Goal: Task Accomplishment & Management: Manage account settings

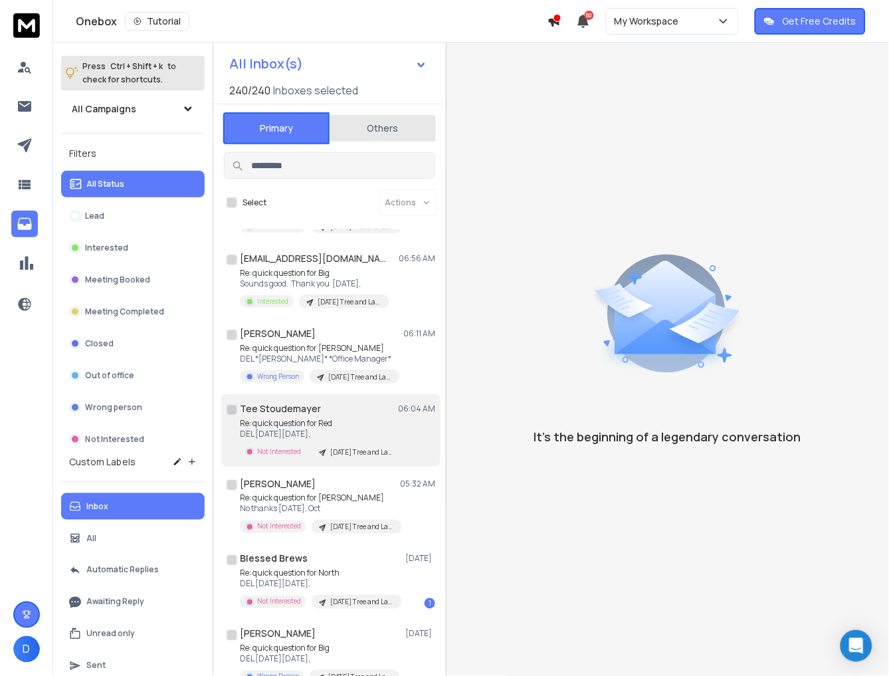
scroll to position [148, 0]
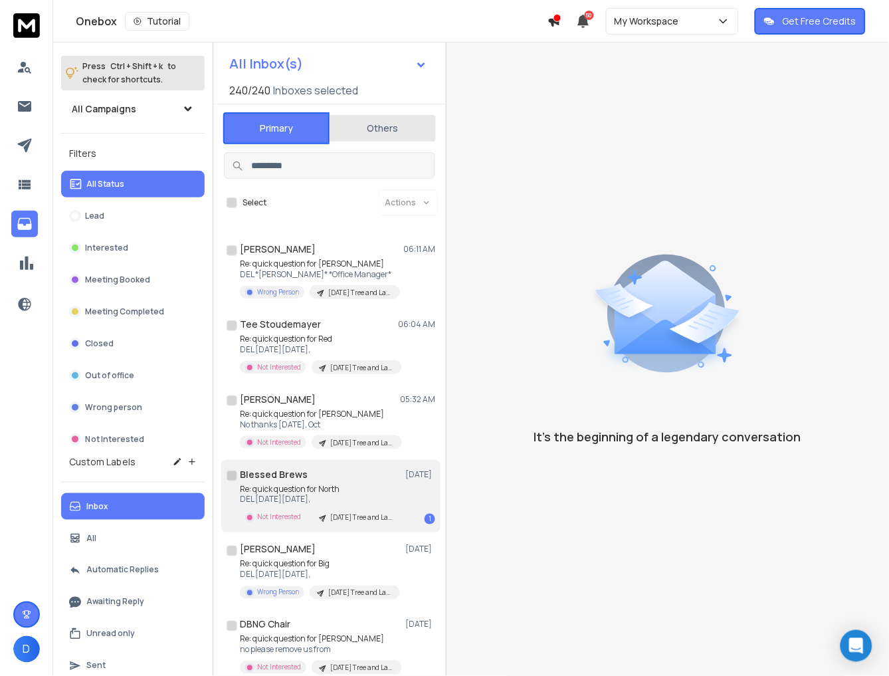
click at [350, 499] on p "DEL [DATE][DATE]," at bounding box center [320, 500] width 160 height 11
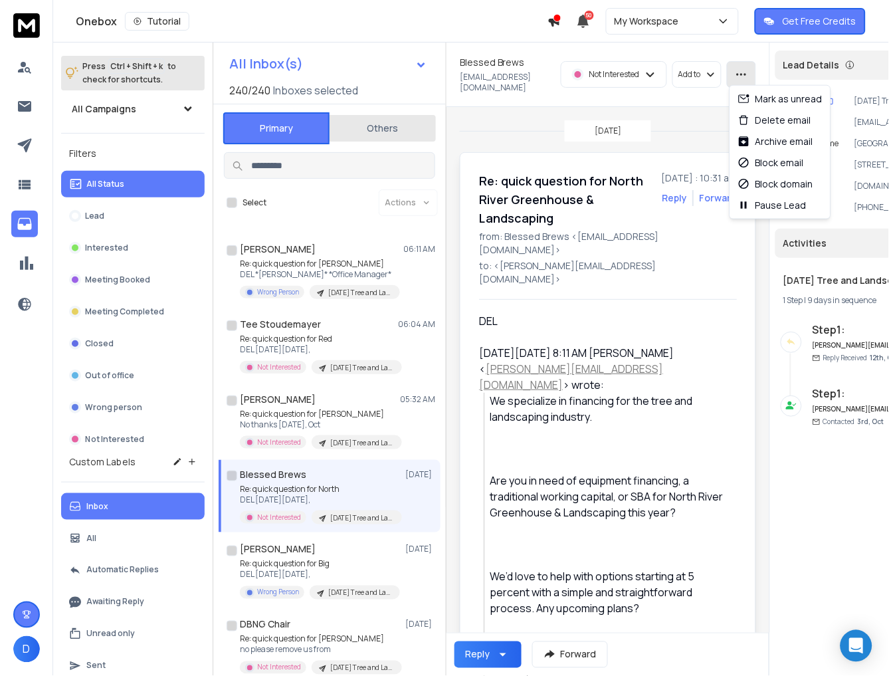
click at [748, 74] on icon "button" at bounding box center [742, 74] width 12 height 12
click at [766, 160] on div "Block email" at bounding box center [771, 162] width 66 height 13
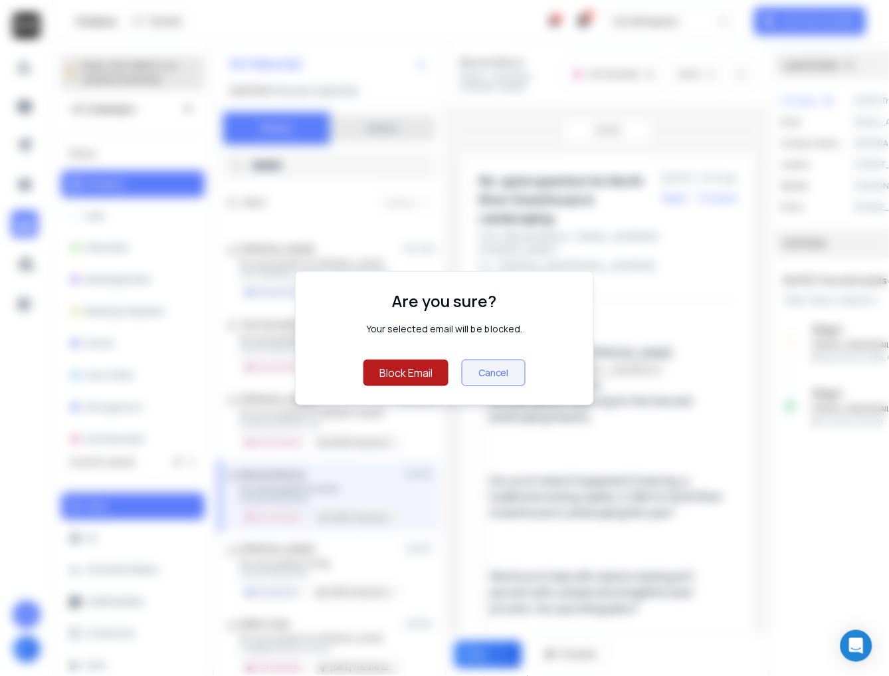
click at [403, 377] on button "Block Email" at bounding box center [406, 373] width 85 height 27
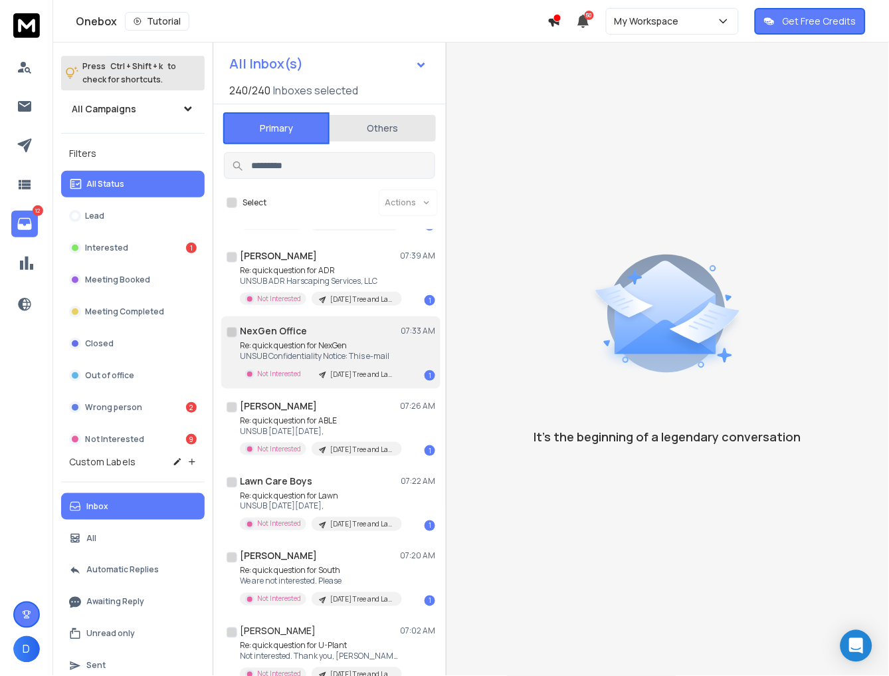
scroll to position [590, 0]
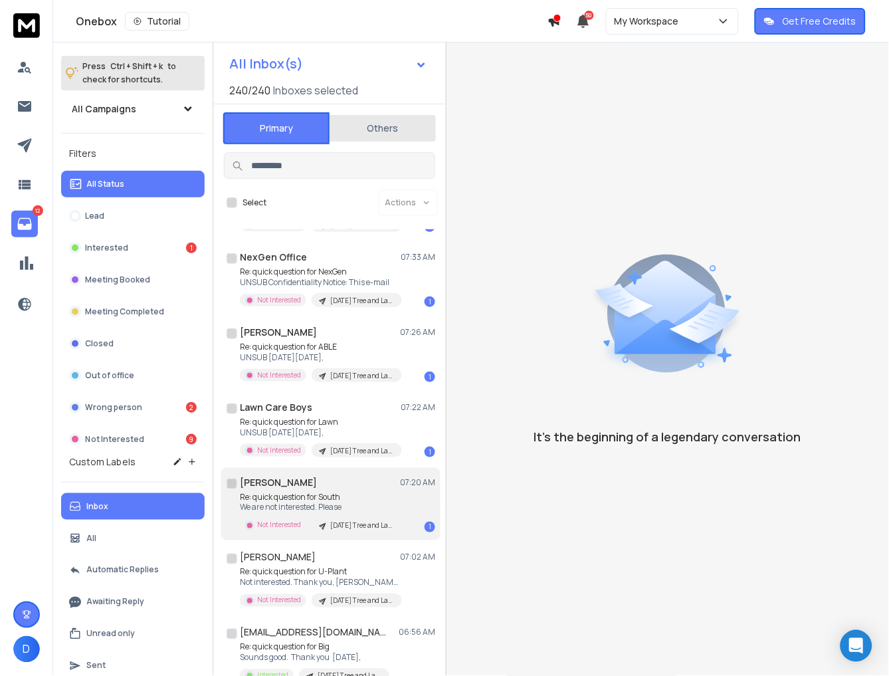
click at [324, 492] on p "Re: quick question for South" at bounding box center [320, 497] width 160 height 11
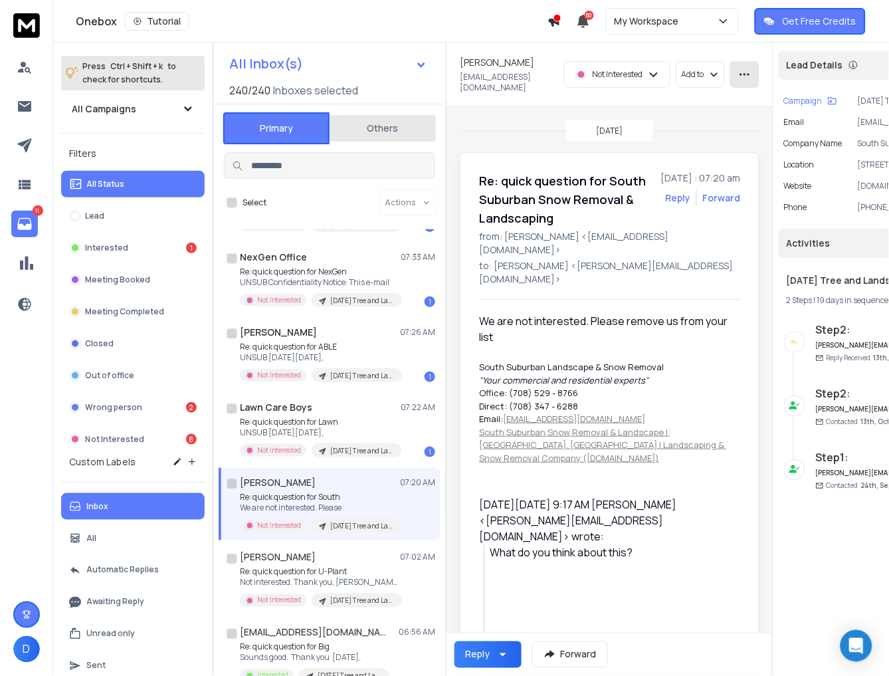
click at [751, 68] on icon "button" at bounding box center [745, 74] width 12 height 12
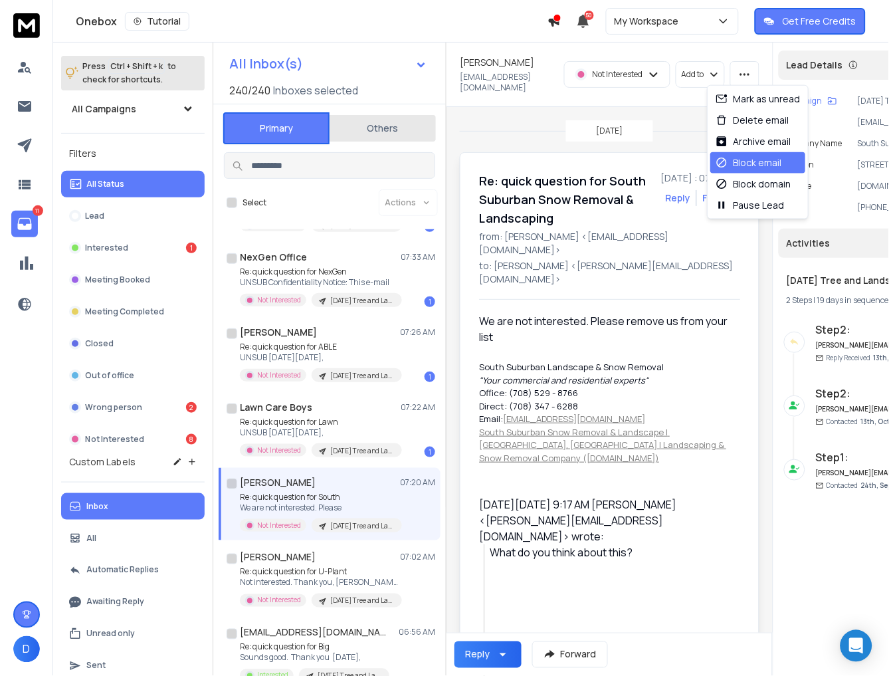
click at [760, 156] on div "Block email" at bounding box center [749, 162] width 66 height 13
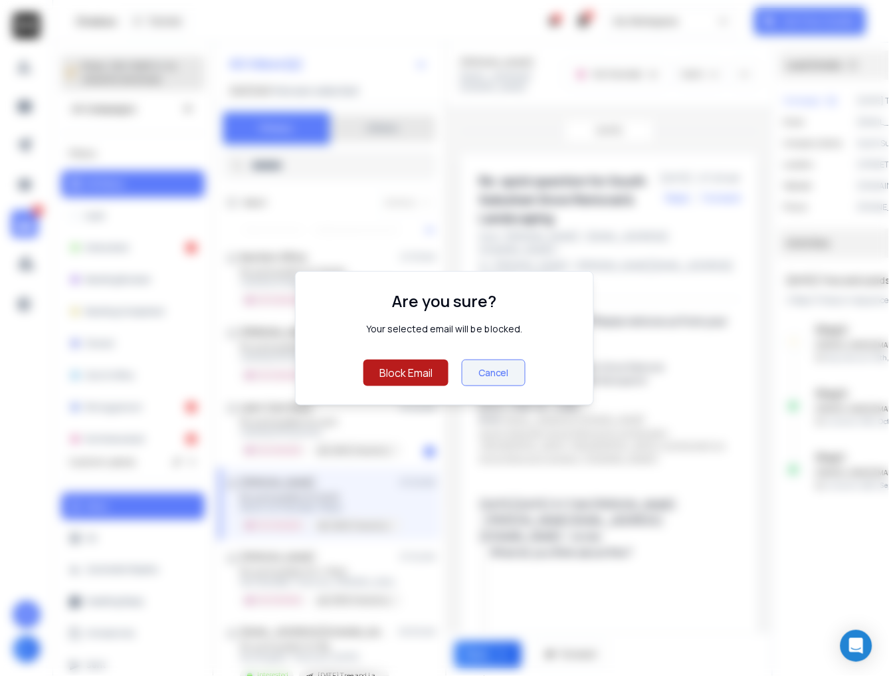
click at [415, 374] on button "Block Email" at bounding box center [406, 373] width 85 height 27
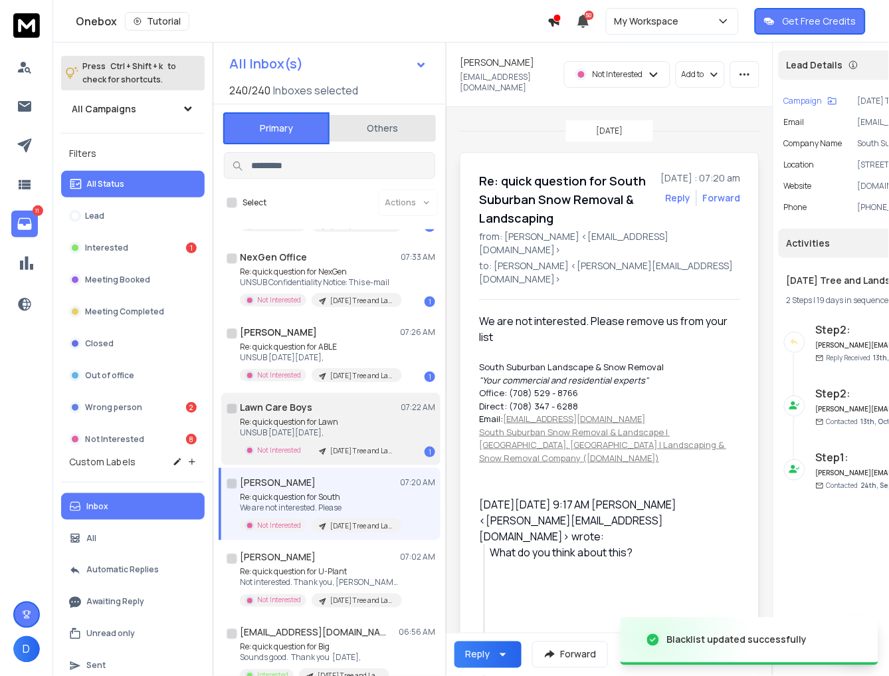
click at [286, 413] on div "Lawn Care Boys 07:22 AM Re: quick question for Lawn UNSUB On Mon, Oct 13, Not I…" at bounding box center [337, 429] width 195 height 56
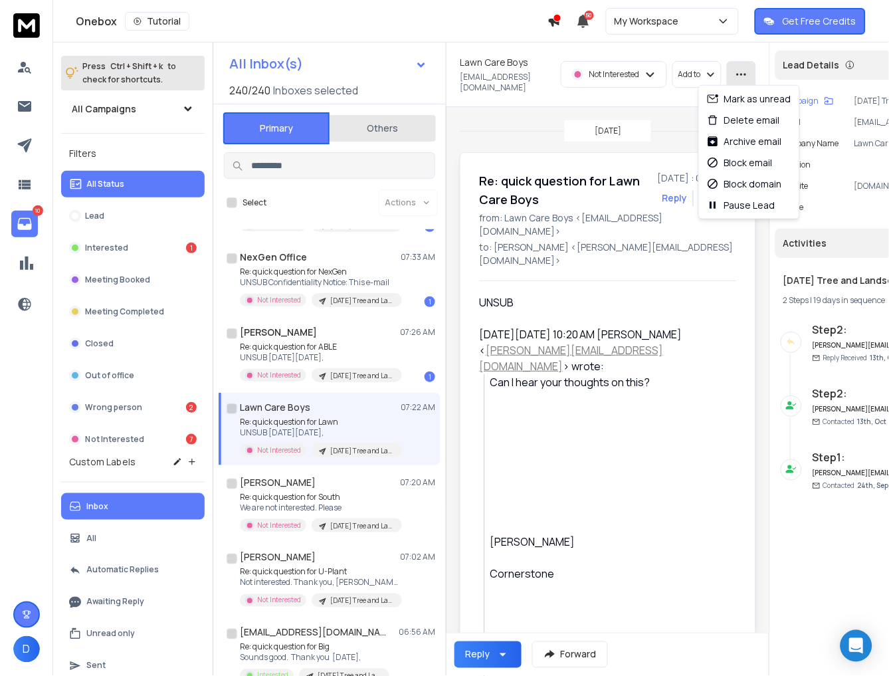
click at [748, 70] on icon "button" at bounding box center [742, 74] width 12 height 12
click at [747, 166] on div "Block email" at bounding box center [740, 162] width 66 height 13
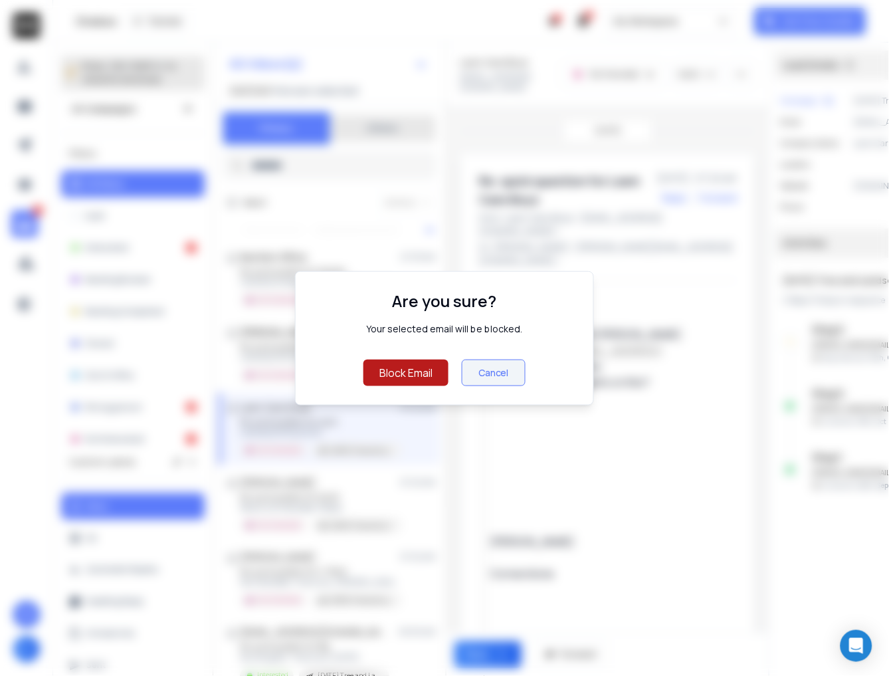
click at [413, 370] on button "Block Email" at bounding box center [406, 373] width 85 height 27
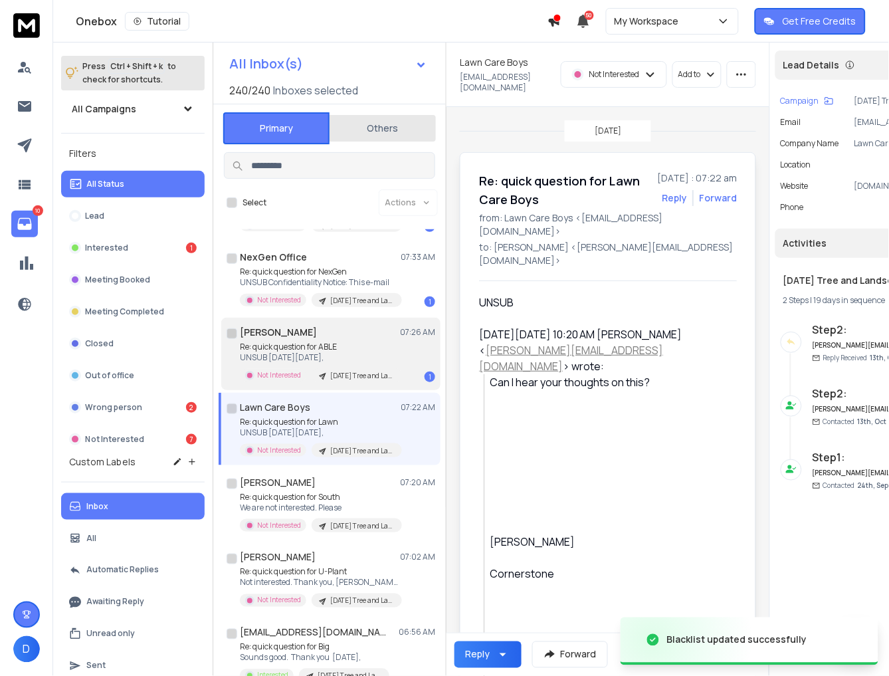
click at [344, 348] on p "Re: quick question for ABLE" at bounding box center [320, 347] width 160 height 11
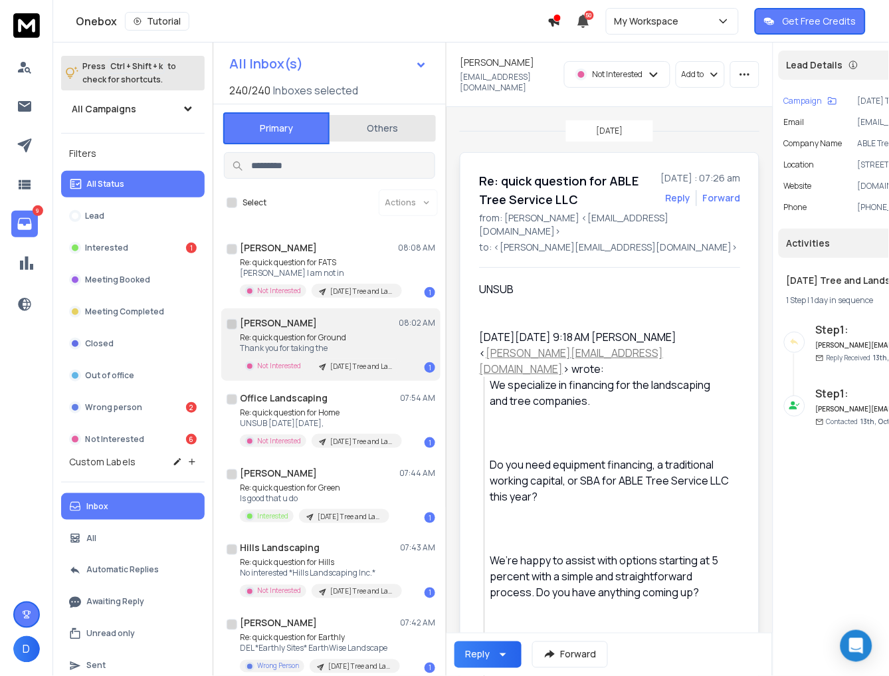
scroll to position [0, 0]
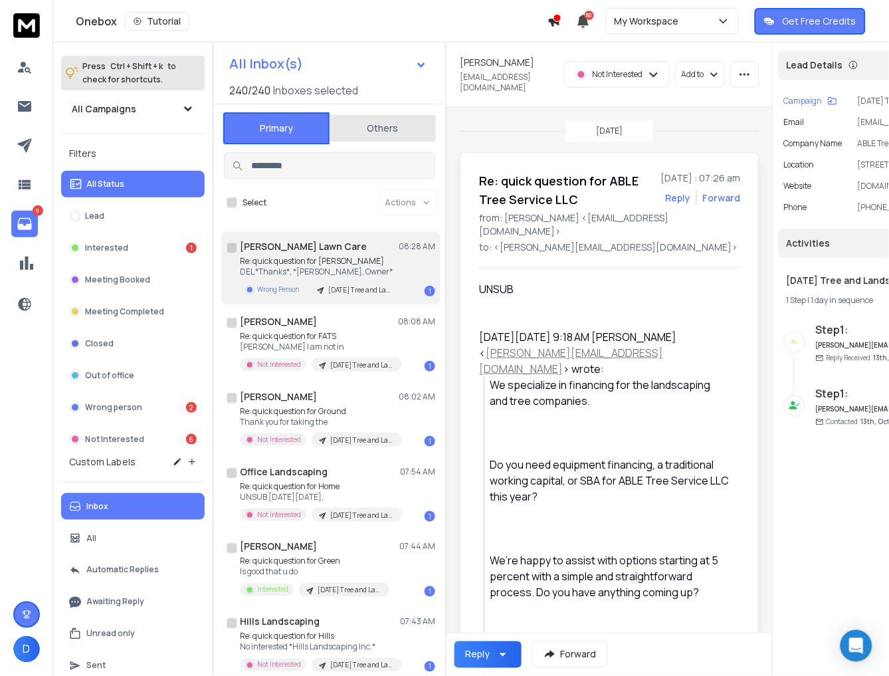
click at [309, 267] on p "DEL *Thanks*, *[PERSON_NAME], Owner*" at bounding box center [320, 272] width 160 height 11
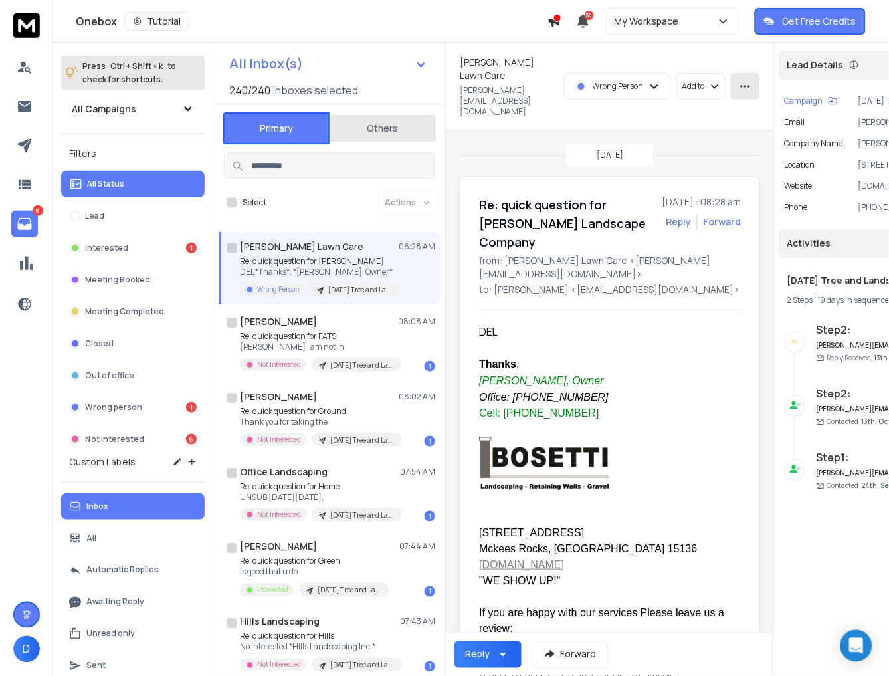
click at [752, 80] on icon "button" at bounding box center [746, 86] width 12 height 12
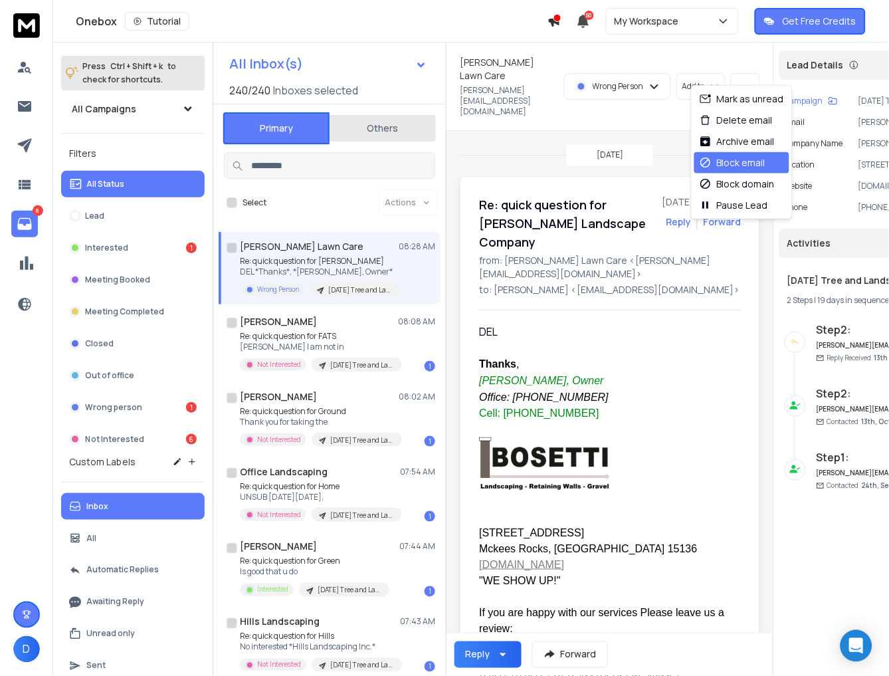
click at [735, 162] on div "Block email" at bounding box center [733, 162] width 66 height 13
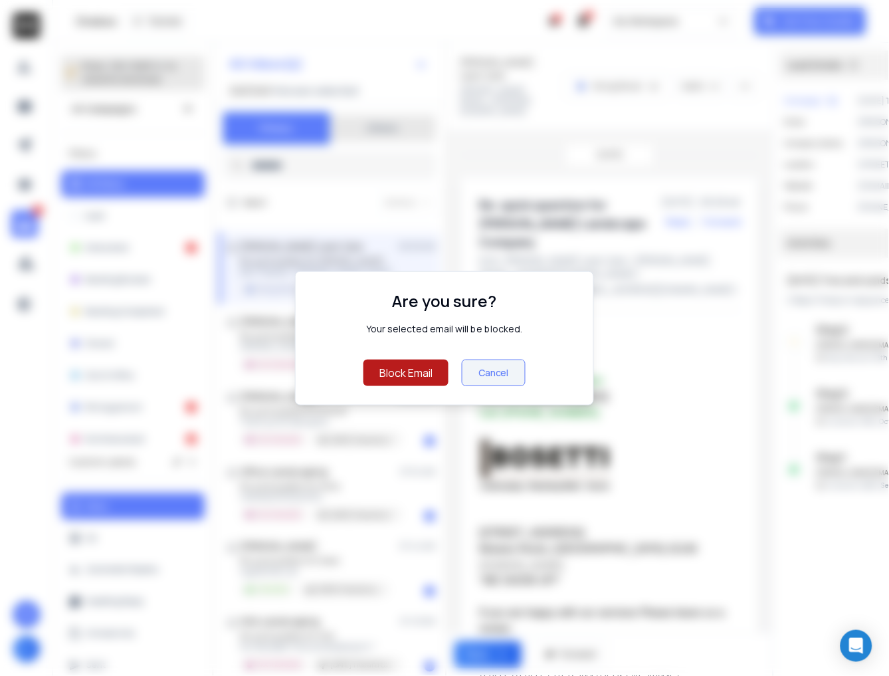
click at [417, 371] on button "Block Email" at bounding box center [406, 373] width 85 height 27
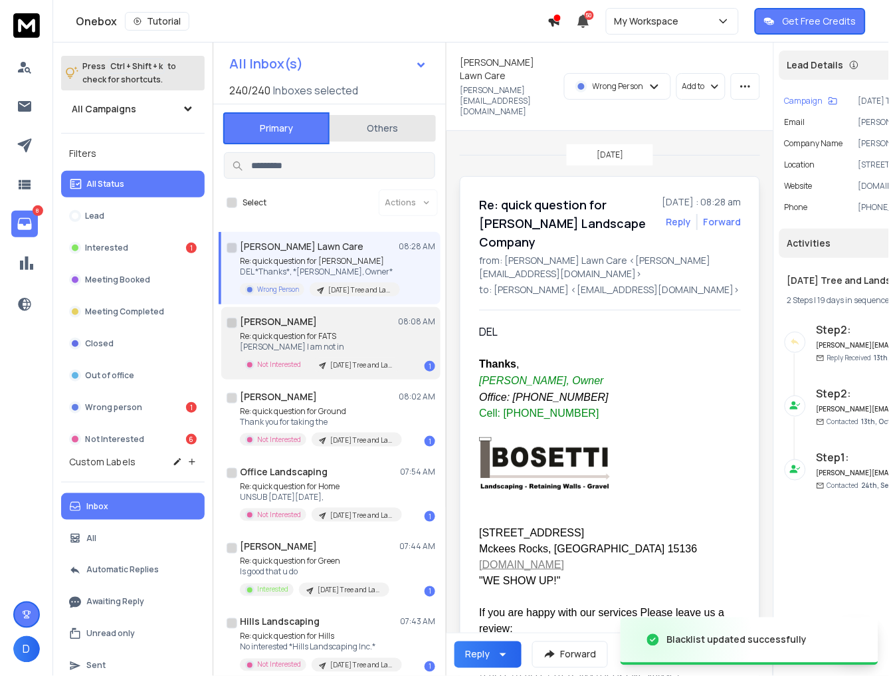
click at [335, 338] on p "Re: quick question for FATS" at bounding box center [320, 336] width 160 height 11
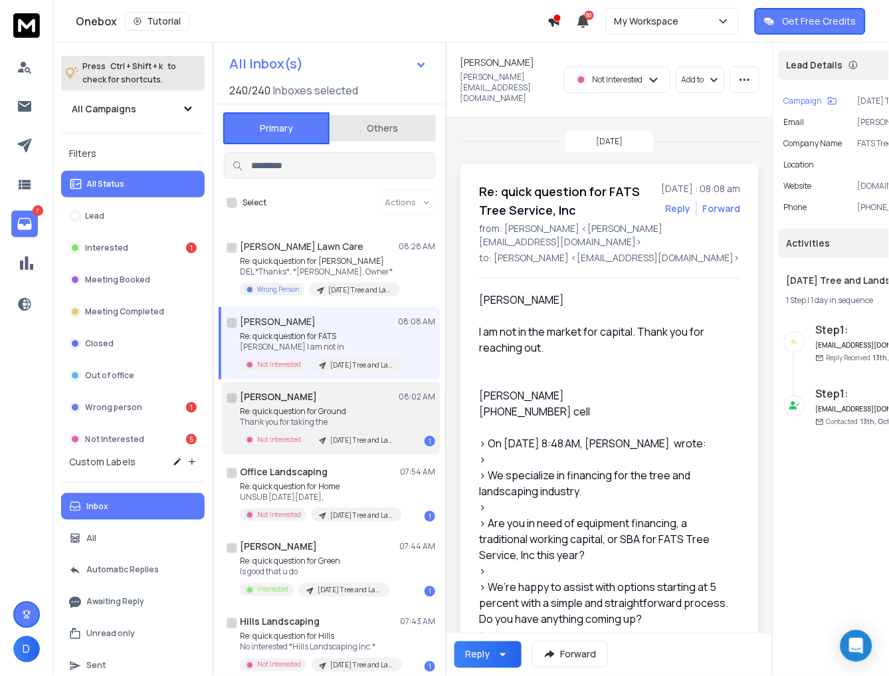
click at [324, 396] on div "Jasmin Pabon 08:02 AM" at bounding box center [337, 396] width 195 height 13
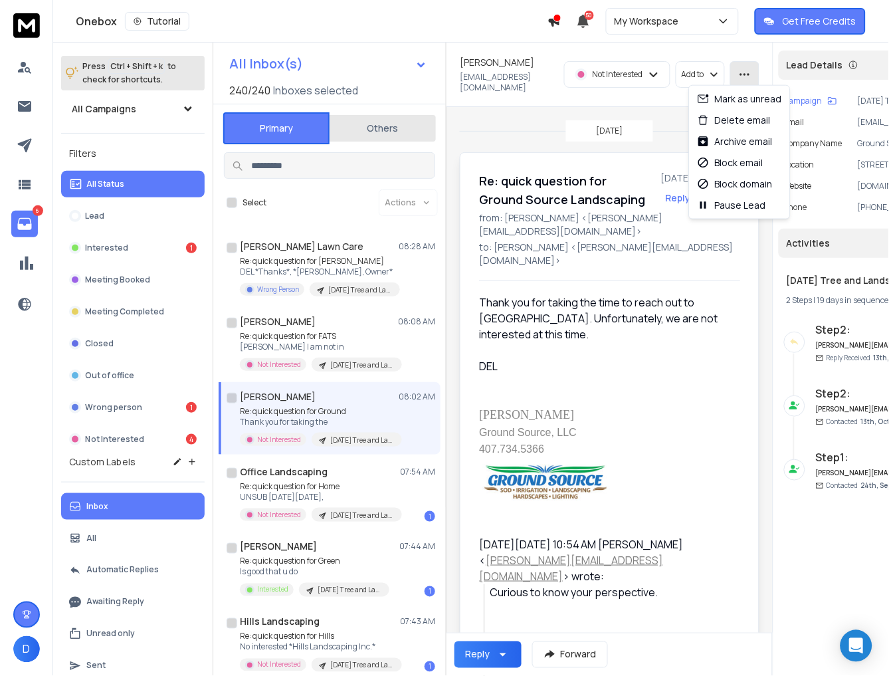
click at [760, 67] on button "button" at bounding box center [744, 74] width 29 height 27
click at [748, 160] on div "Block email" at bounding box center [731, 162] width 66 height 13
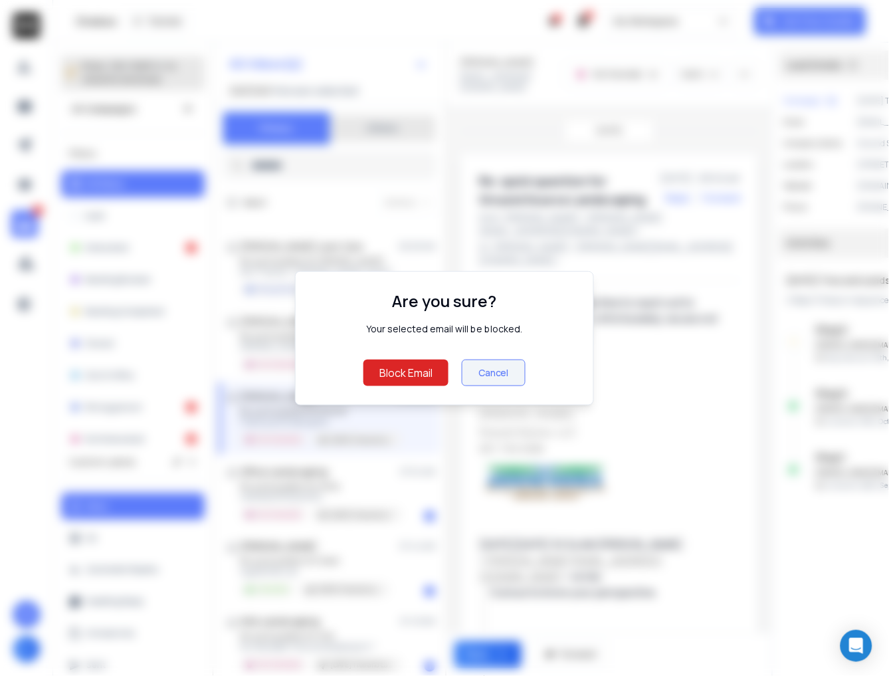
drag, startPoint x: 424, startPoint y: 370, endPoint x: 508, endPoint y: 383, distance: 84.7
click at [425, 370] on button "Block Email" at bounding box center [406, 373] width 85 height 27
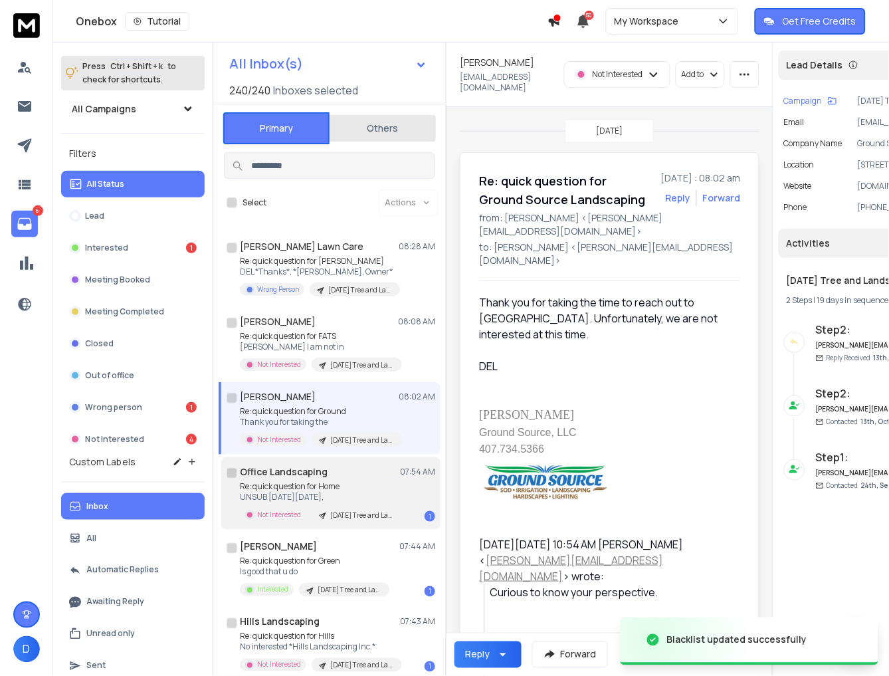
click at [353, 477] on div "Office Landscaping 07:54 AM" at bounding box center [337, 471] width 195 height 13
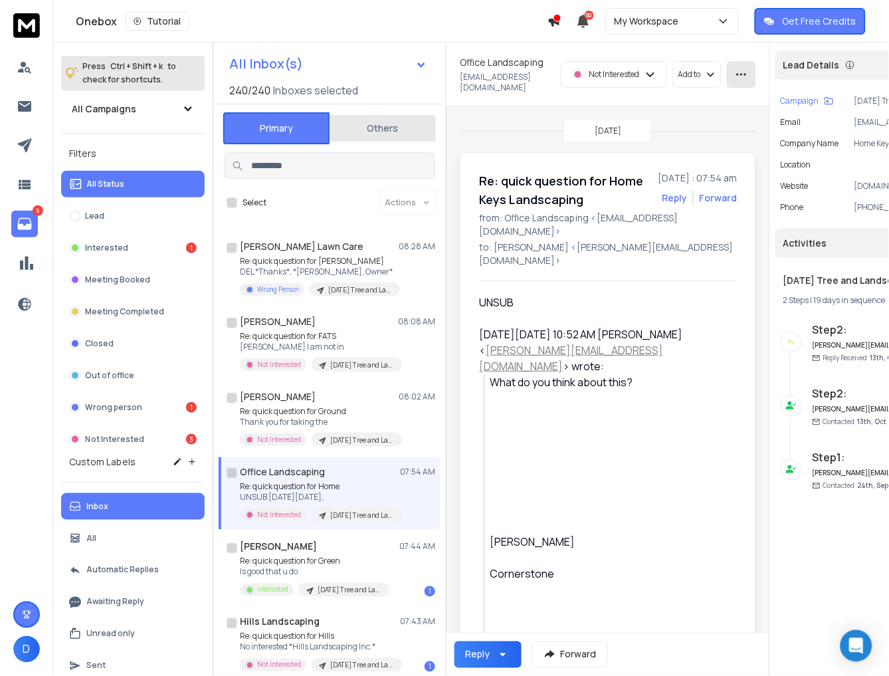
click at [748, 74] on icon "button" at bounding box center [742, 74] width 12 height 12
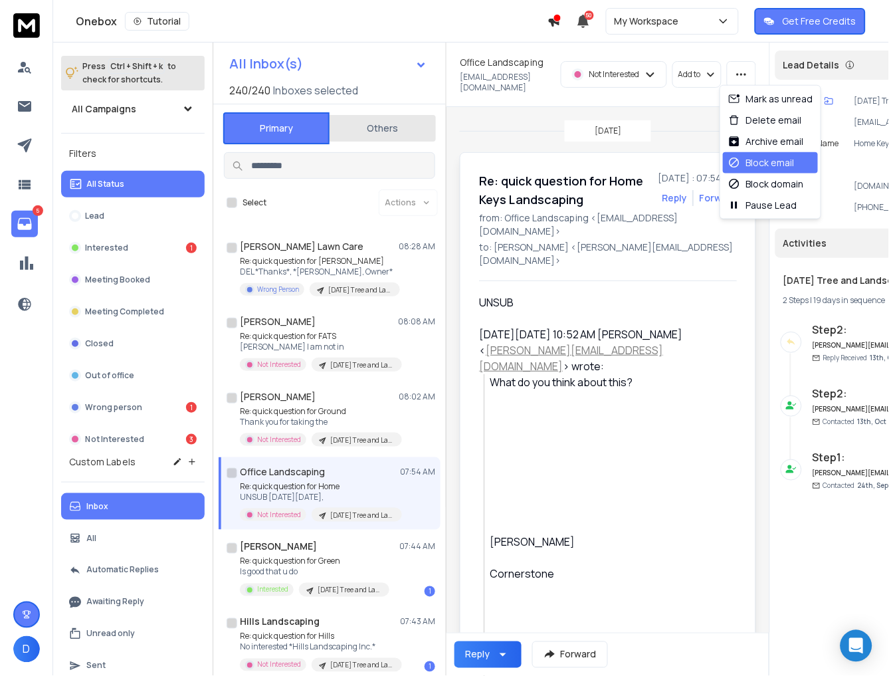
click at [771, 156] on div "Block email" at bounding box center [761, 162] width 66 height 13
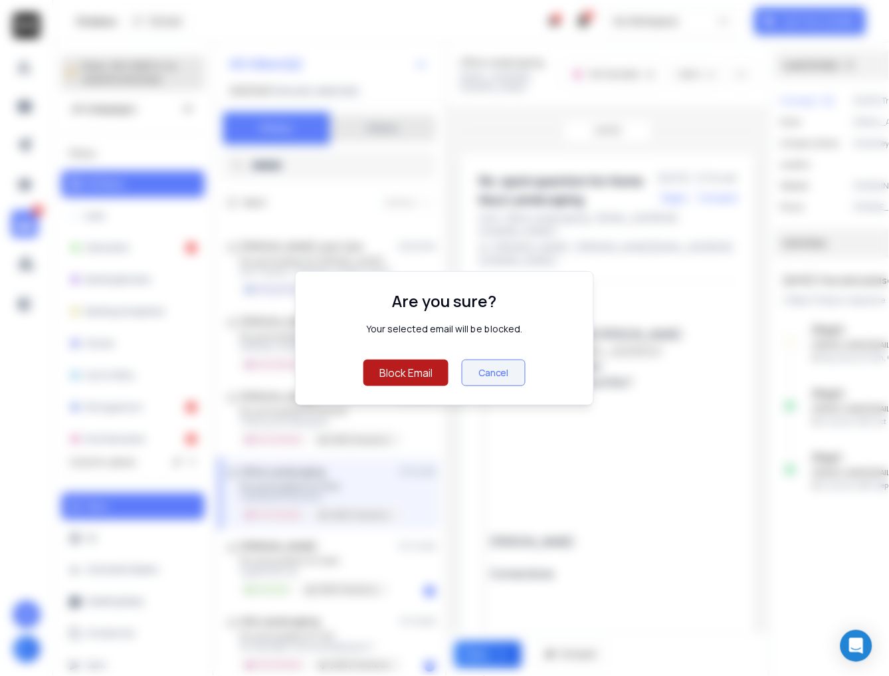
click at [380, 374] on button "Block Email" at bounding box center [406, 373] width 85 height 27
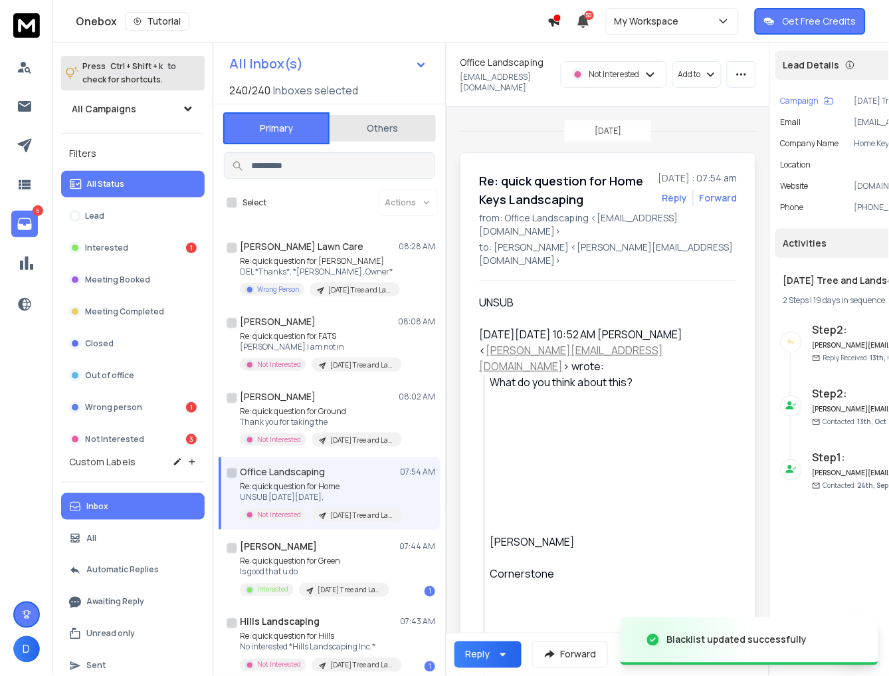
scroll to position [74, 0]
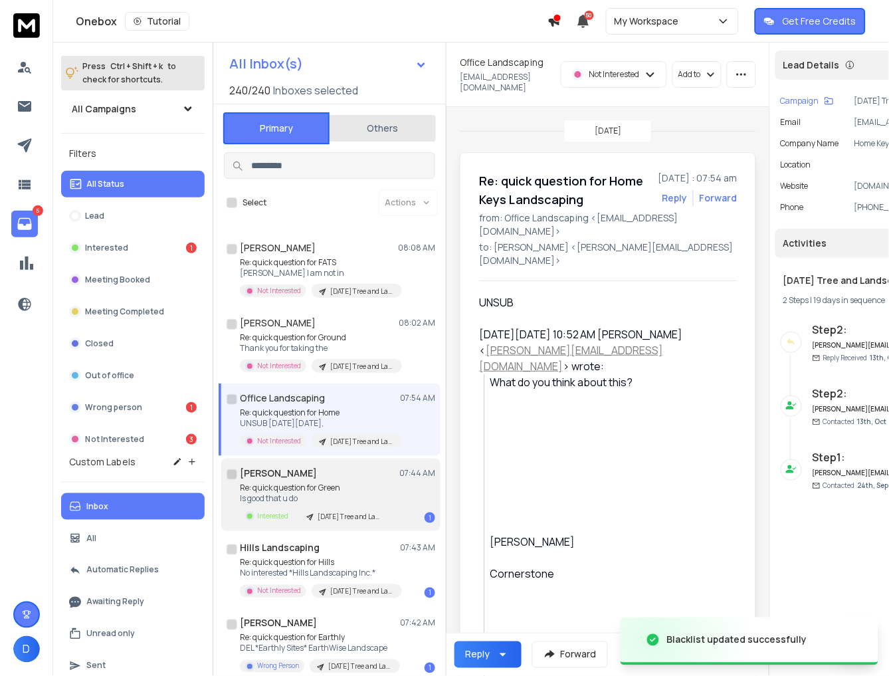
click at [374, 472] on div "Hector Sanchez 07:44 AM" at bounding box center [337, 473] width 195 height 13
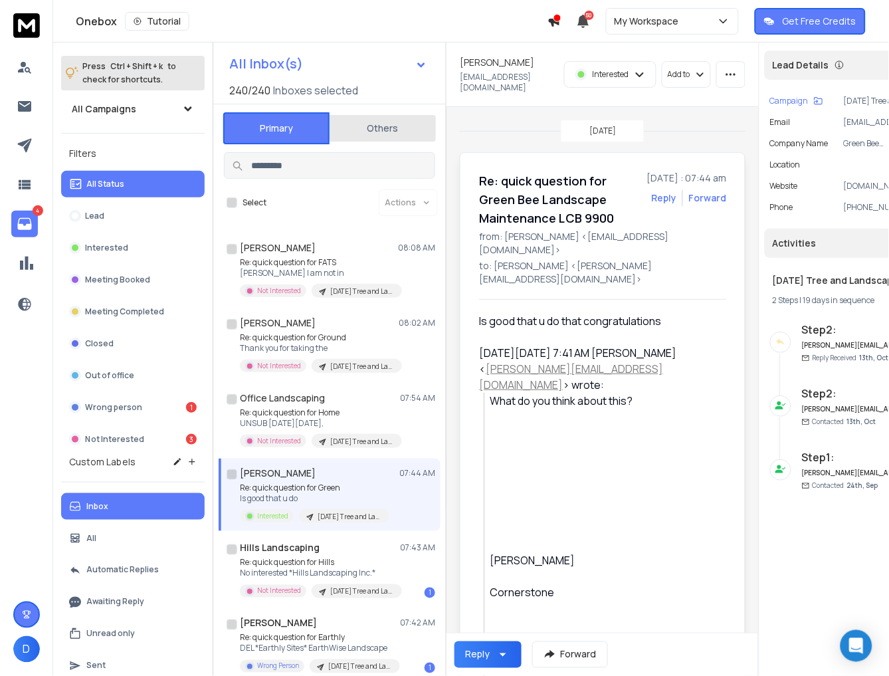
scroll to position [148, 0]
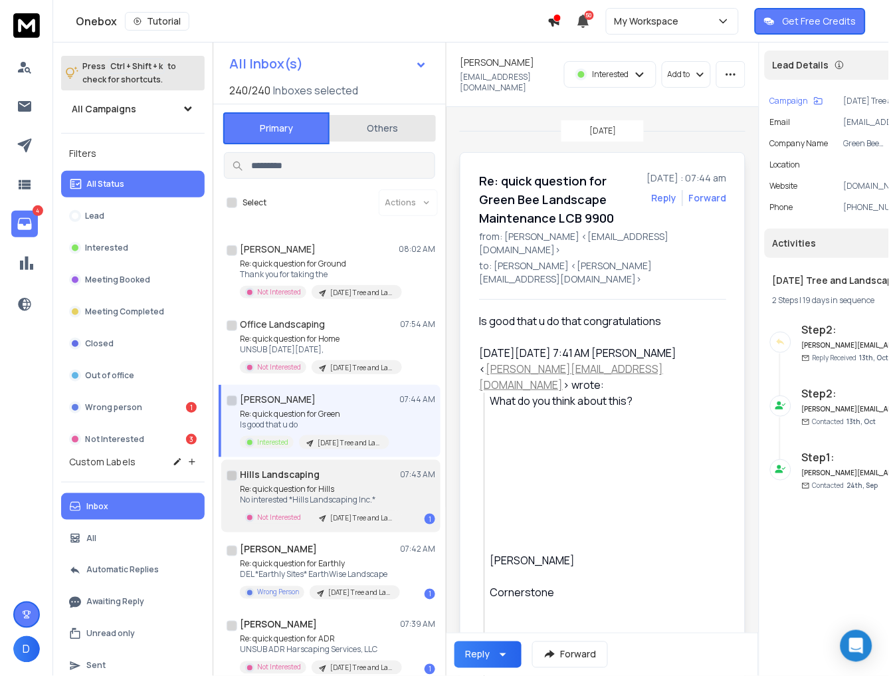
click at [308, 488] on p "Re: quick question for Hills" at bounding box center [320, 489] width 160 height 11
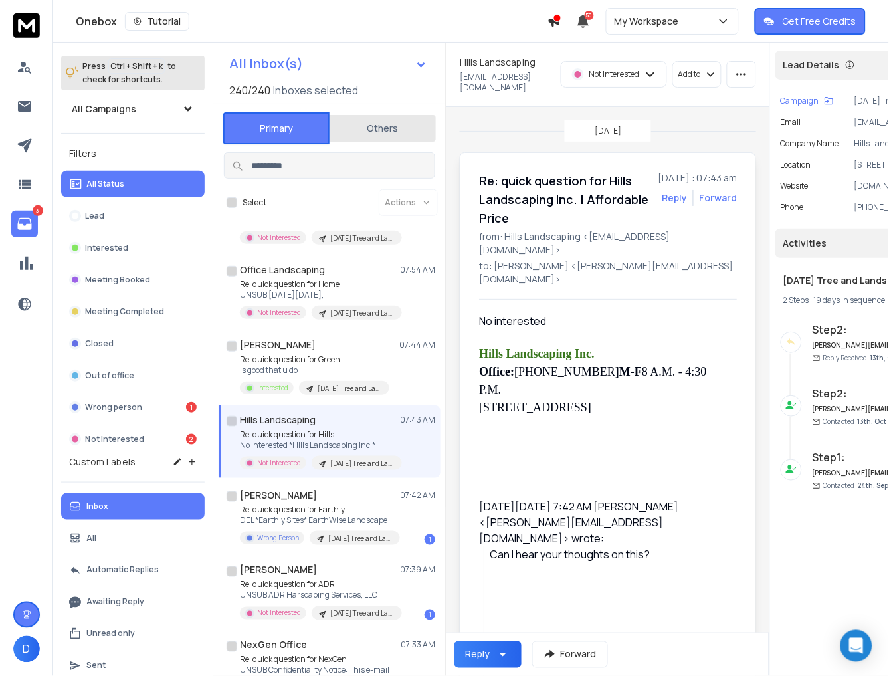
scroll to position [221, 0]
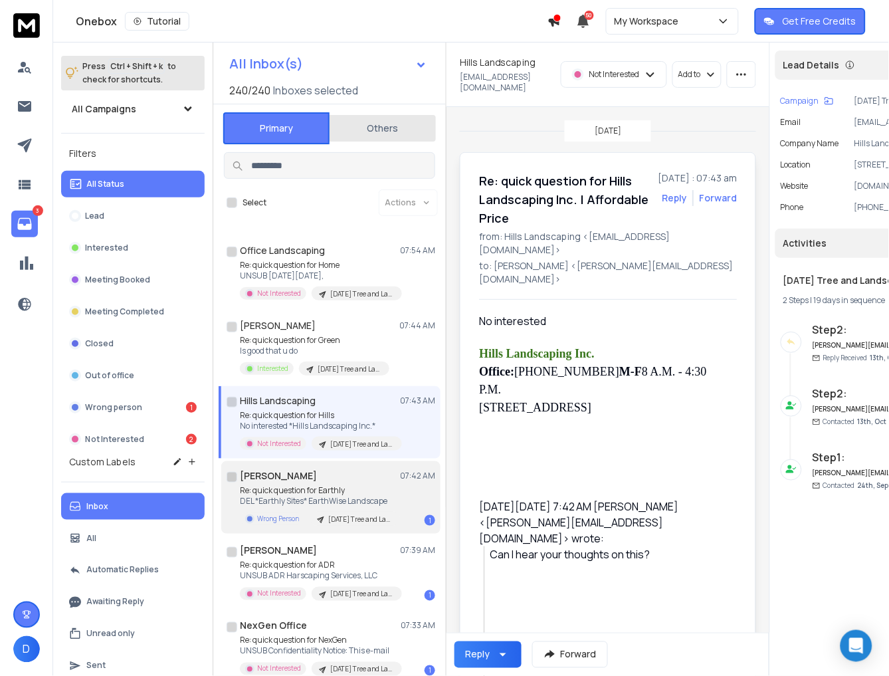
click at [346, 485] on p "Re: quick question for Earthly" at bounding box center [320, 490] width 160 height 11
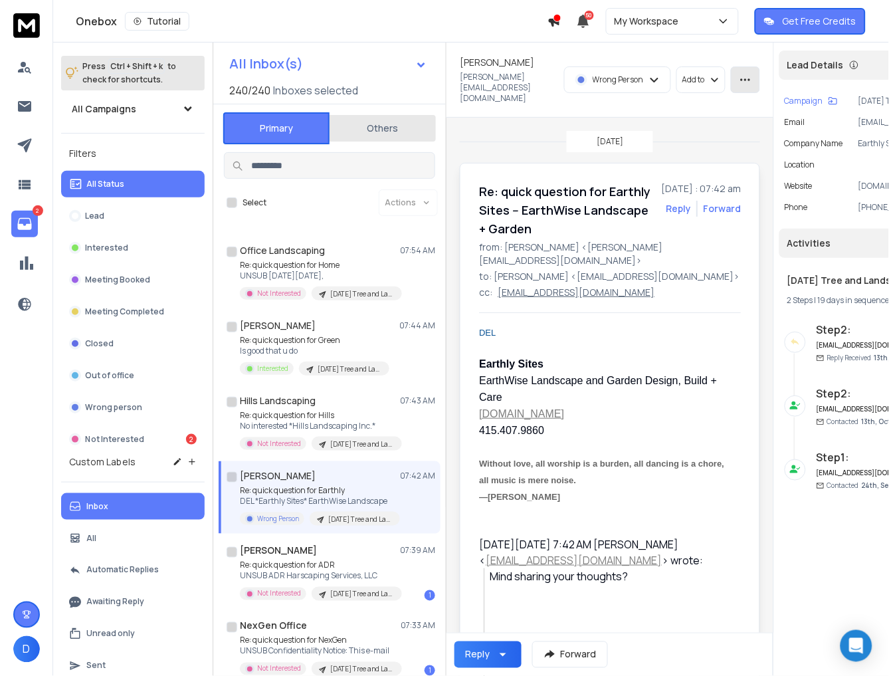
click at [752, 74] on icon "button" at bounding box center [746, 80] width 12 height 12
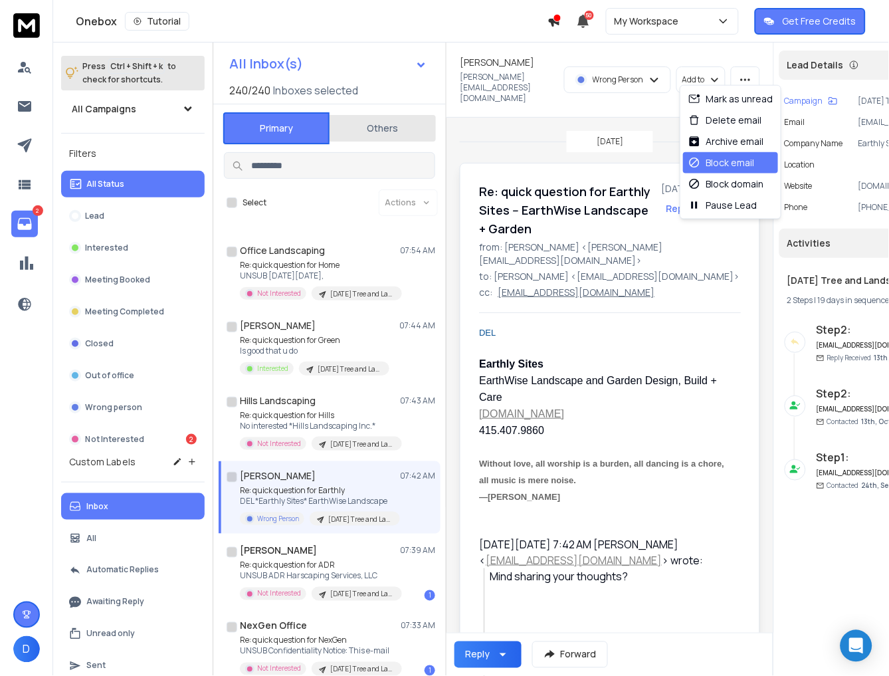
click at [722, 161] on div "Block email" at bounding box center [722, 162] width 66 height 13
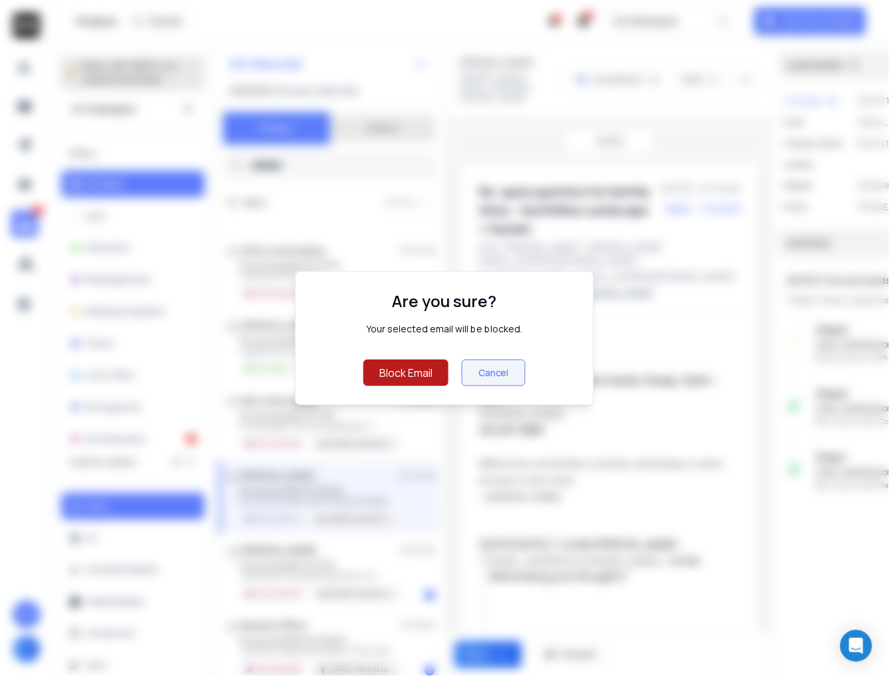
click at [390, 373] on button "Block Email" at bounding box center [406, 373] width 85 height 27
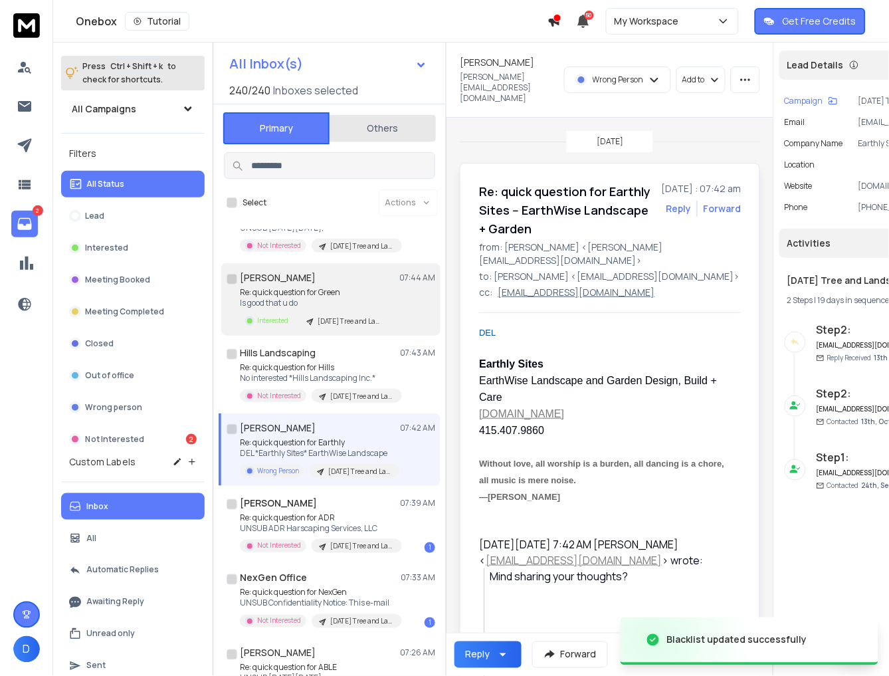
scroll to position [295, 0]
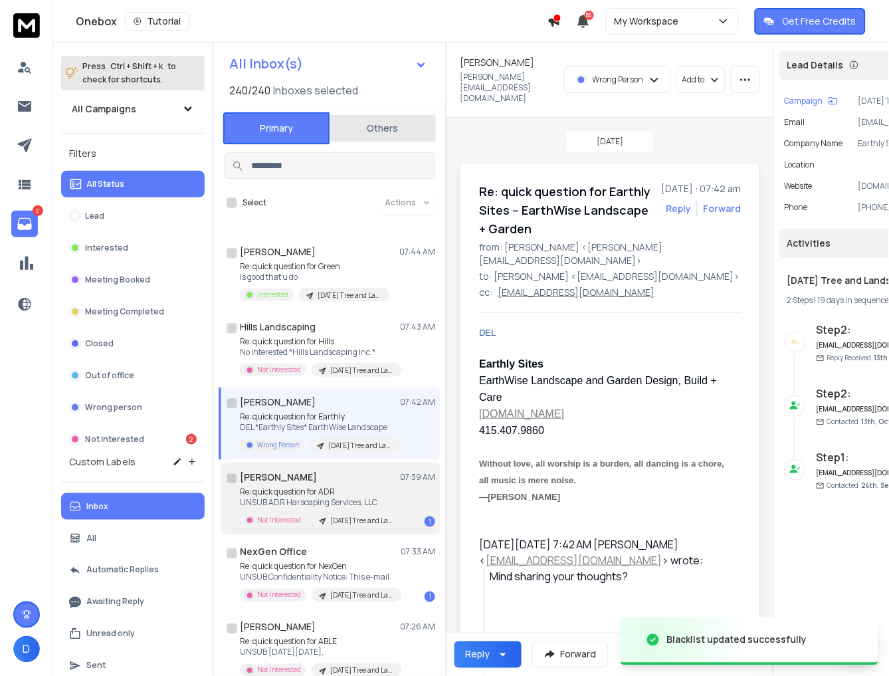
click at [327, 477] on div "Aaron Reneau 07:39 AM" at bounding box center [337, 477] width 195 height 13
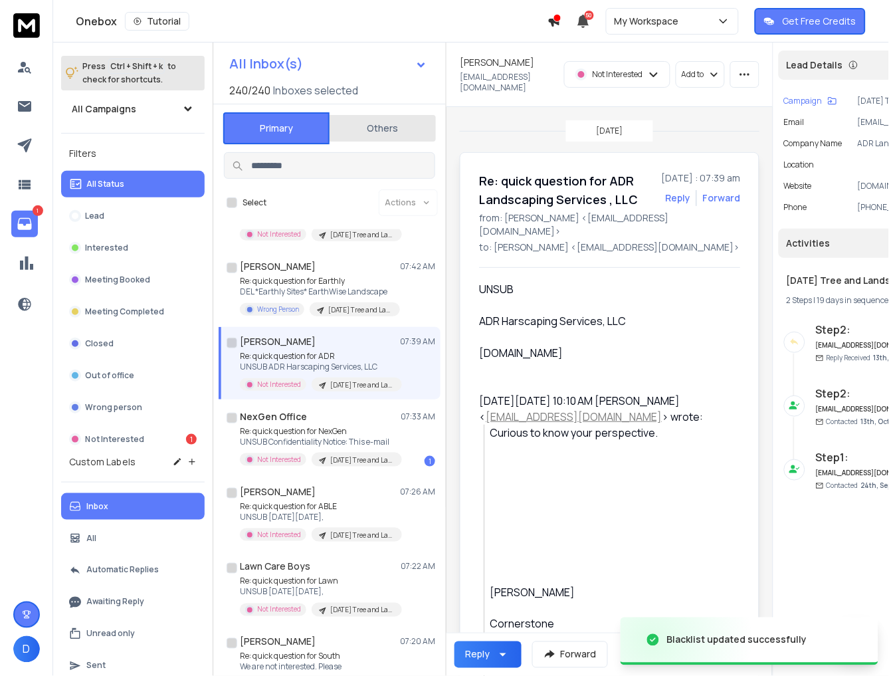
scroll to position [443, 0]
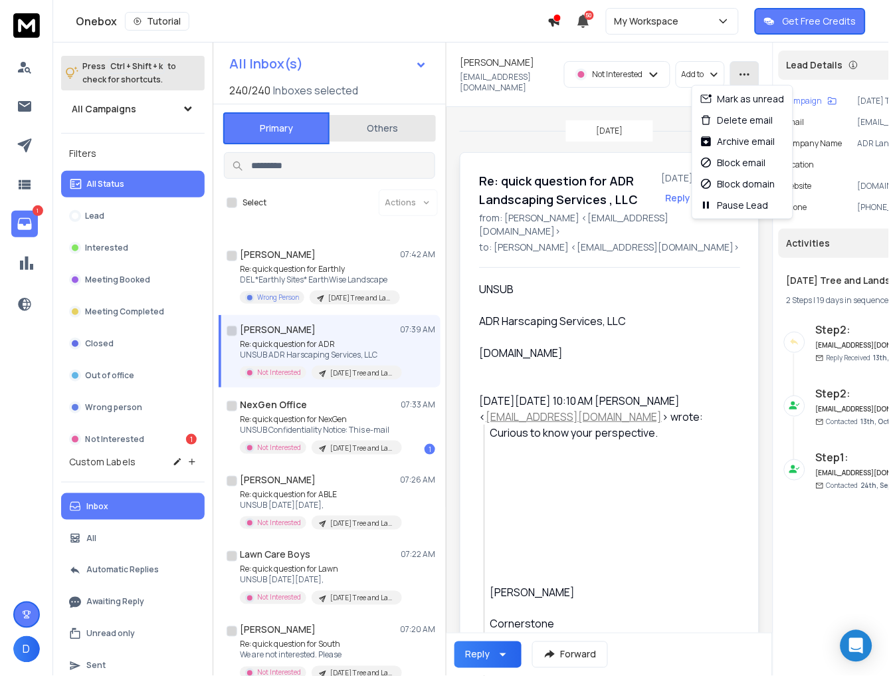
click at [760, 73] on button "button" at bounding box center [744, 74] width 29 height 27
click at [740, 156] on div "Block email" at bounding box center [734, 162] width 66 height 13
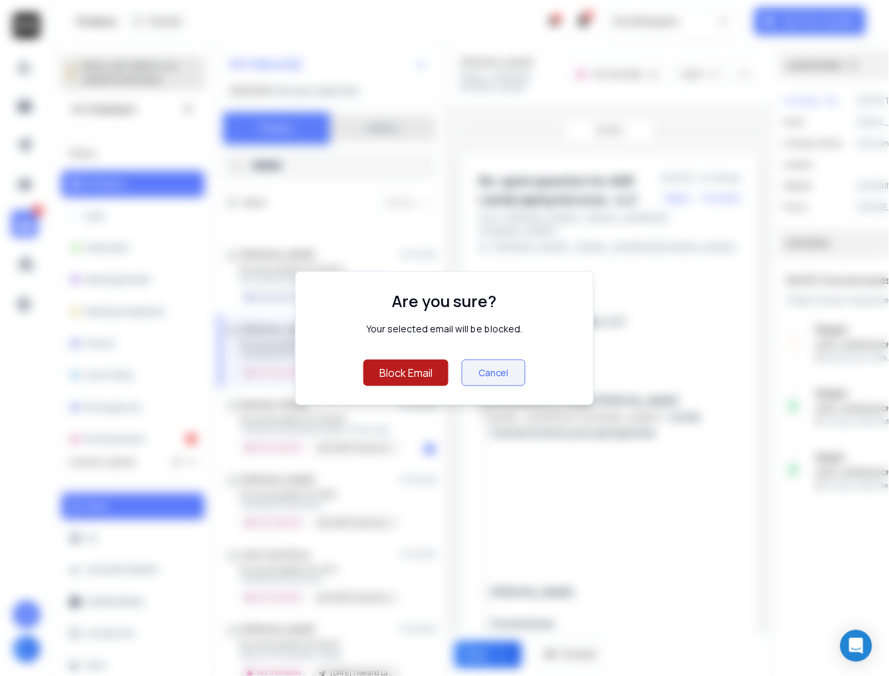
click at [412, 368] on button "Block Email" at bounding box center [406, 373] width 85 height 27
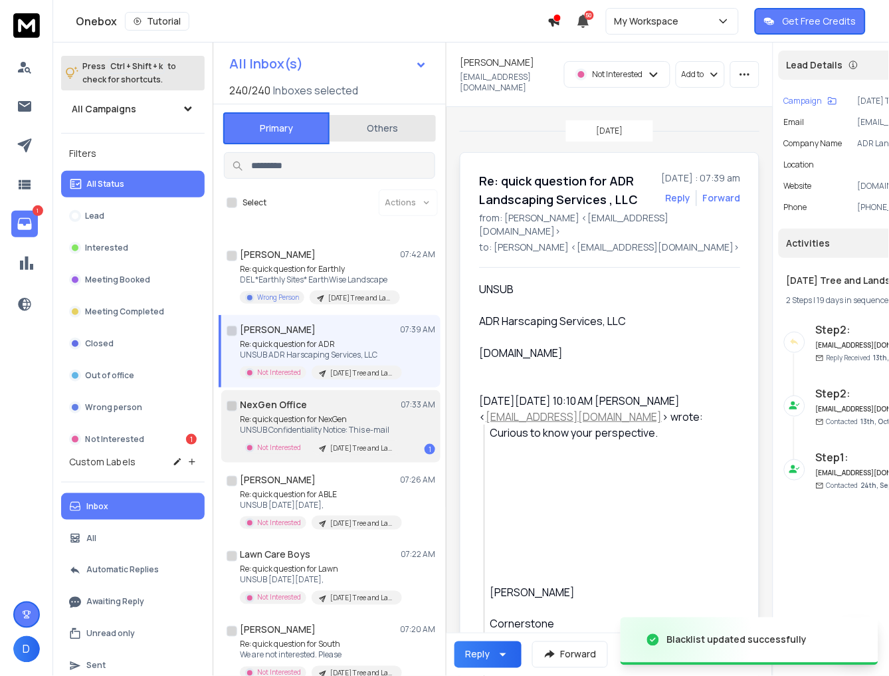
click at [369, 419] on p "Re: quick question for NexGen" at bounding box center [320, 419] width 160 height 11
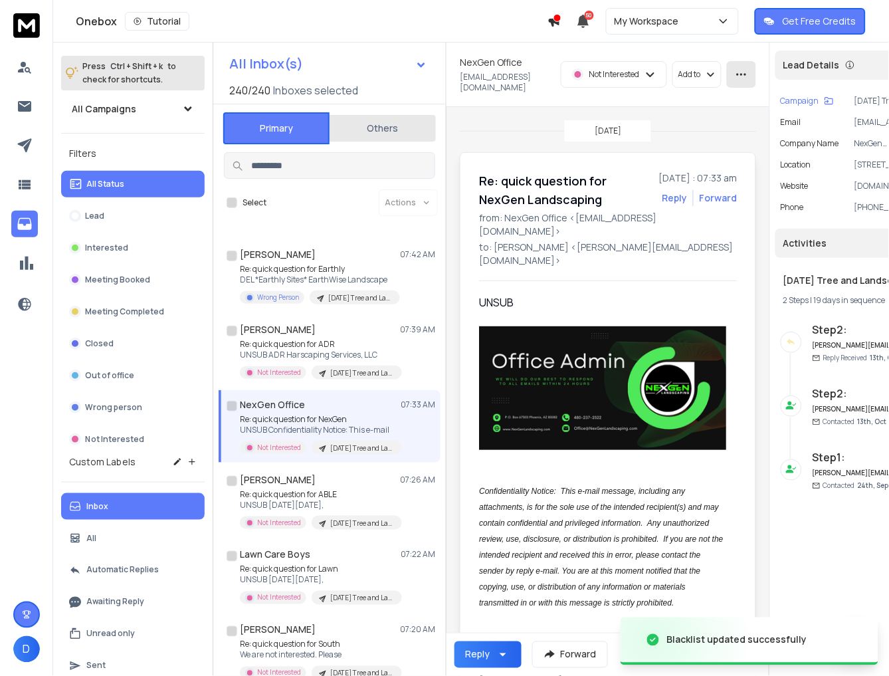
click at [747, 73] on icon "button" at bounding box center [742, 74] width 10 height 2
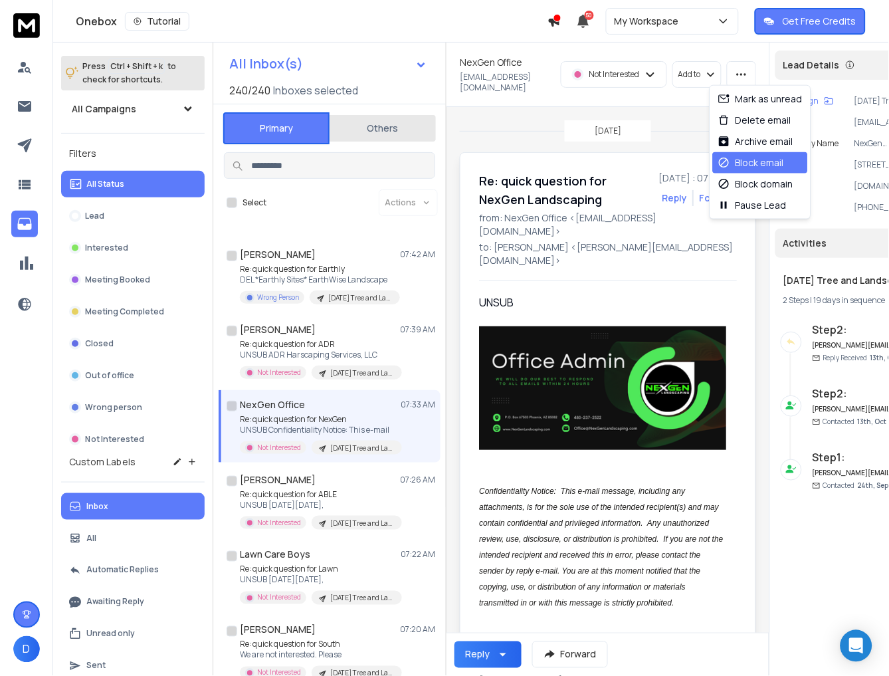
click at [752, 158] on div "Block email" at bounding box center [752, 162] width 66 height 13
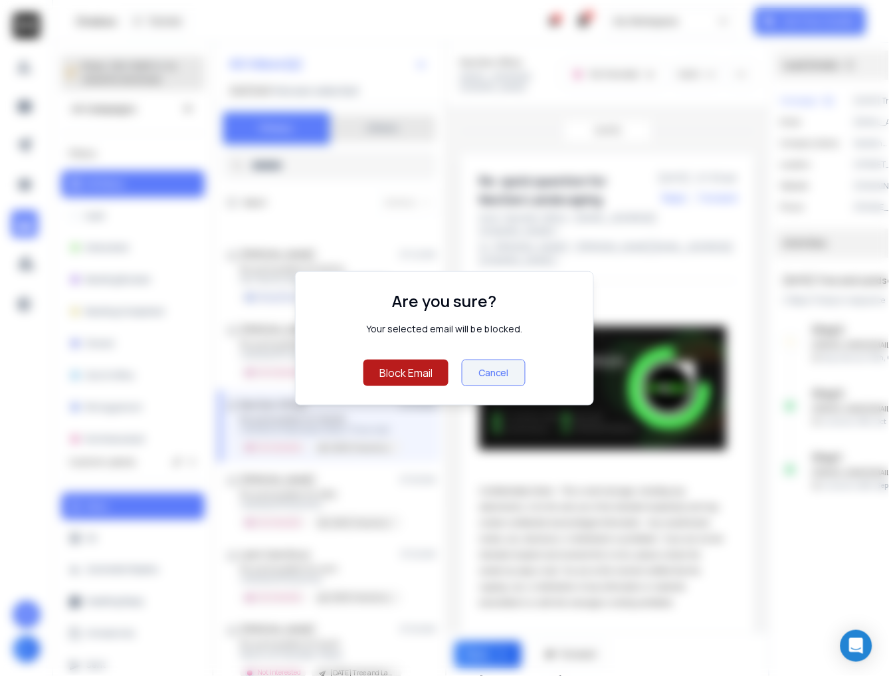
click at [397, 367] on button "Block Email" at bounding box center [406, 373] width 85 height 27
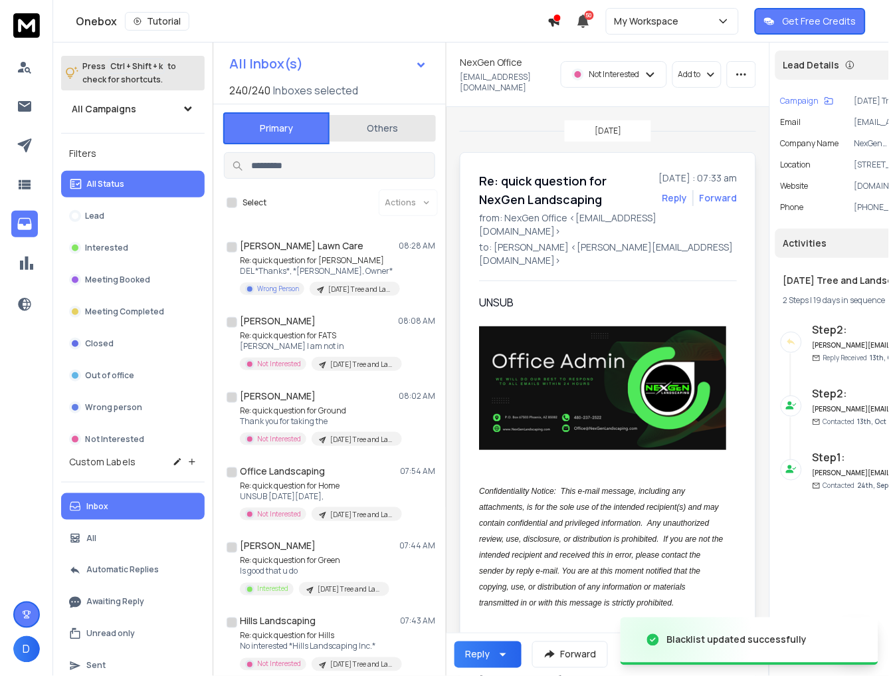
scroll to position [0, 0]
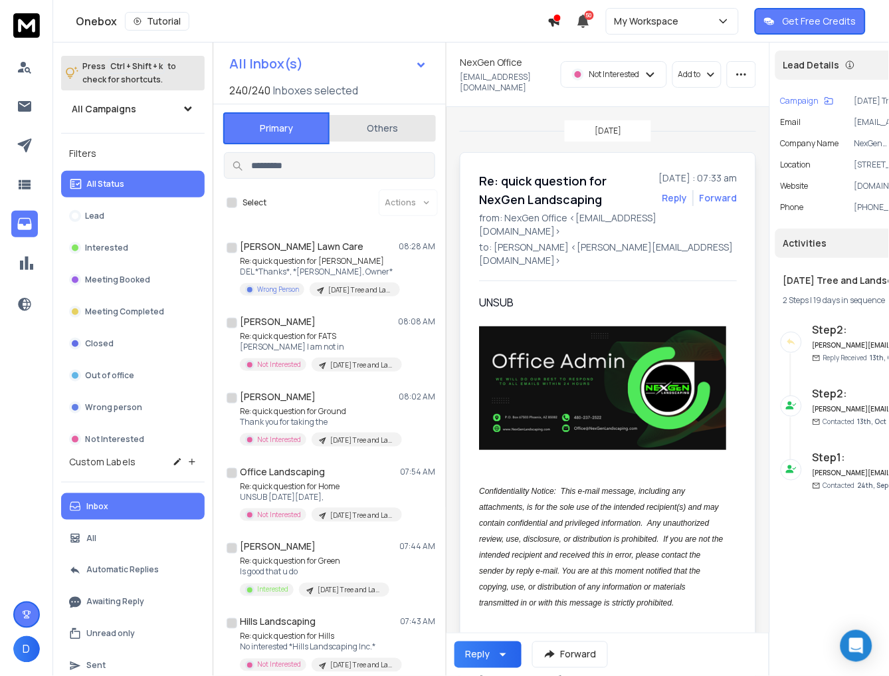
click at [40, 658] on div "D" at bounding box center [26, 338] width 53 height 676
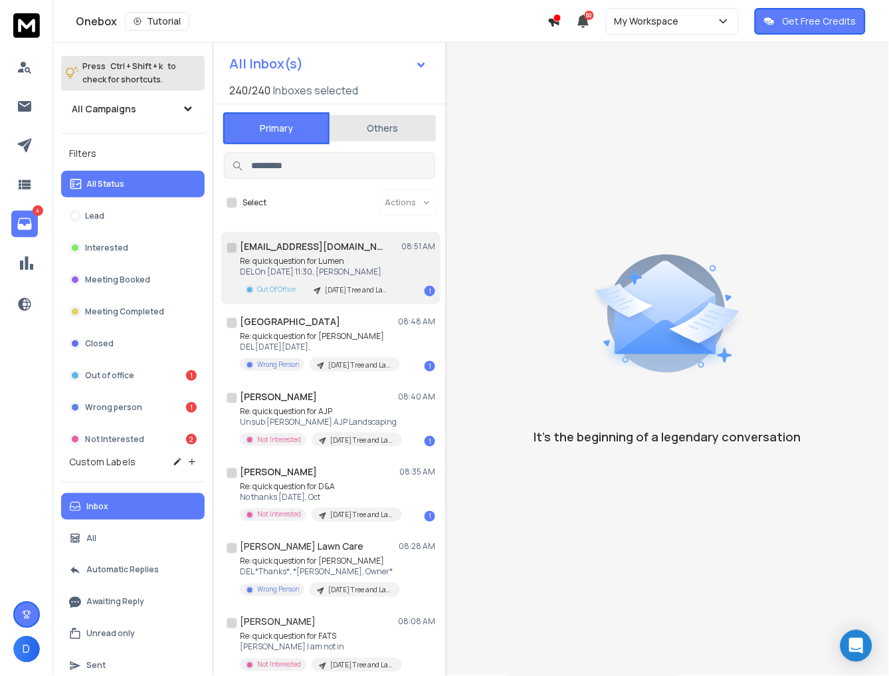
drag, startPoint x: 310, startPoint y: 247, endPoint x: 350, endPoint y: 242, distance: 39.5
click at [310, 247] on h1 "info@lumencarolina.com" at bounding box center [313, 246] width 146 height 13
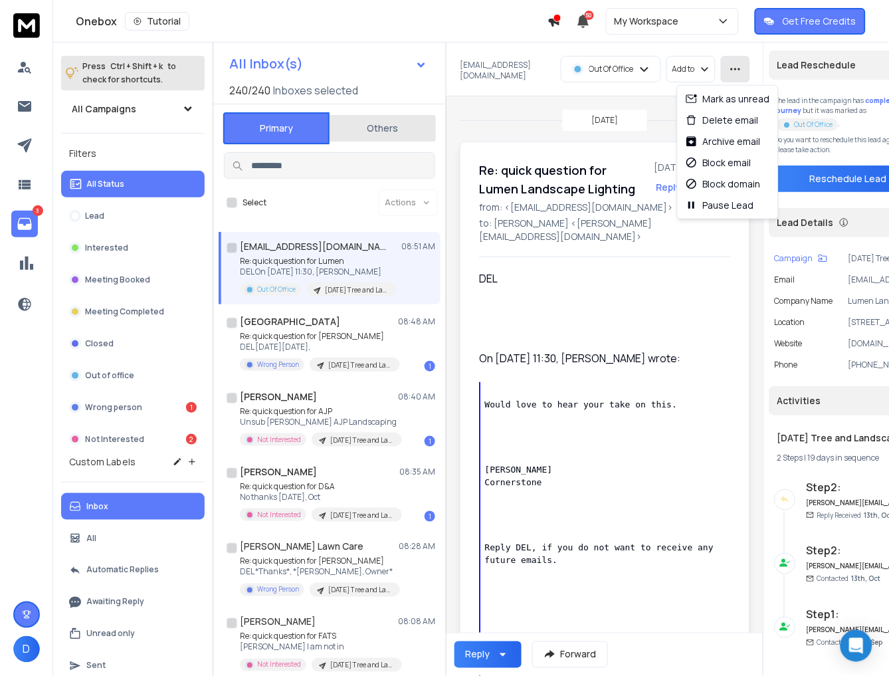
click at [742, 65] on icon "button" at bounding box center [736, 69] width 12 height 12
click at [725, 165] on div "Block email" at bounding box center [719, 162] width 66 height 13
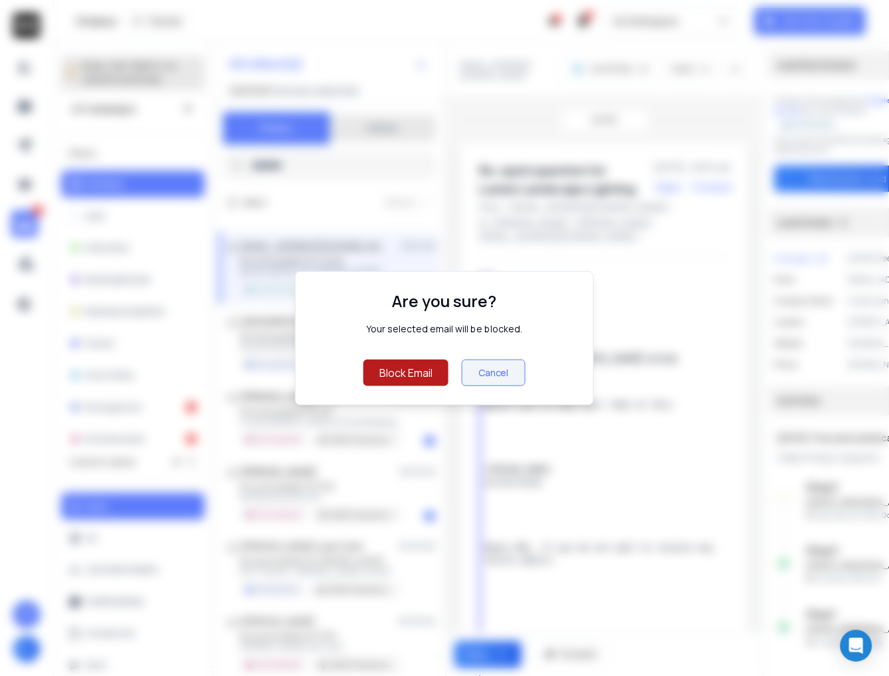
click at [432, 376] on button "Block Email" at bounding box center [406, 373] width 85 height 27
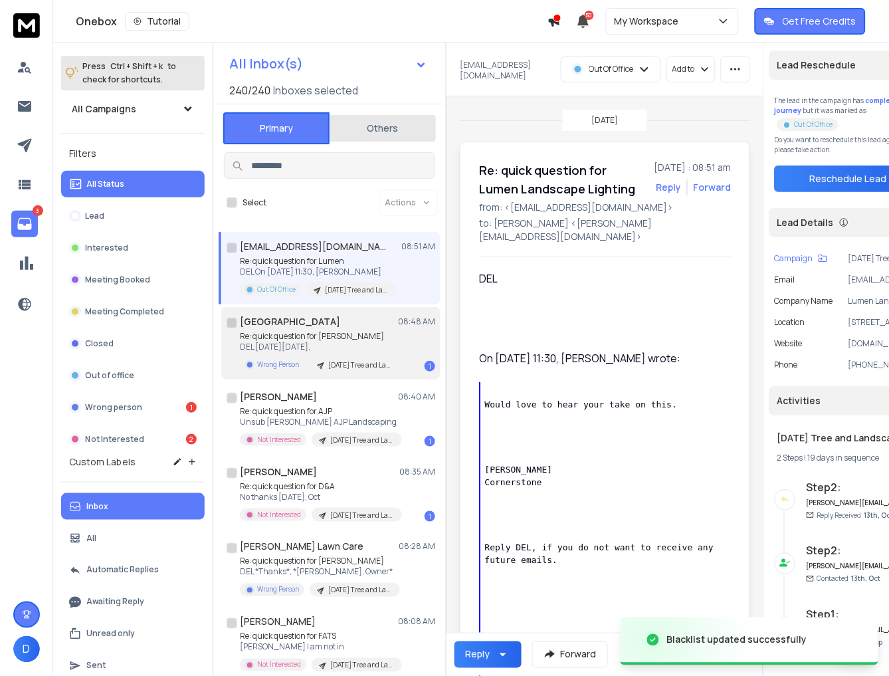
click at [362, 337] on p "Re: quick question for [PERSON_NAME]" at bounding box center [320, 336] width 160 height 11
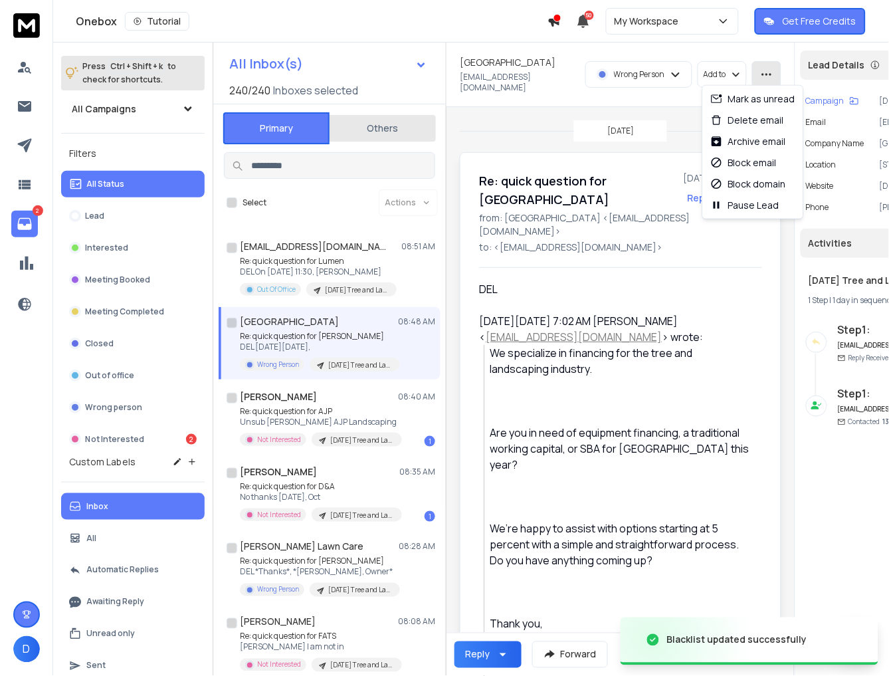
click at [773, 70] on icon "button" at bounding box center [767, 74] width 12 height 12
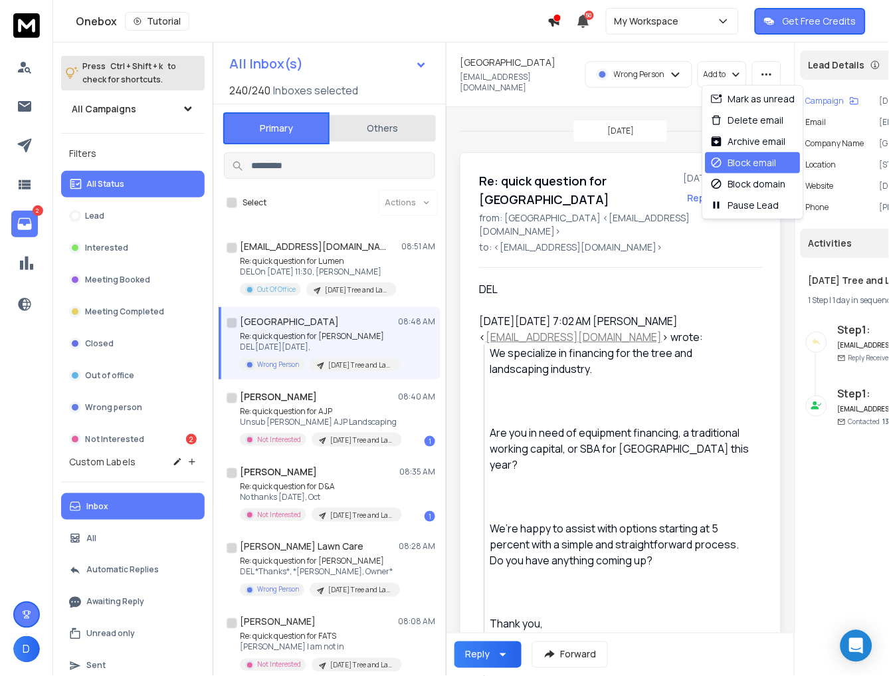
click at [746, 158] on div "Block email" at bounding box center [744, 162] width 66 height 13
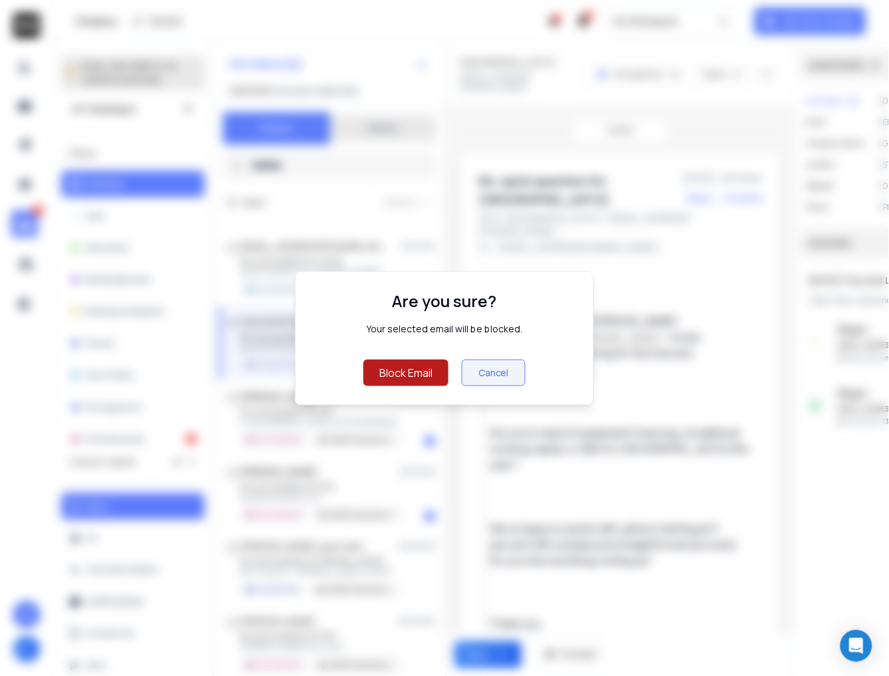
click at [407, 369] on button "Block Email" at bounding box center [406, 373] width 85 height 27
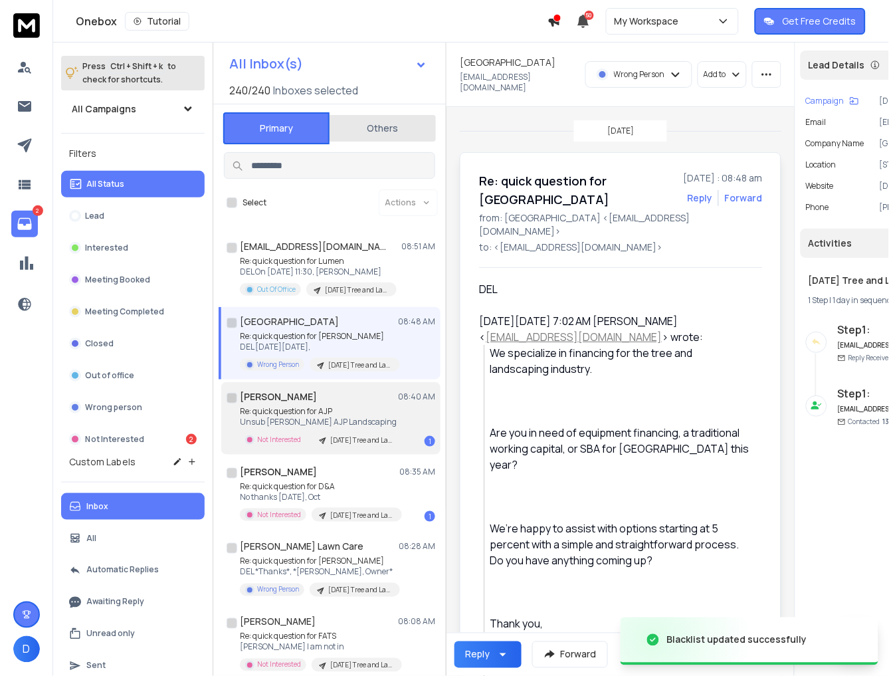
click at [361, 415] on p "Re: quick question for AJP" at bounding box center [320, 411] width 160 height 11
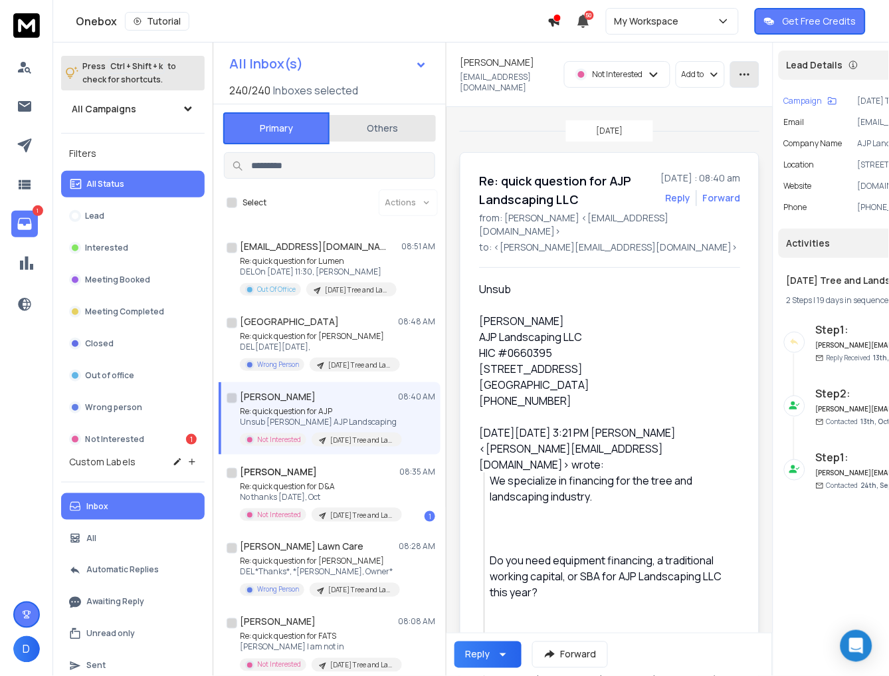
click at [751, 68] on icon "button" at bounding box center [745, 74] width 12 height 12
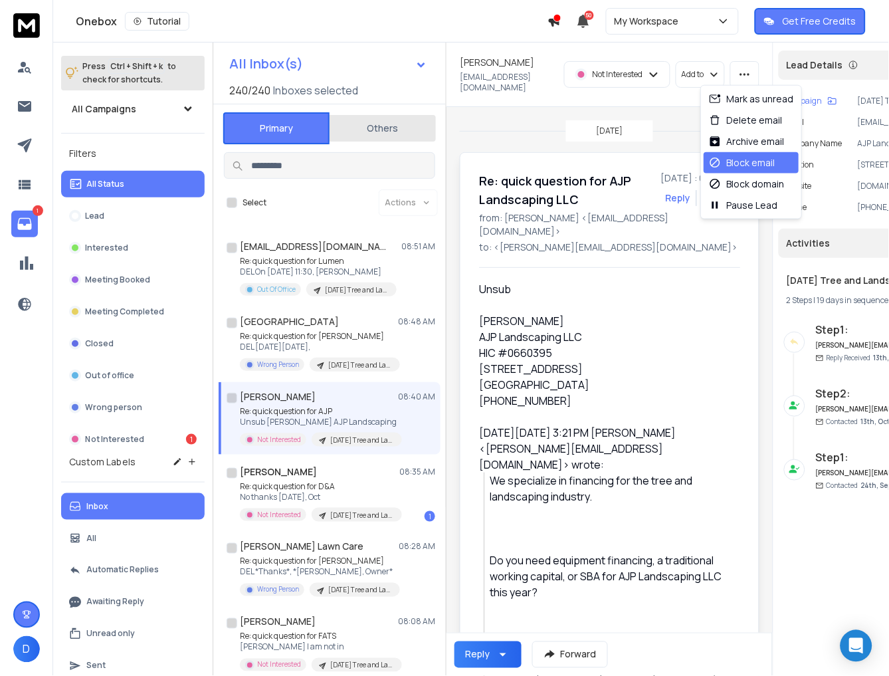
click at [733, 162] on div "Block email" at bounding box center [742, 162] width 66 height 13
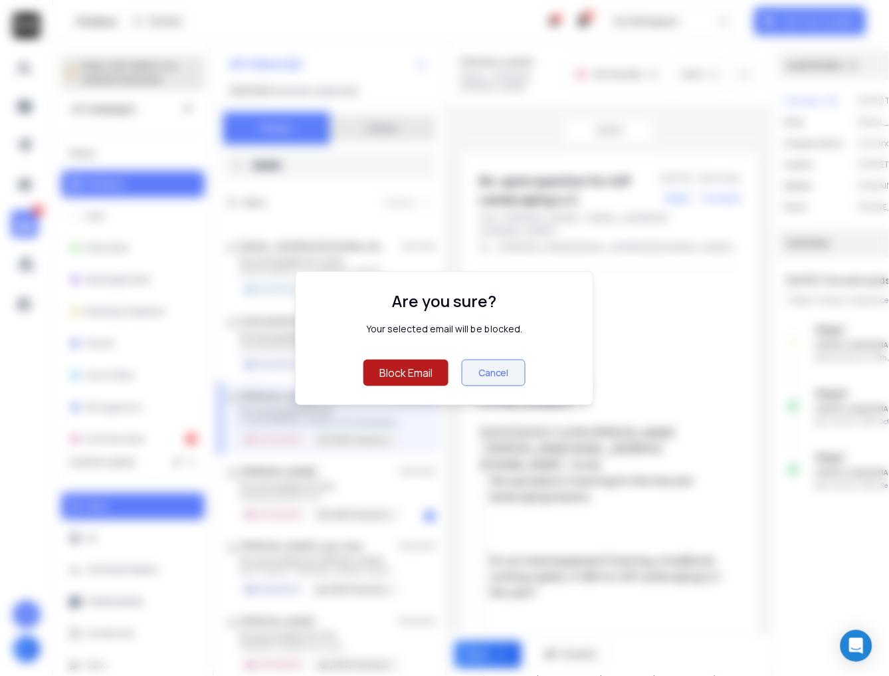
drag, startPoint x: 389, startPoint y: 378, endPoint x: 430, endPoint y: 384, distance: 41.6
click at [394, 380] on button "Block Email" at bounding box center [406, 373] width 85 height 27
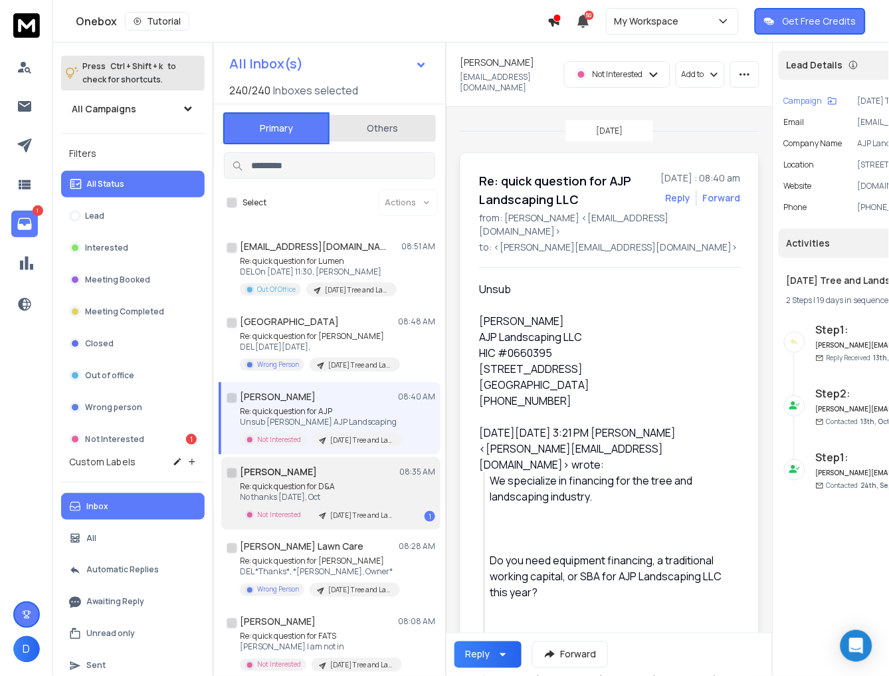
click at [357, 483] on p "Re: quick question for D&A" at bounding box center [320, 486] width 160 height 11
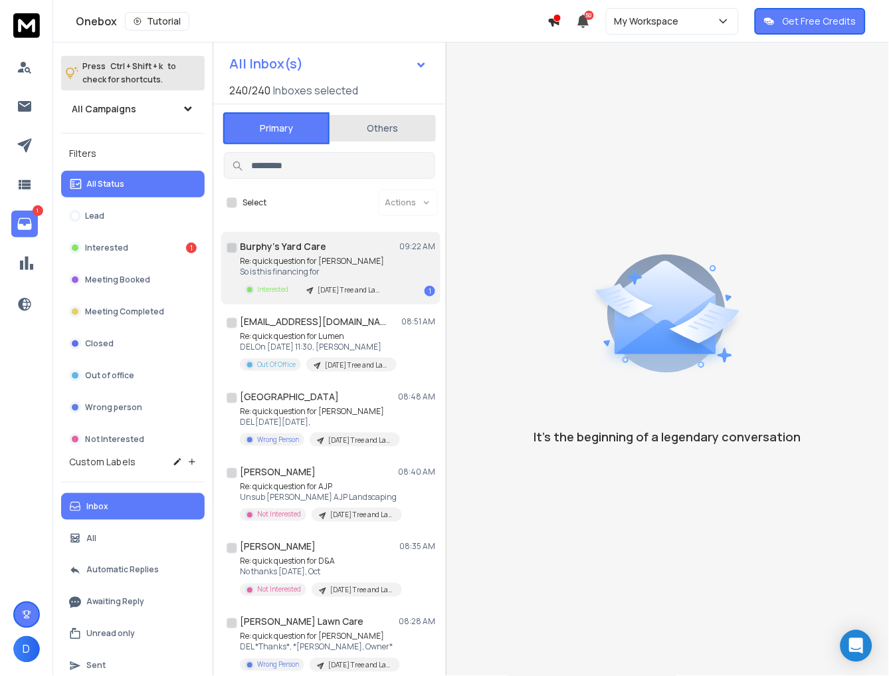
click at [284, 256] on p "Re: quick question for Burphy's" at bounding box center [315, 261] width 150 height 11
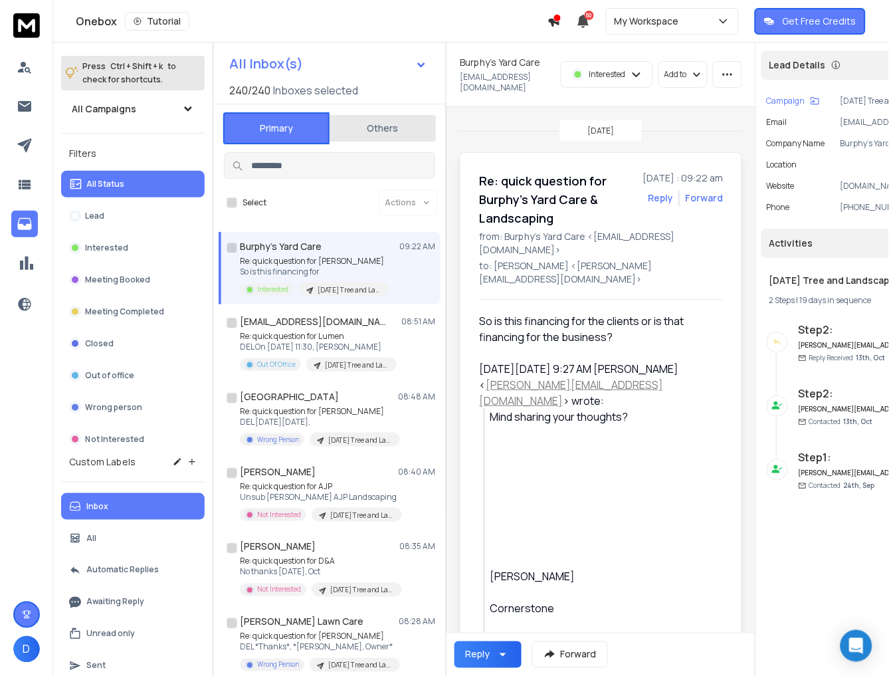
click at [472, 659] on div "Reply" at bounding box center [477, 654] width 25 height 13
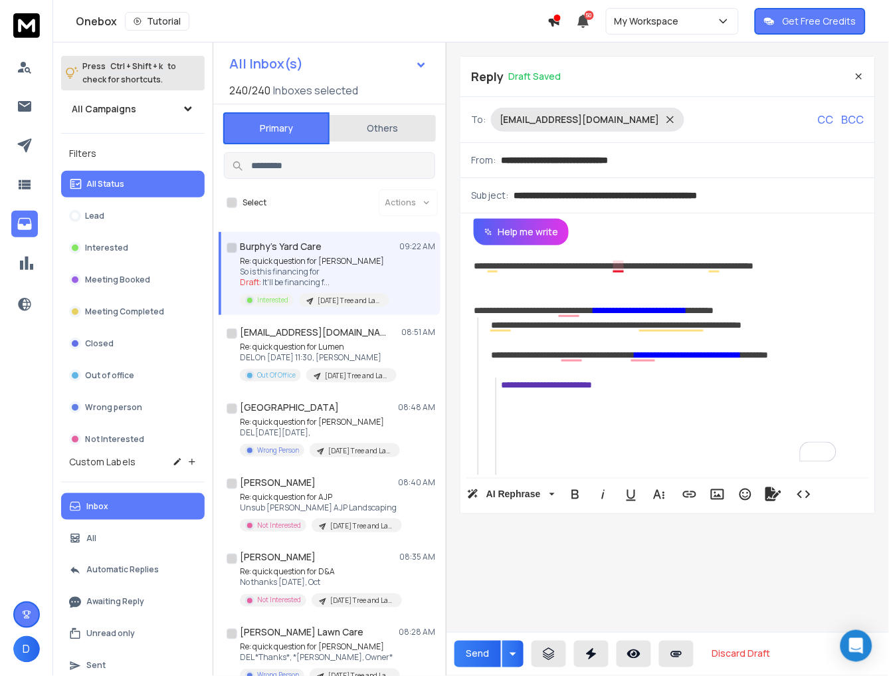
click at [618, 270] on div "**********" at bounding box center [655, 266] width 363 height 15
click at [479, 653] on button "Send" at bounding box center [478, 654] width 47 height 27
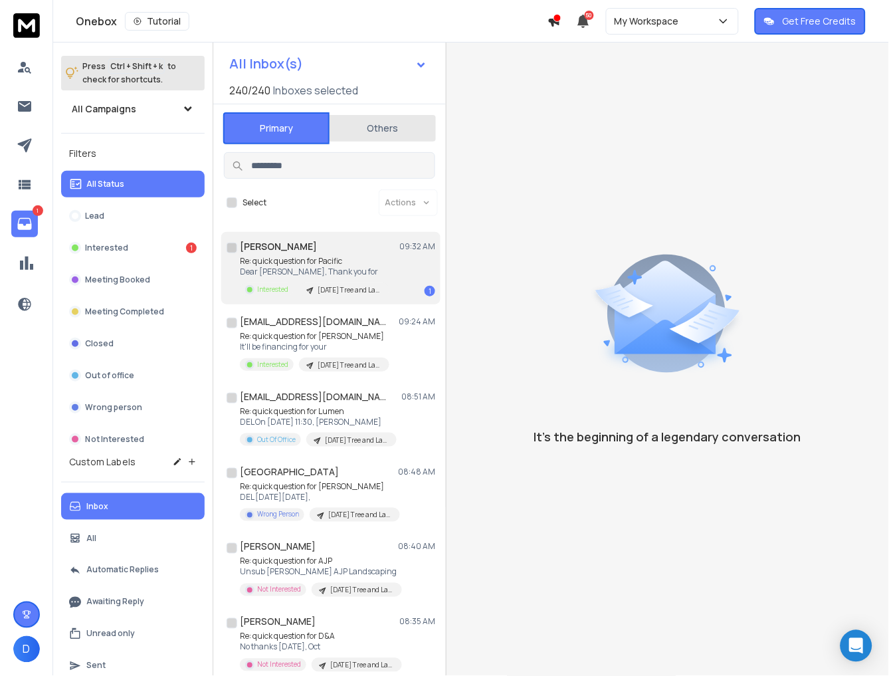
click at [320, 257] on p "Re: quick question for Pacific" at bounding box center [315, 261] width 150 height 11
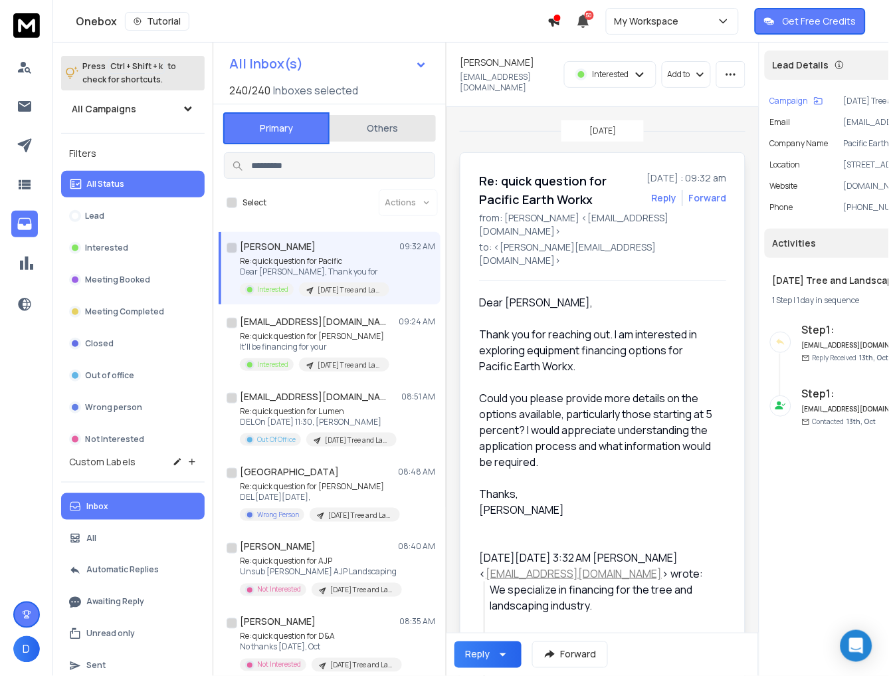
click at [288, 169] on input at bounding box center [329, 165] width 211 height 27
paste input "**********"
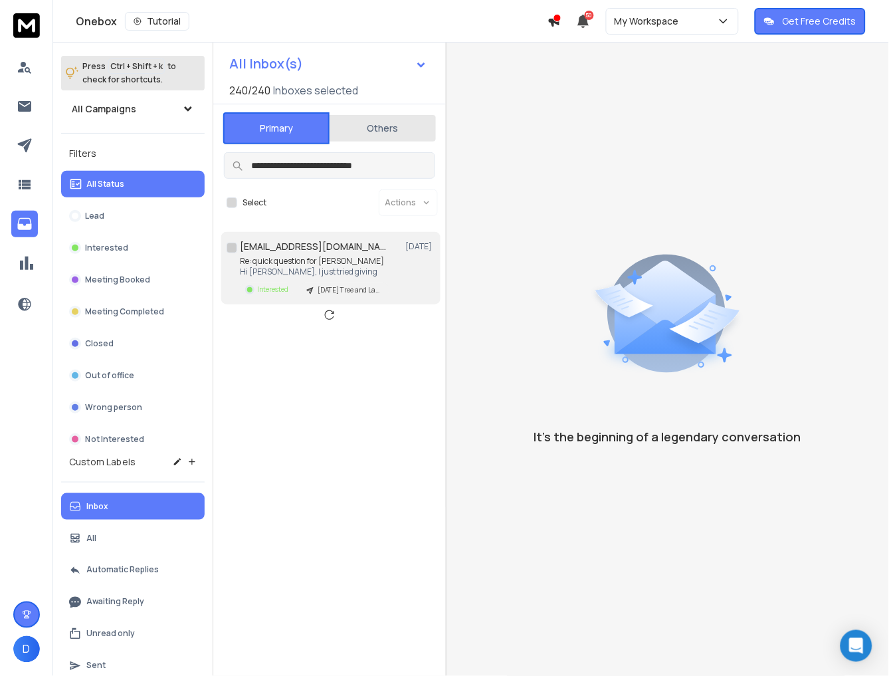
type input "**********"
click at [336, 253] on h1 "[EMAIL_ADDRESS][DOMAIN_NAME]" at bounding box center [313, 246] width 146 height 13
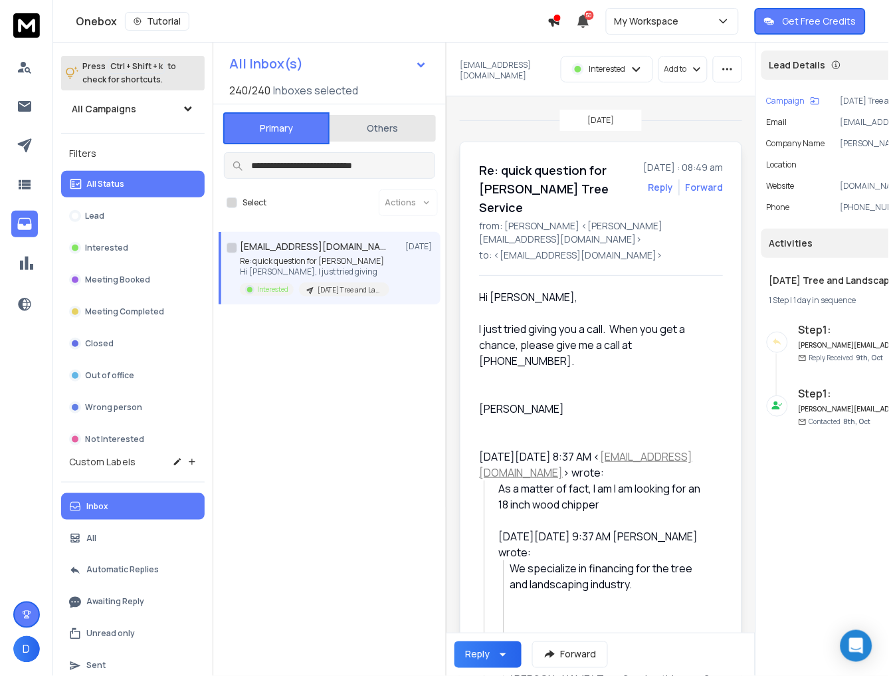
drag, startPoint x: 839, startPoint y: 468, endPoint x: 860, endPoint y: 462, distance: 22.1
click at [840, 466] on div "9/24/25 Tree and Landscaping 1 Step | 1 day in sequence Step 1 : david@cornerca…" at bounding box center [841, 371] width 159 height 226
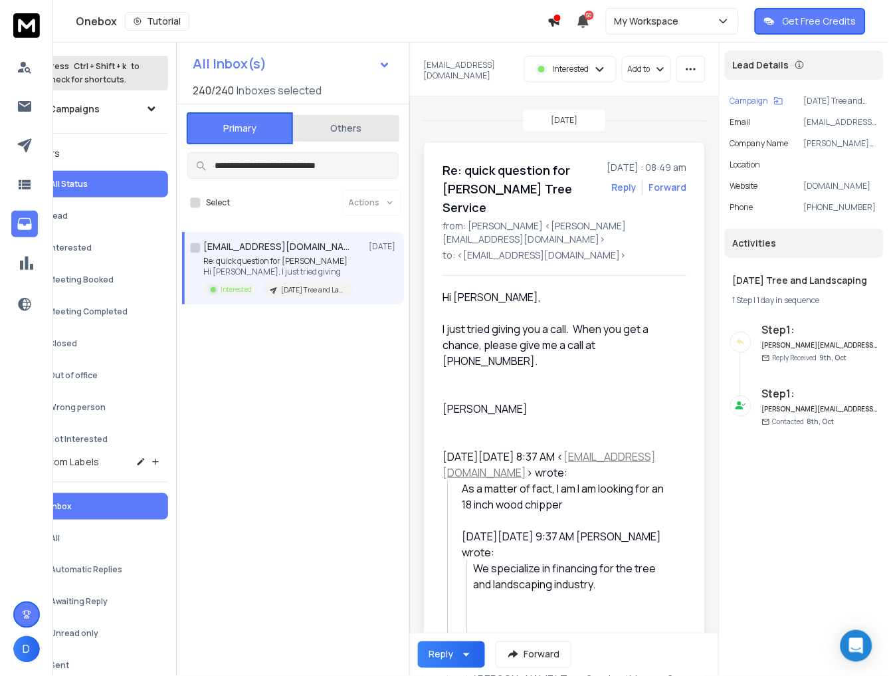
scroll to position [0, 88]
click at [235, 168] on input "**********" at bounding box center [292, 165] width 211 height 27
click at [235, 167] on input "**********" at bounding box center [292, 165] width 211 height 27
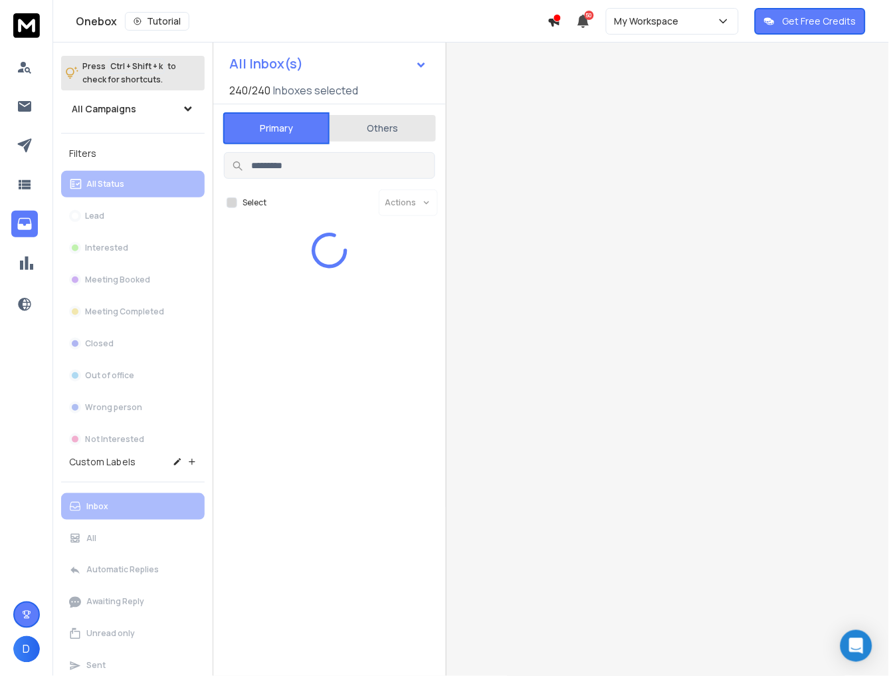
scroll to position [0, 0]
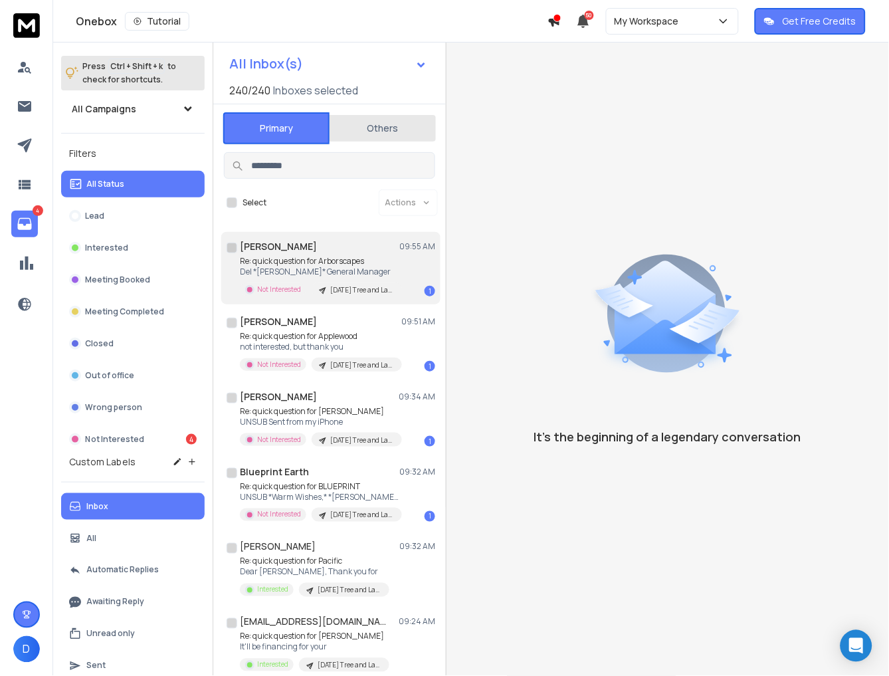
drag, startPoint x: 322, startPoint y: 253, endPoint x: 333, endPoint y: 249, distance: 12.0
click at [322, 253] on div "[PERSON_NAME] 09:55 AM Re: quick question for Arborscapes Del *[PERSON_NAME]* G…" at bounding box center [337, 268] width 195 height 56
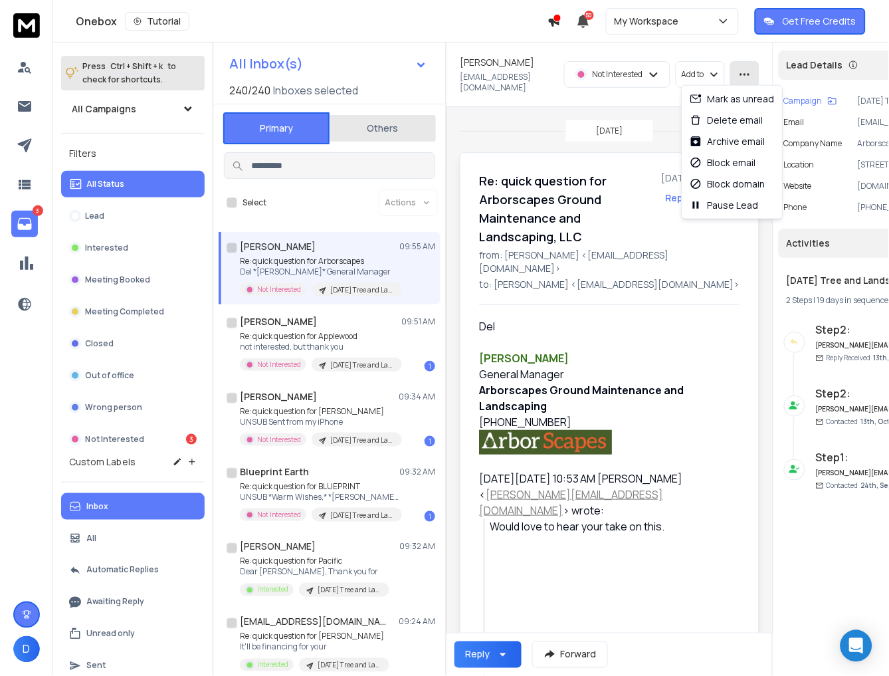
click at [751, 72] on icon "button" at bounding box center [745, 74] width 12 height 12
click at [734, 157] on div "Block email" at bounding box center [724, 162] width 66 height 13
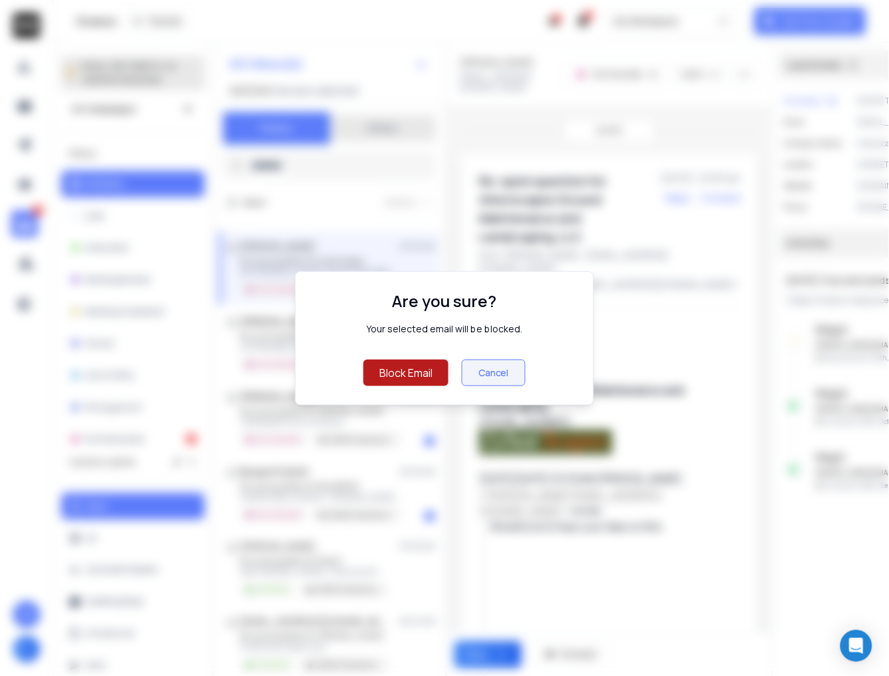
click at [404, 371] on button "Block Email" at bounding box center [406, 373] width 85 height 27
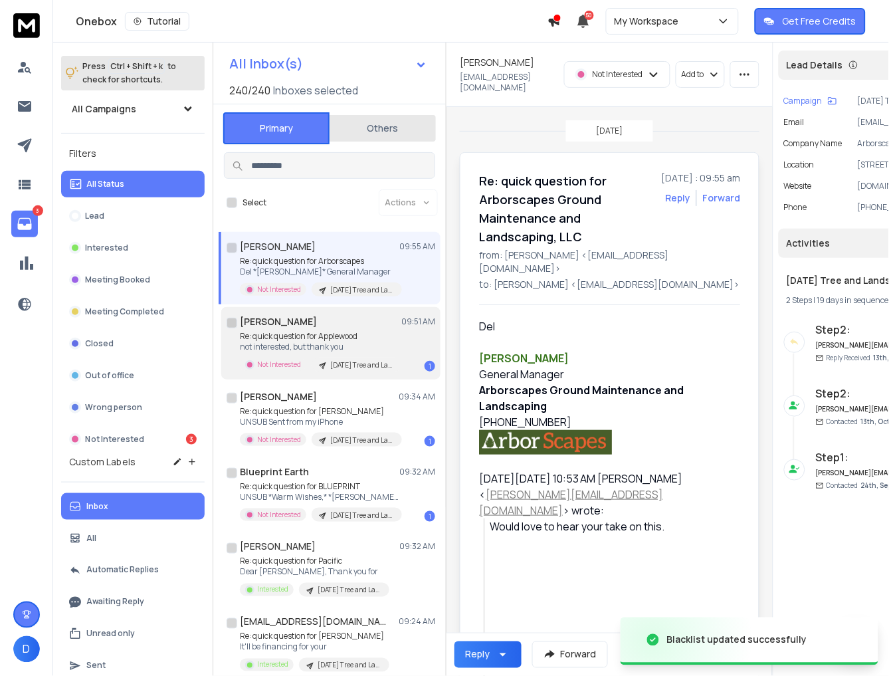
click at [379, 334] on p "Re: quick question for Applewood" at bounding box center [320, 336] width 160 height 11
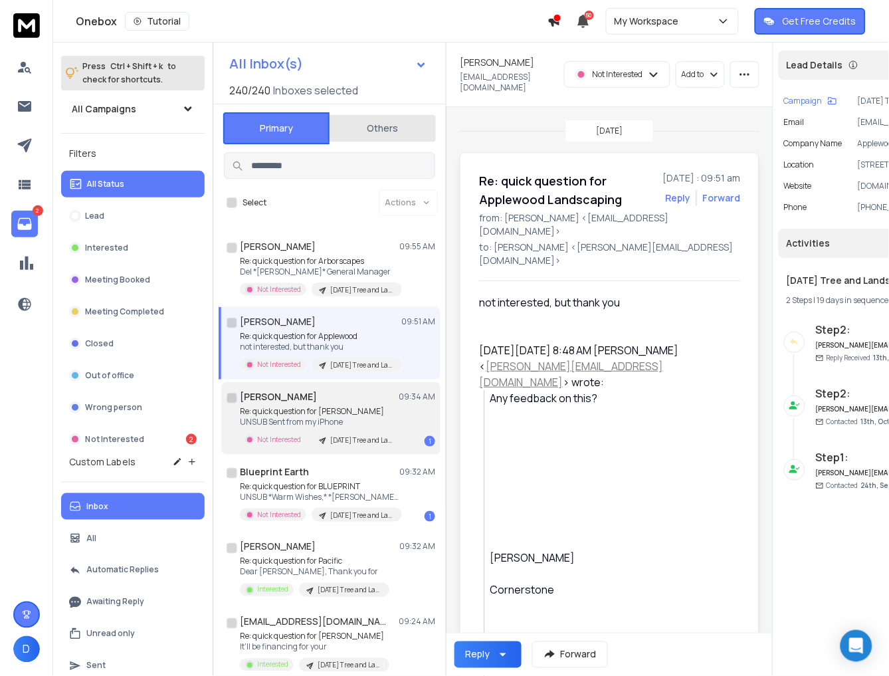
click at [354, 411] on p "Re: quick question for [PERSON_NAME]" at bounding box center [320, 411] width 160 height 11
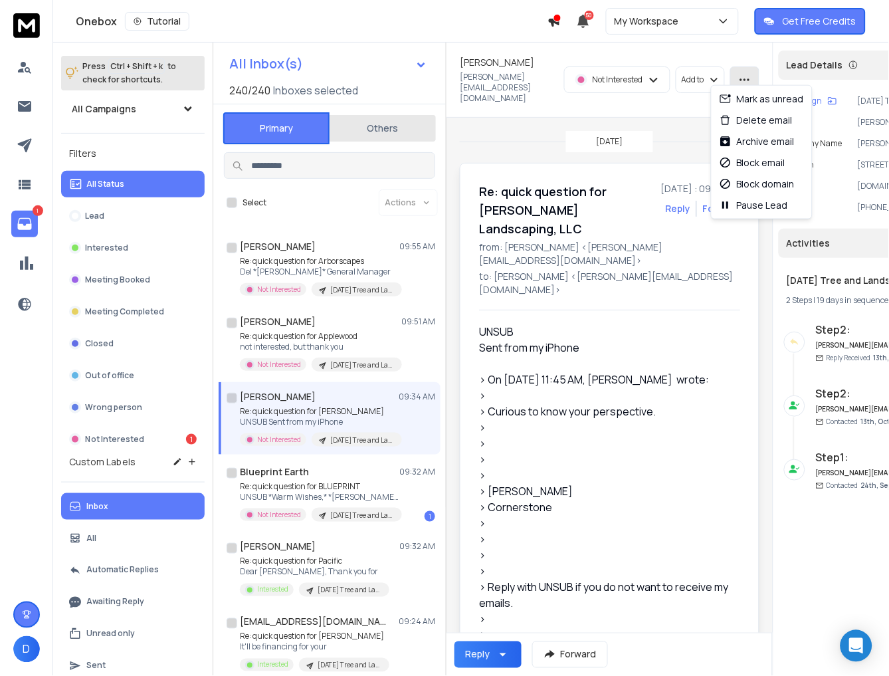
click at [751, 74] on icon "button" at bounding box center [745, 80] width 12 height 12
click at [768, 162] on div "Block email" at bounding box center [753, 162] width 66 height 13
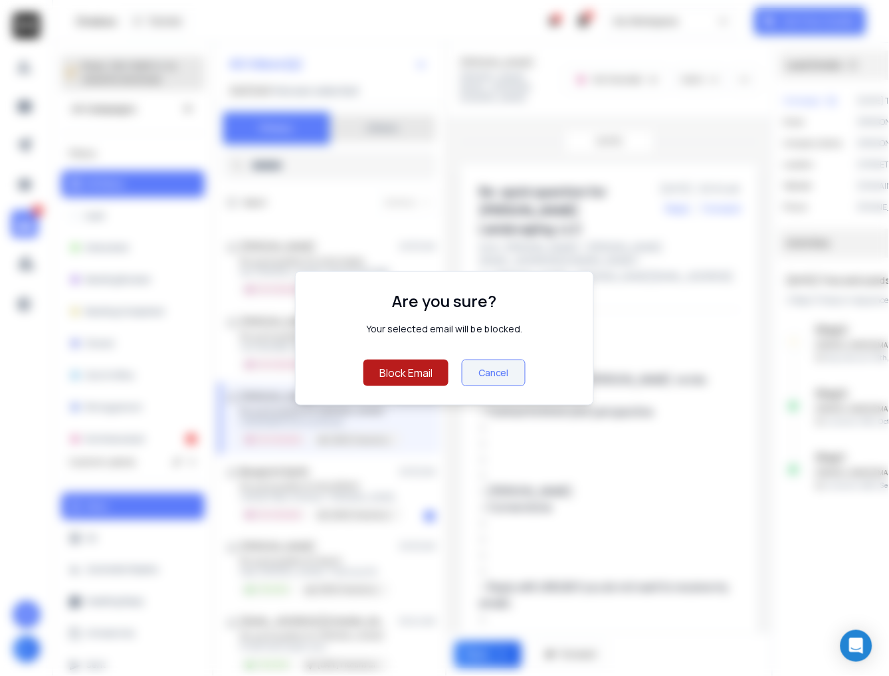
click at [409, 376] on button "Block Email" at bounding box center [406, 373] width 85 height 27
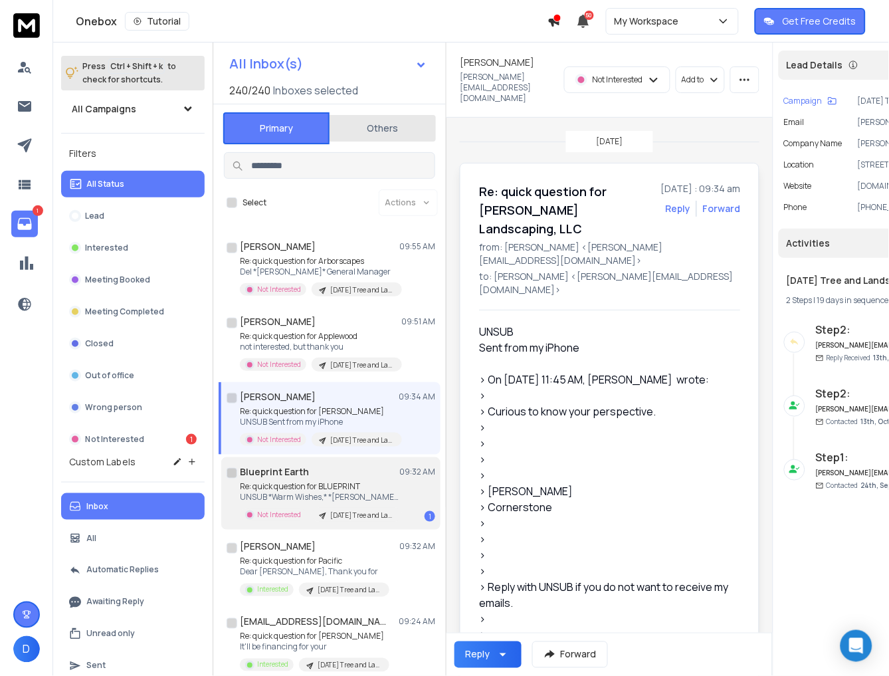
click at [335, 487] on p "Re: quick question for BLUEPRINT" at bounding box center [320, 486] width 160 height 11
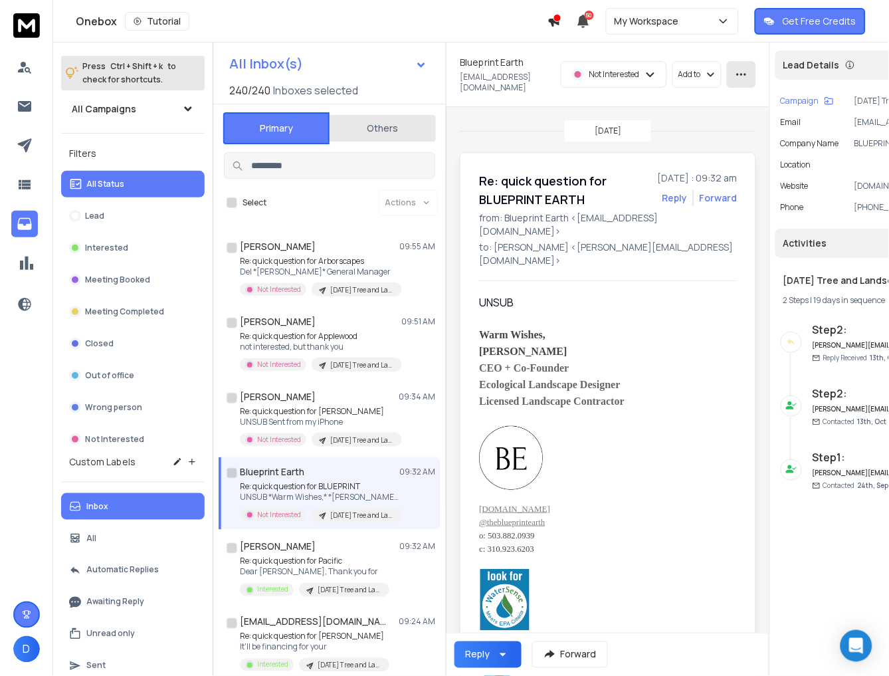
click at [736, 68] on icon "button" at bounding box center [742, 74] width 12 height 12
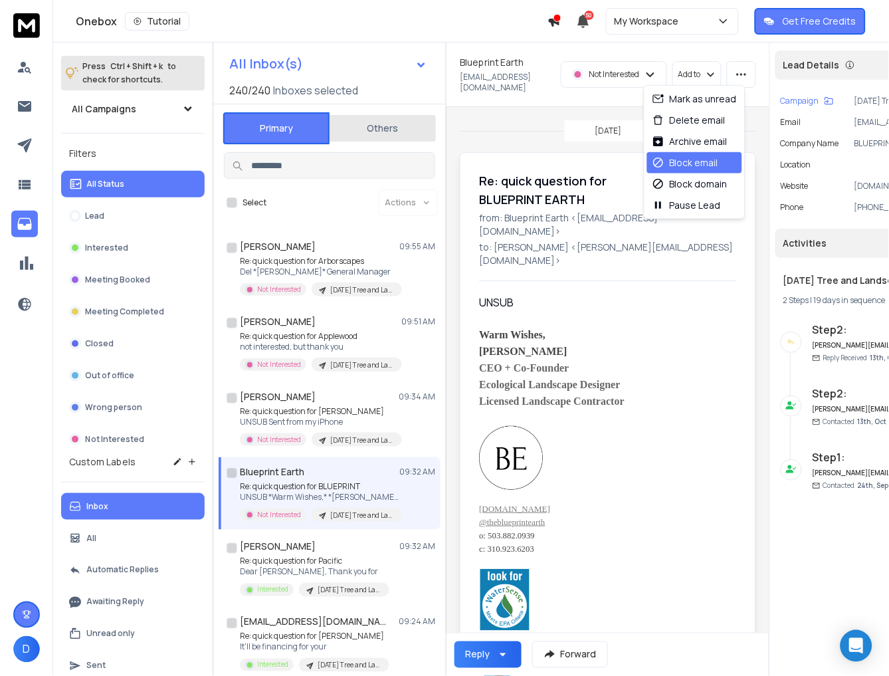
click at [694, 163] on div "Block email" at bounding box center [686, 162] width 66 height 13
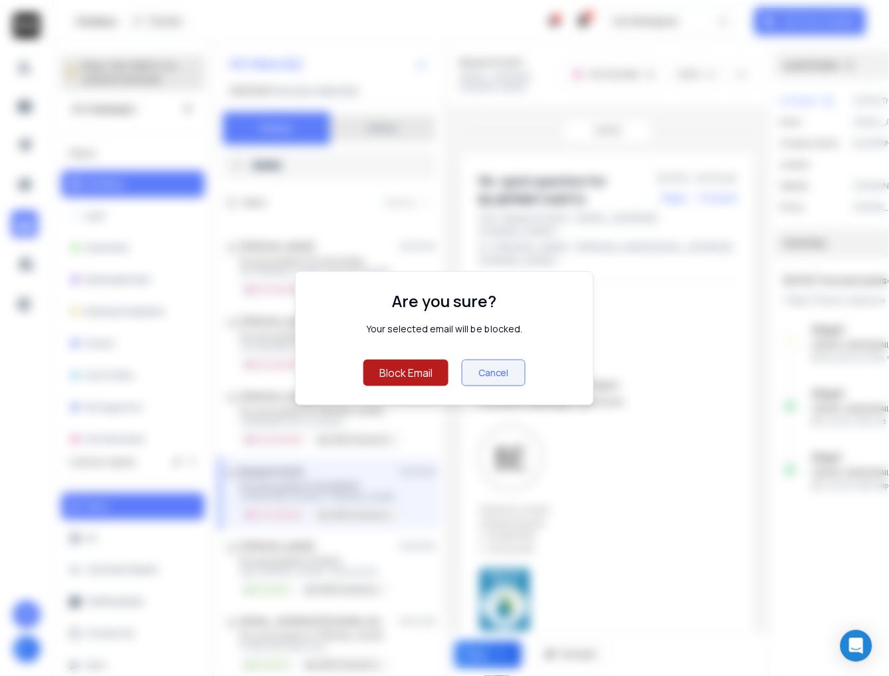
click at [409, 374] on button "Block Email" at bounding box center [406, 373] width 85 height 27
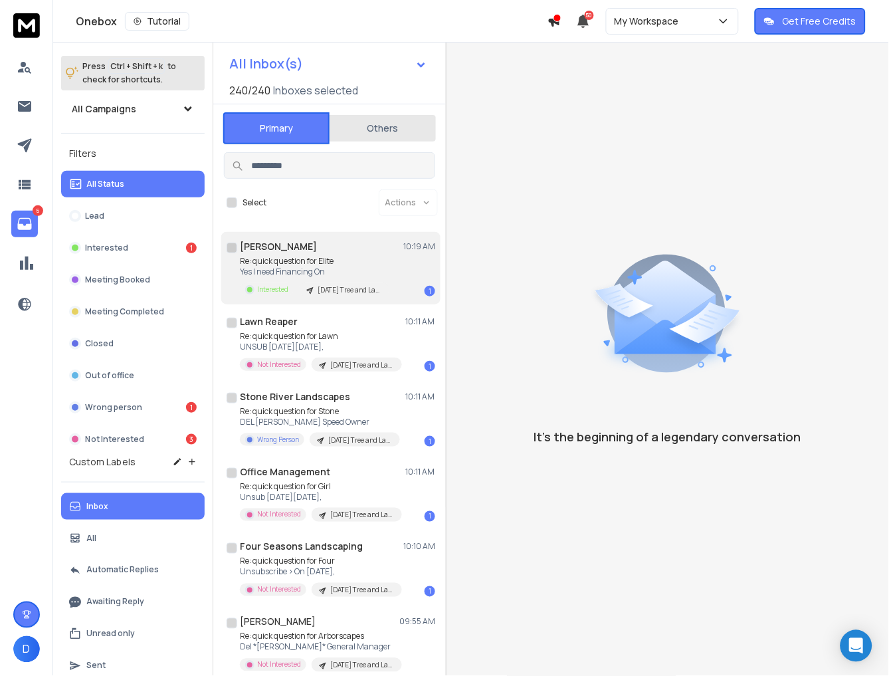
click at [301, 253] on div "[PERSON_NAME] 10:19 AM Re: quick question for Elite Yes I need Financing On Int…" at bounding box center [337, 268] width 195 height 56
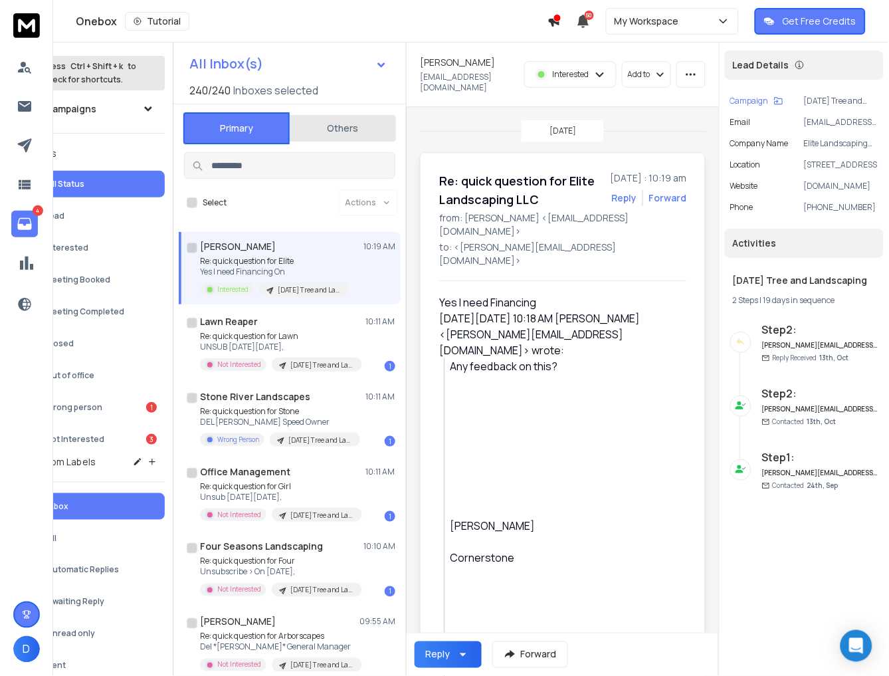
scroll to position [0, 91]
drag, startPoint x: 479, startPoint y: 206, endPoint x: 606, endPoint y: 200, distance: 127.1
click at [606, 211] on p "from: [PERSON_NAME] <[EMAIL_ADDRESS][DOMAIN_NAME]>" at bounding box center [562, 224] width 247 height 27
copy p "[EMAIL_ADDRESS][DOMAIN_NAME]"
drag, startPoint x: 504, startPoint y: 267, endPoint x: 360, endPoint y: 261, distance: 143.7
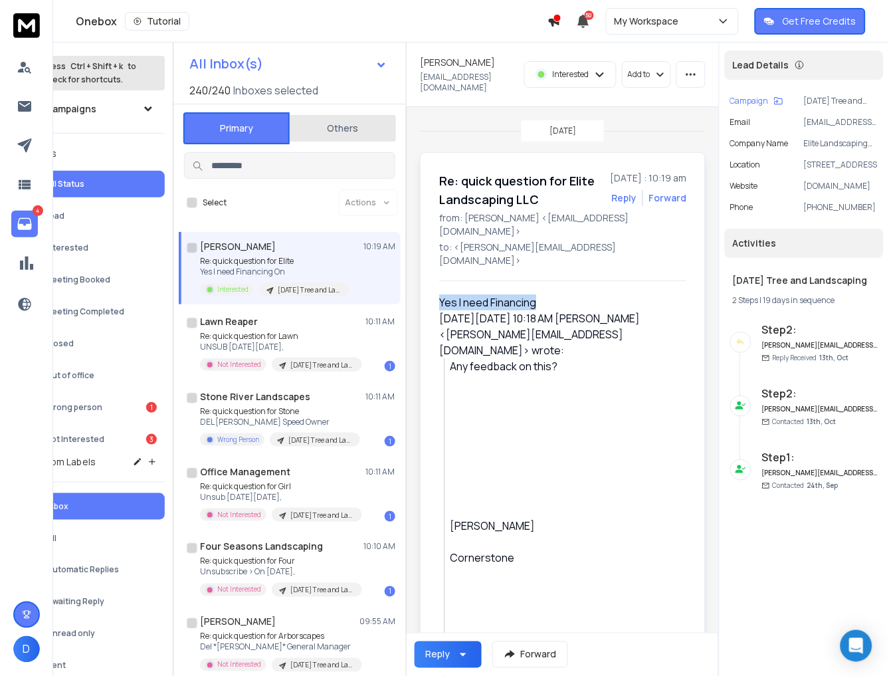
copy div "Yes I need Financing"
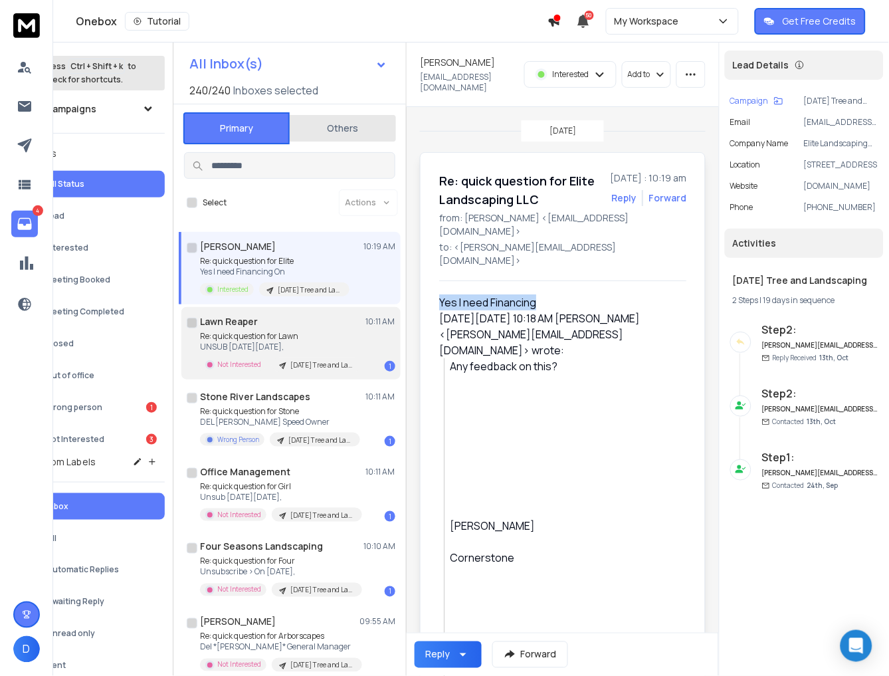
click at [253, 335] on p "Re: quick question for Lawn" at bounding box center [280, 336] width 160 height 11
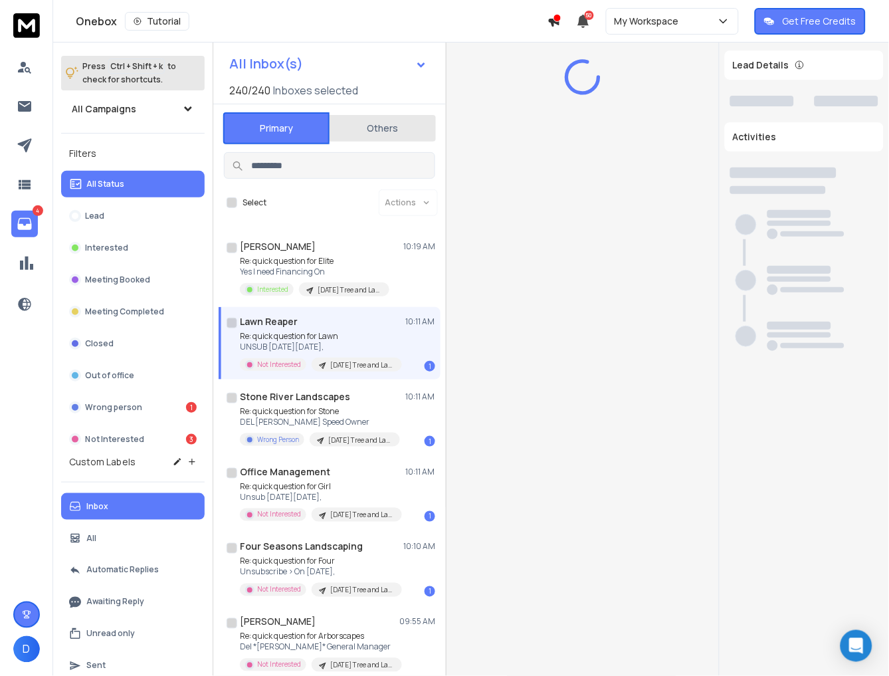
scroll to position [0, 0]
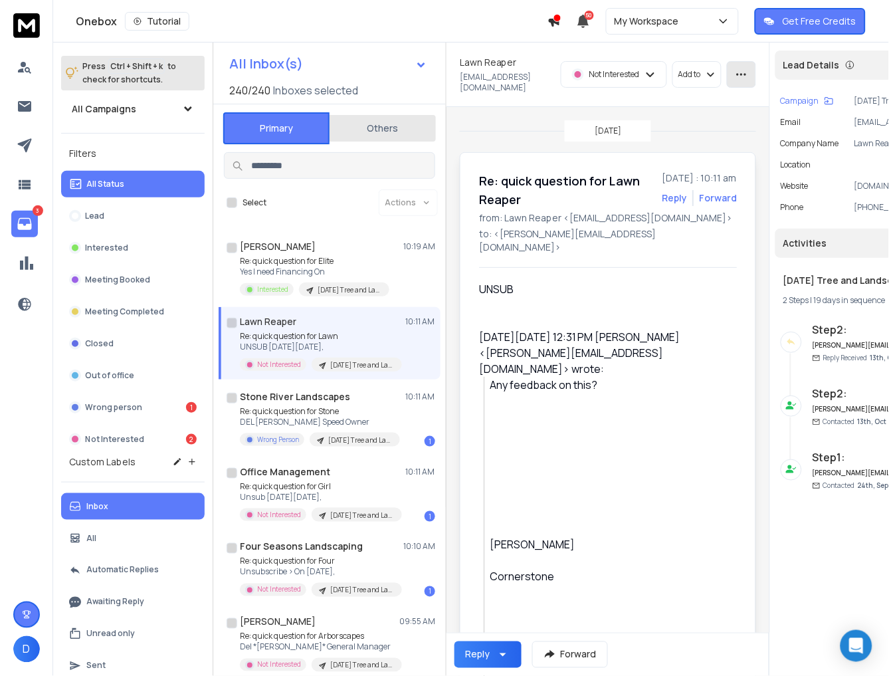
click at [748, 68] on icon "button" at bounding box center [742, 74] width 12 height 12
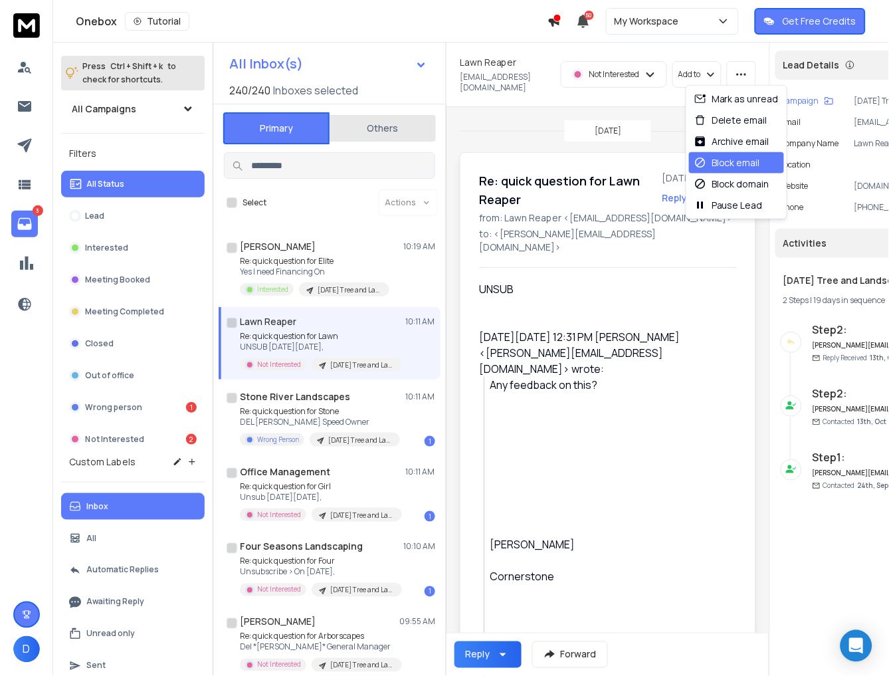
click at [740, 157] on div "Block email" at bounding box center [728, 162] width 66 height 13
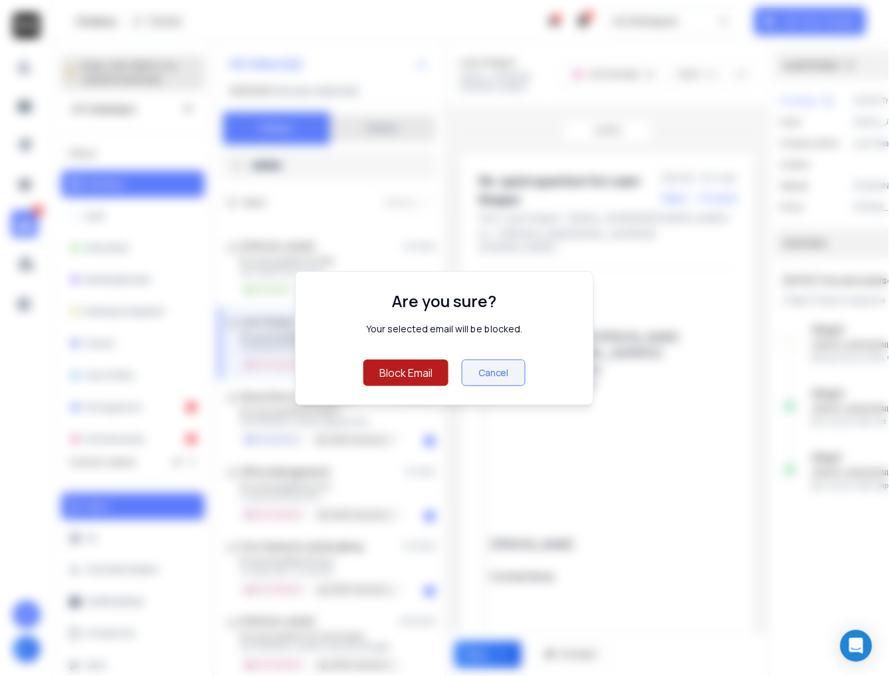
click at [415, 368] on button "Block Email" at bounding box center [406, 373] width 85 height 27
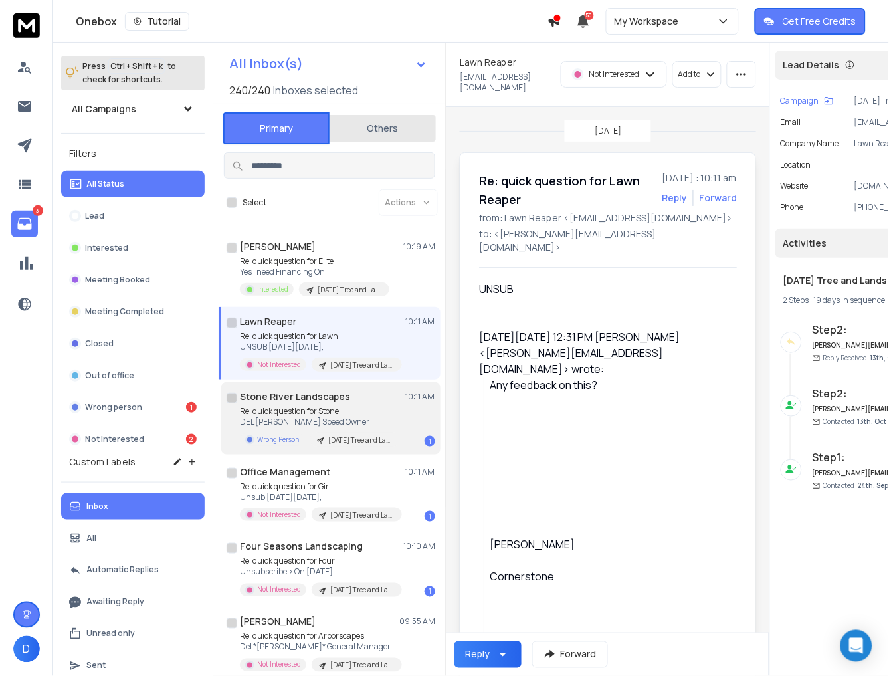
click at [314, 410] on p "Re: quick question for Stone" at bounding box center [320, 411] width 160 height 11
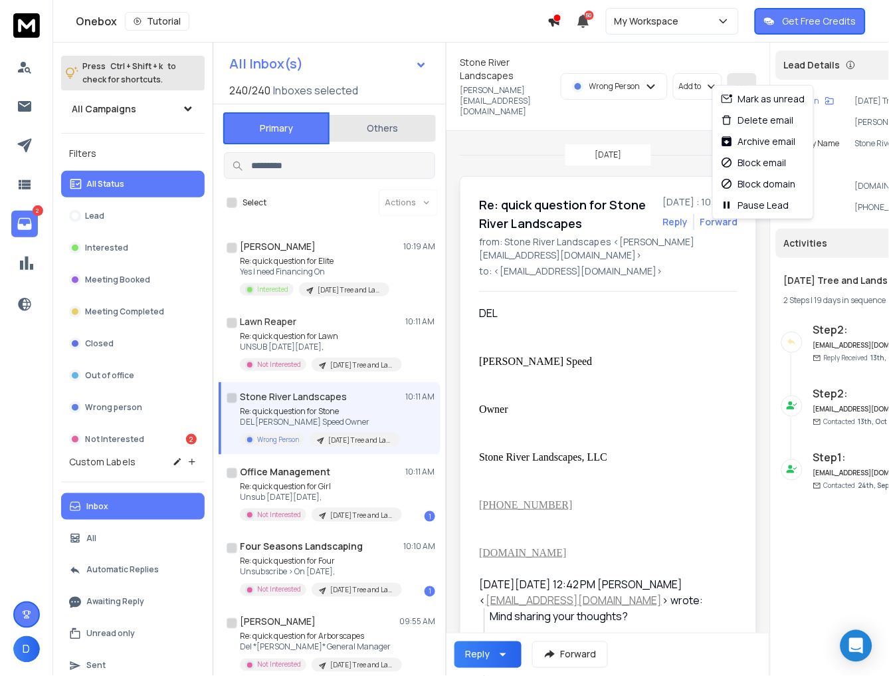
click at [757, 73] on button "button" at bounding box center [742, 86] width 29 height 27
click at [766, 162] on div "Block email" at bounding box center [754, 162] width 66 height 13
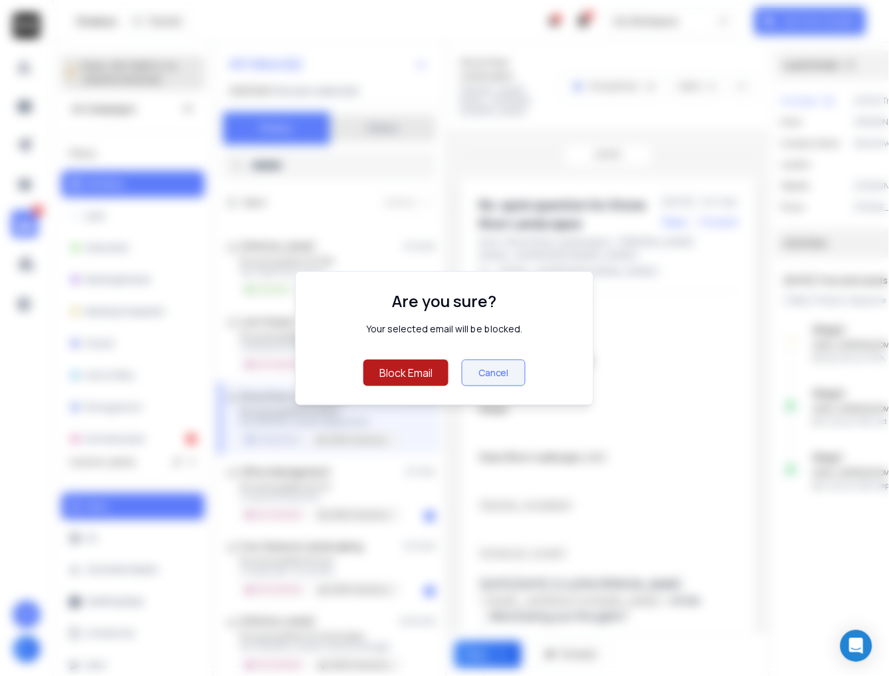
click at [415, 374] on button "Block Email" at bounding box center [406, 373] width 85 height 27
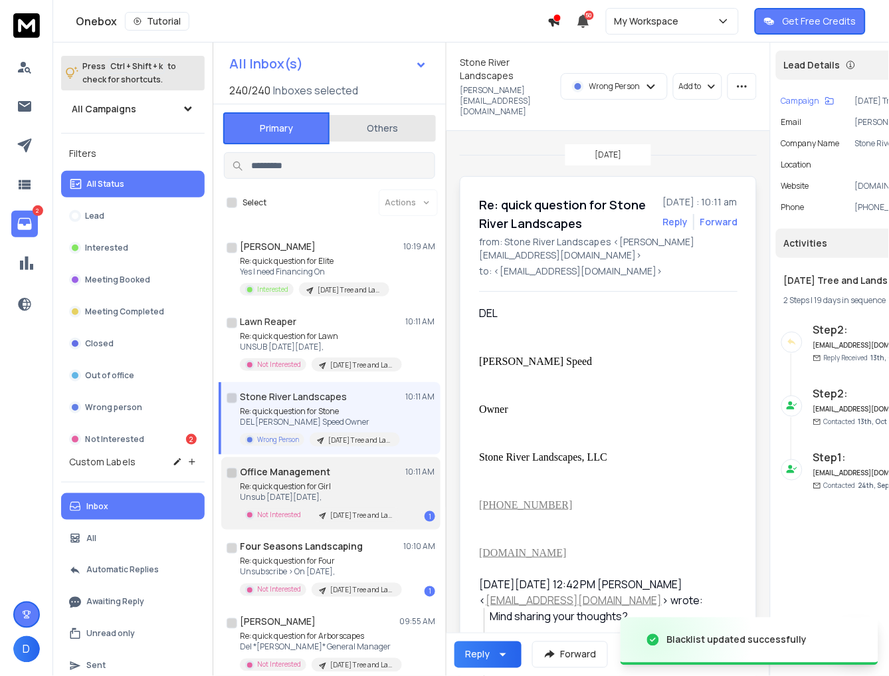
drag, startPoint x: 370, startPoint y: 477, endPoint x: 392, endPoint y: 470, distance: 23.8
click at [370, 477] on div "Office Management 10:11 AM" at bounding box center [337, 471] width 195 height 13
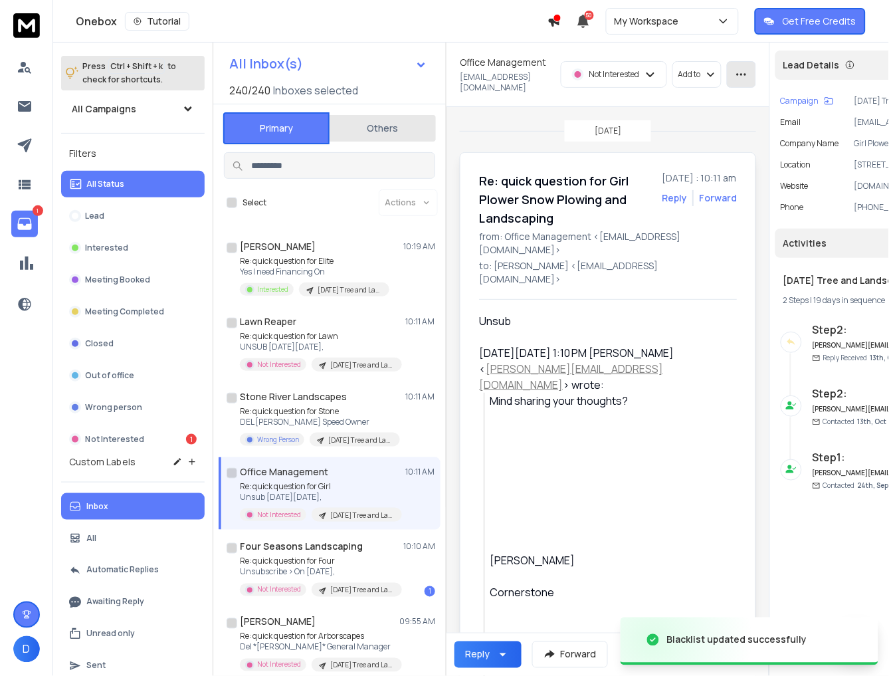
click at [748, 69] on icon "button" at bounding box center [742, 74] width 12 height 12
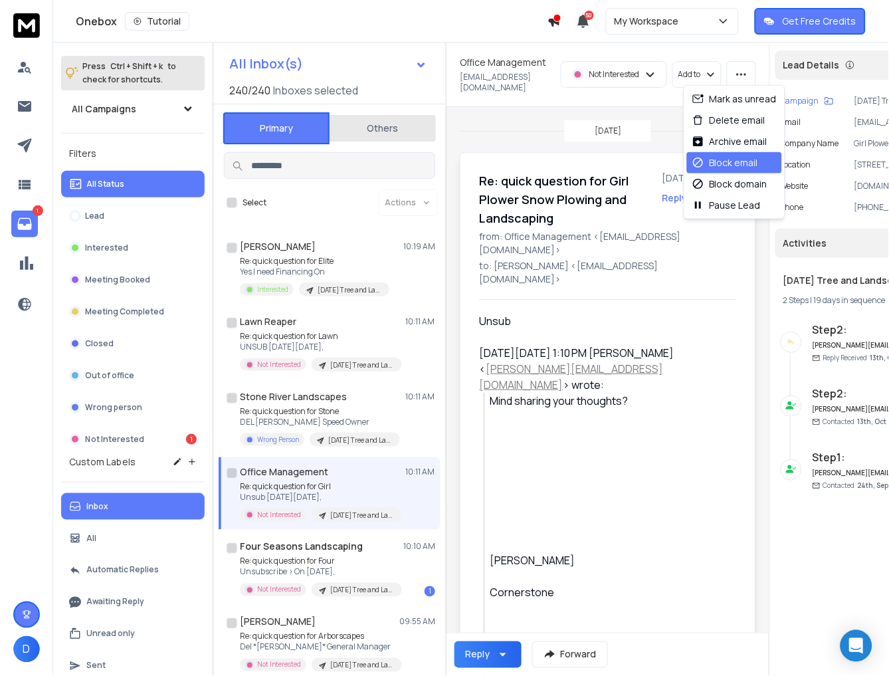
click at [733, 156] on div "Block email" at bounding box center [726, 162] width 66 height 13
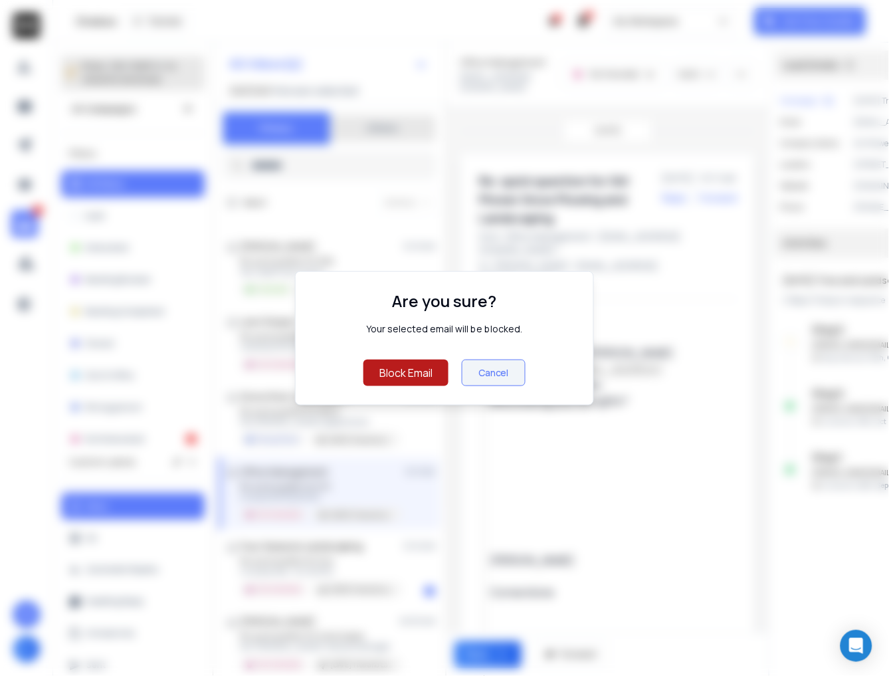
click at [404, 375] on button "Block Email" at bounding box center [406, 373] width 85 height 27
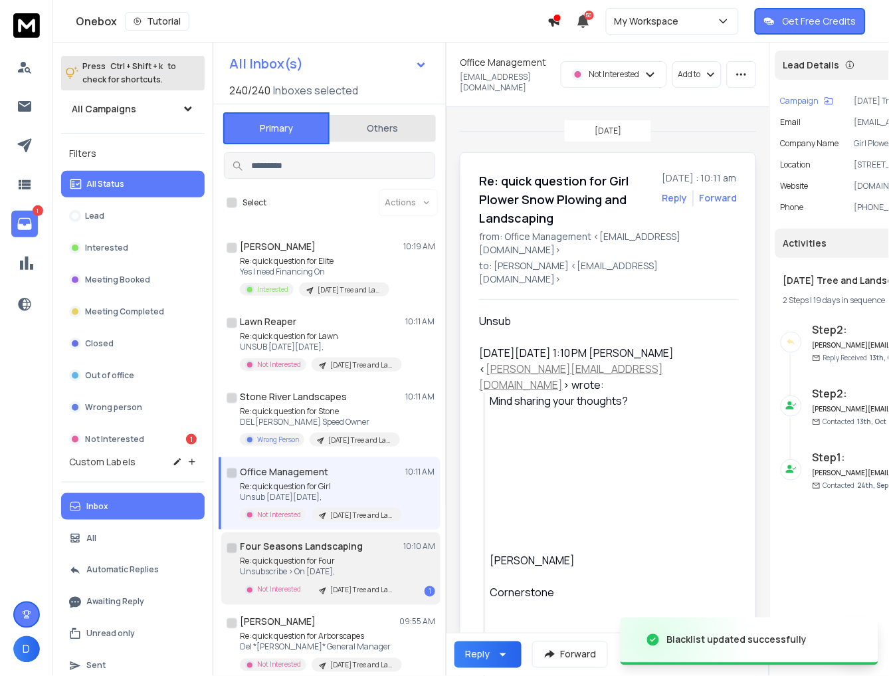
click at [347, 554] on div "Four Seasons Landscaping 10:10 AM Re: quick question for Four Unsubscribe > On …" at bounding box center [337, 568] width 195 height 56
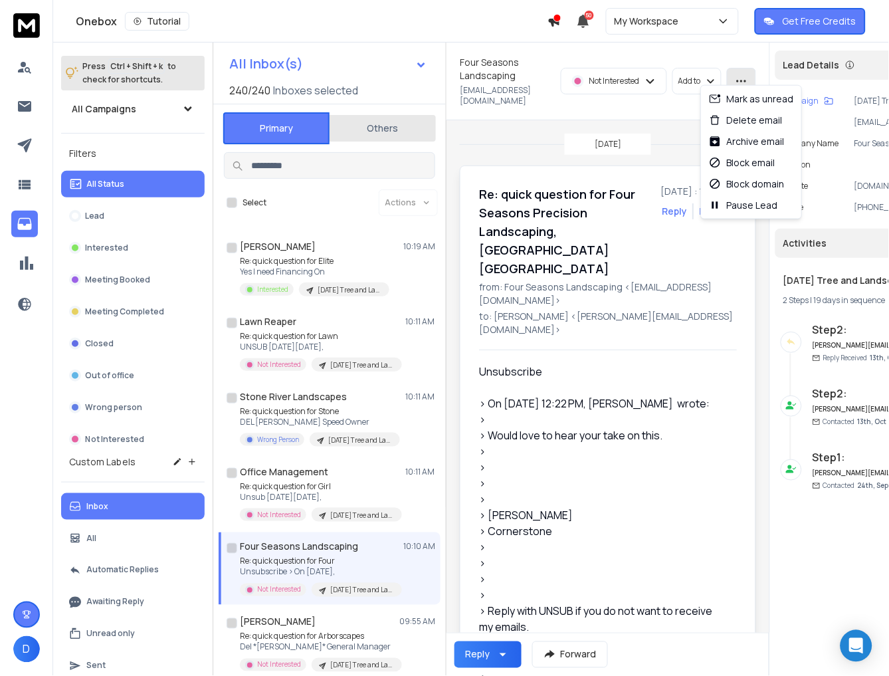
click at [748, 75] on icon "button" at bounding box center [742, 81] width 12 height 12
click at [751, 164] on div "Block email" at bounding box center [742, 162] width 66 height 13
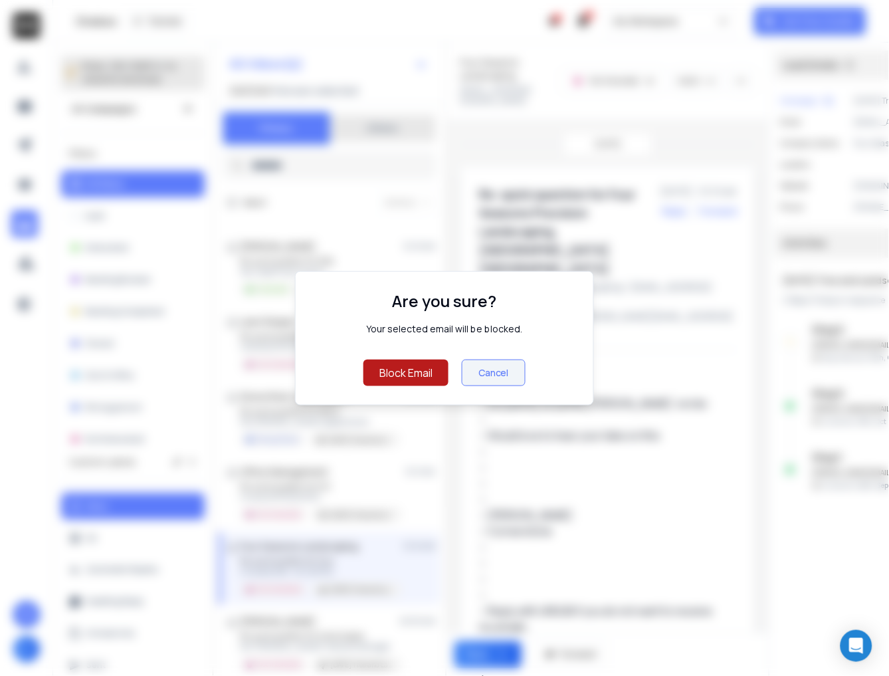
drag, startPoint x: 401, startPoint y: 380, endPoint x: 449, endPoint y: 379, distance: 48.5
click at [406, 379] on button "Block Email" at bounding box center [406, 373] width 85 height 27
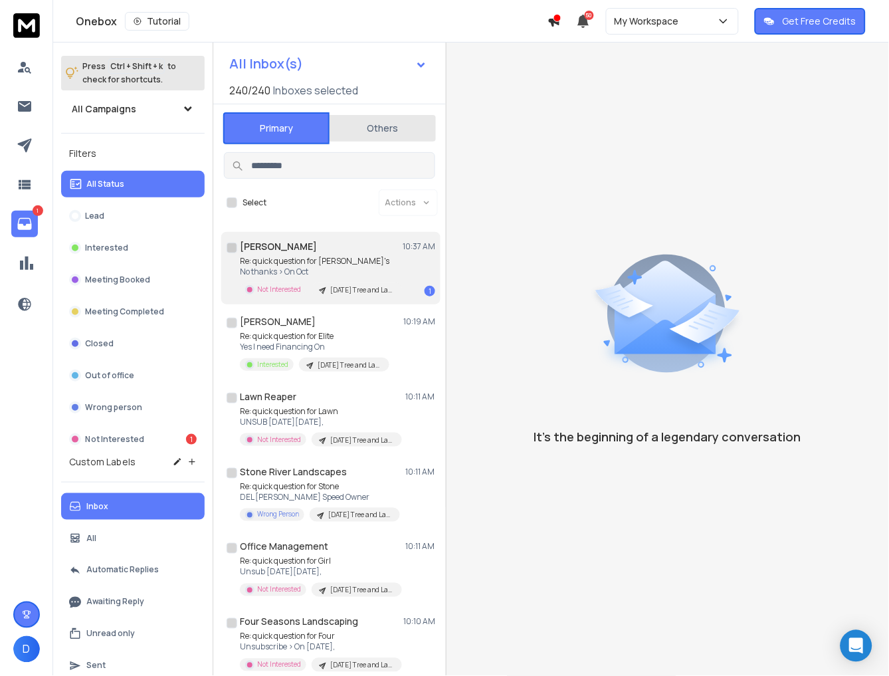
click at [318, 257] on p "Re: quick question for [PERSON_NAME]'s" at bounding box center [320, 261] width 160 height 11
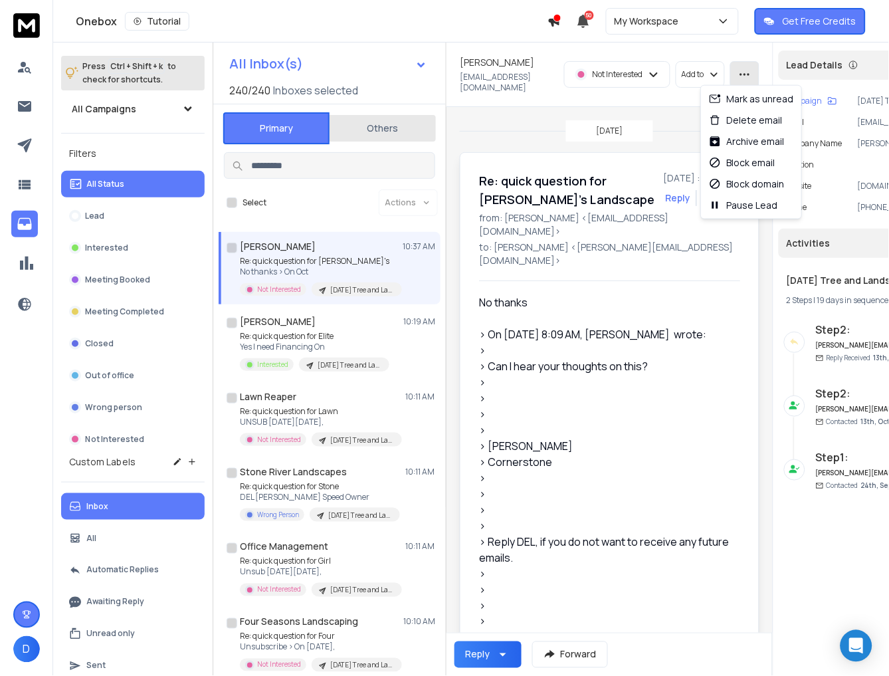
click at [760, 76] on button "button" at bounding box center [744, 74] width 29 height 27
click at [756, 156] on div "Block email" at bounding box center [742, 162] width 66 height 13
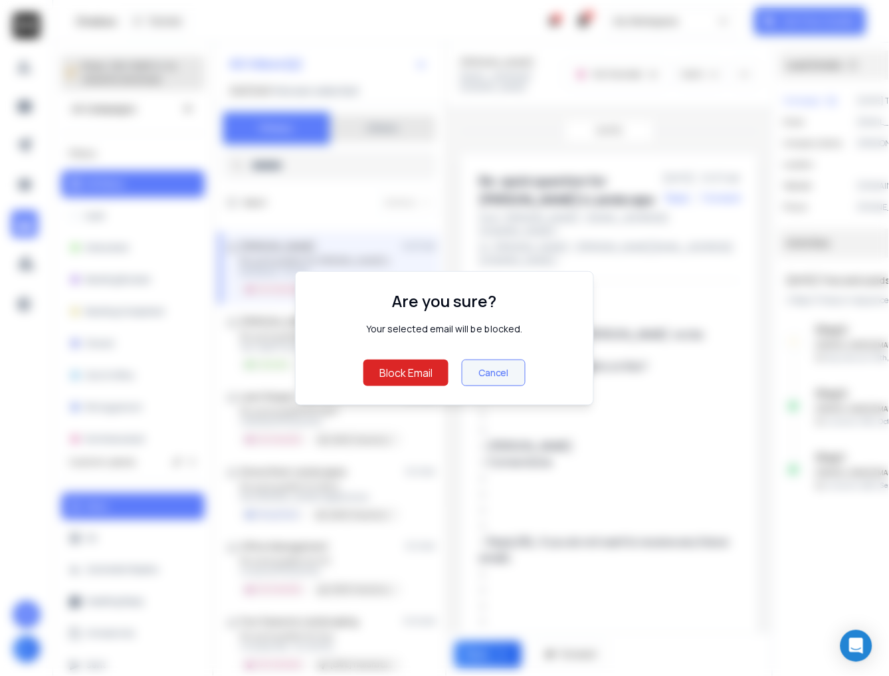
click at [519, 366] on button "Cancel" at bounding box center [494, 373] width 64 height 27
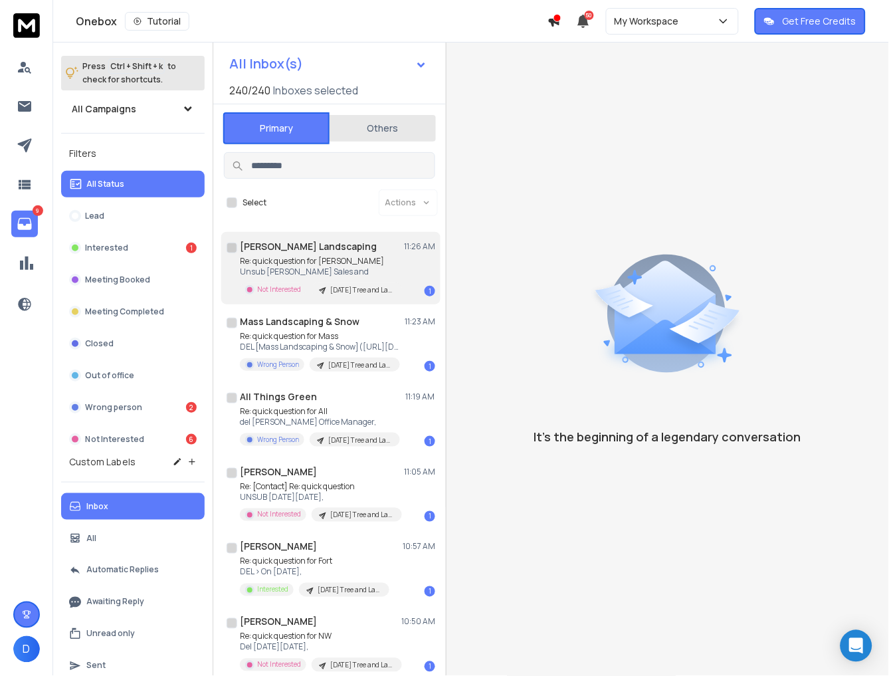
click at [339, 262] on p "Re: quick question for [PERSON_NAME]" at bounding box center [320, 261] width 160 height 11
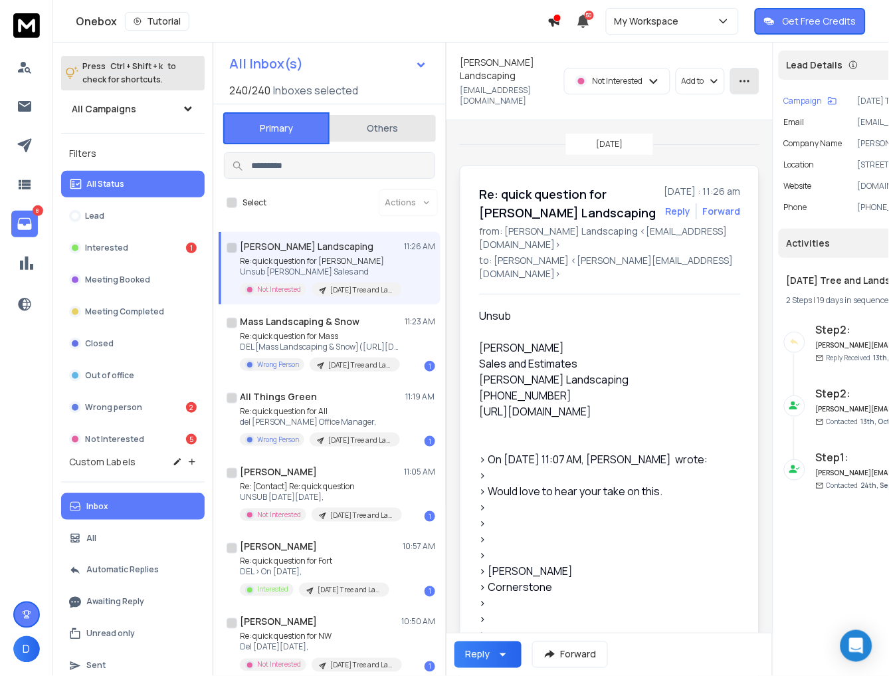
click at [760, 74] on button "button" at bounding box center [744, 81] width 29 height 27
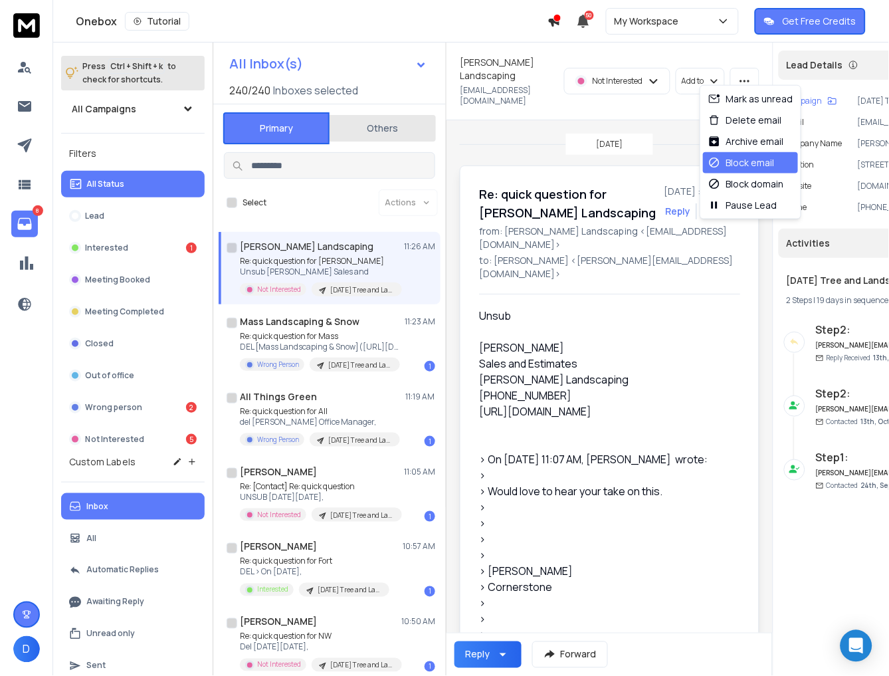
click at [732, 158] on div "Block email" at bounding box center [742, 162] width 66 height 13
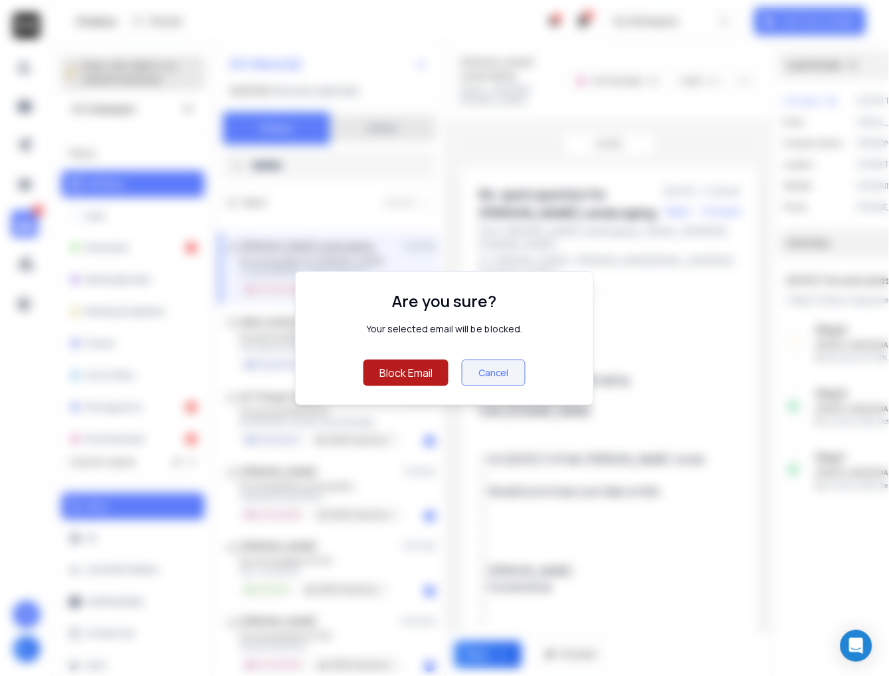
click at [417, 371] on button "Block Email" at bounding box center [406, 373] width 85 height 27
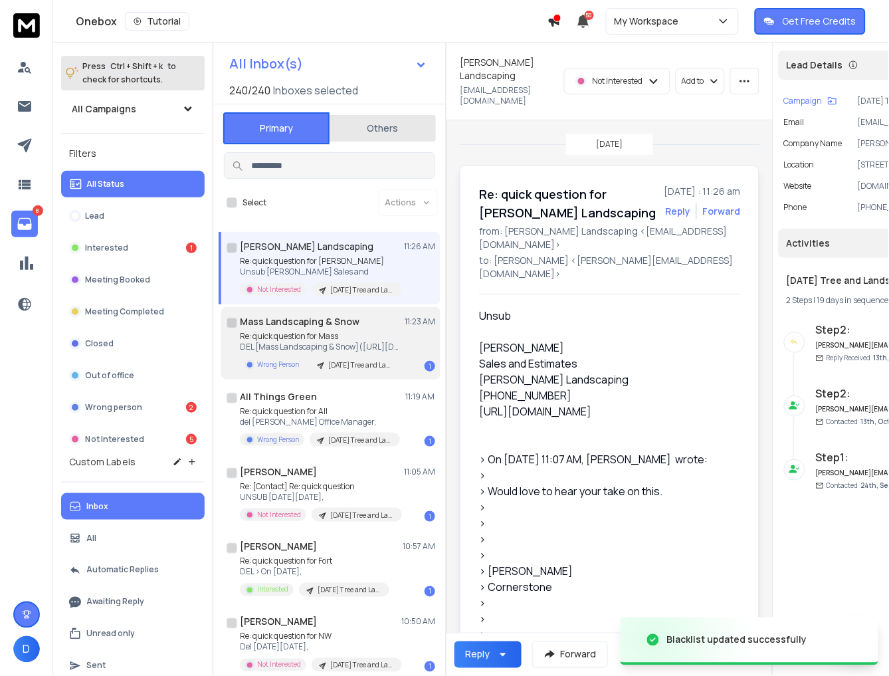
click at [340, 328] on h1 "Mass Landscaping & Snow" at bounding box center [300, 321] width 120 height 13
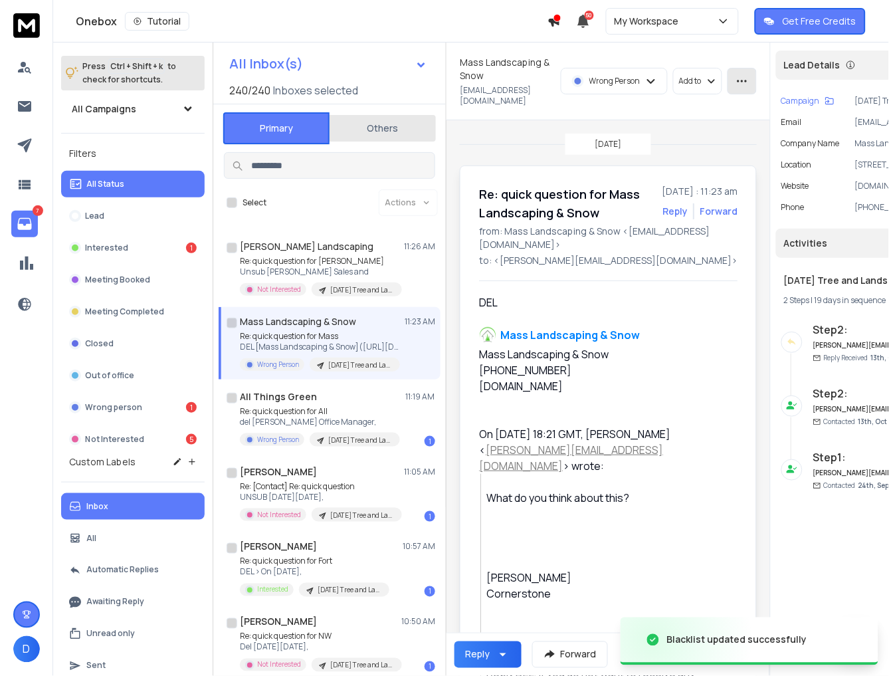
click at [748, 75] on icon "button" at bounding box center [742, 81] width 12 height 12
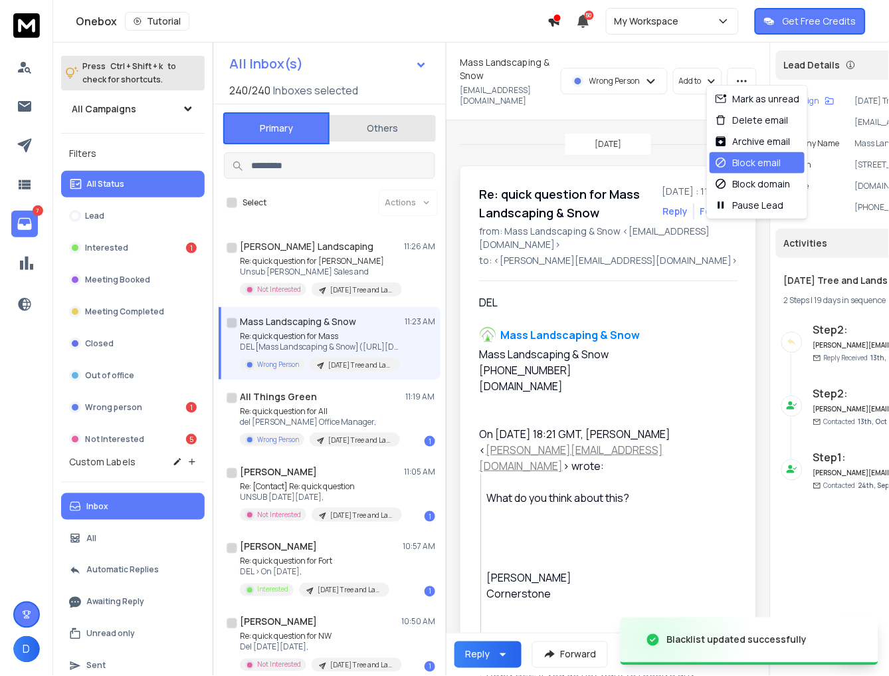
click at [760, 160] on div "Block email" at bounding box center [748, 162] width 66 height 13
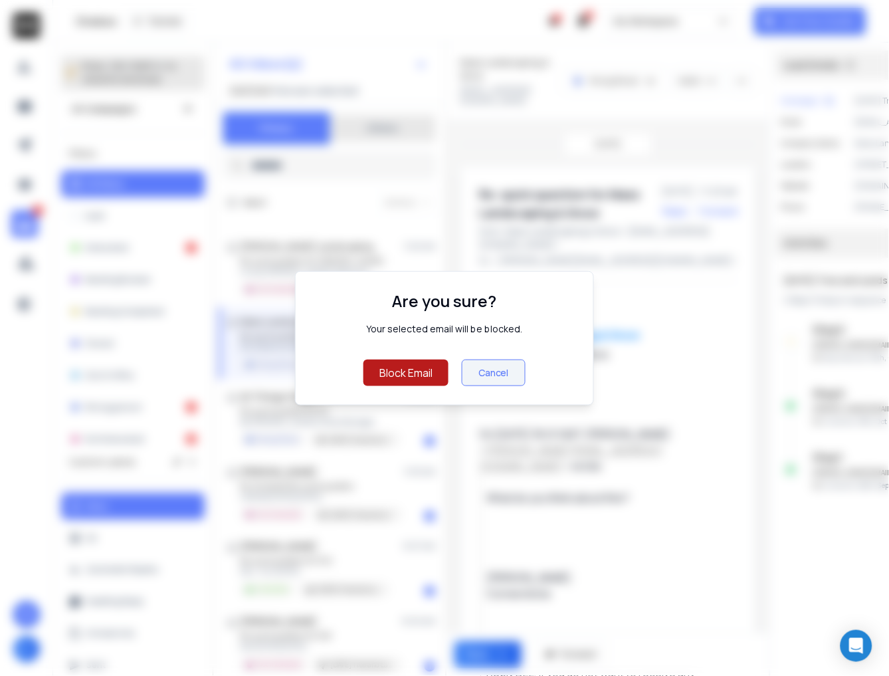
click at [419, 367] on button "Block Email" at bounding box center [406, 373] width 85 height 27
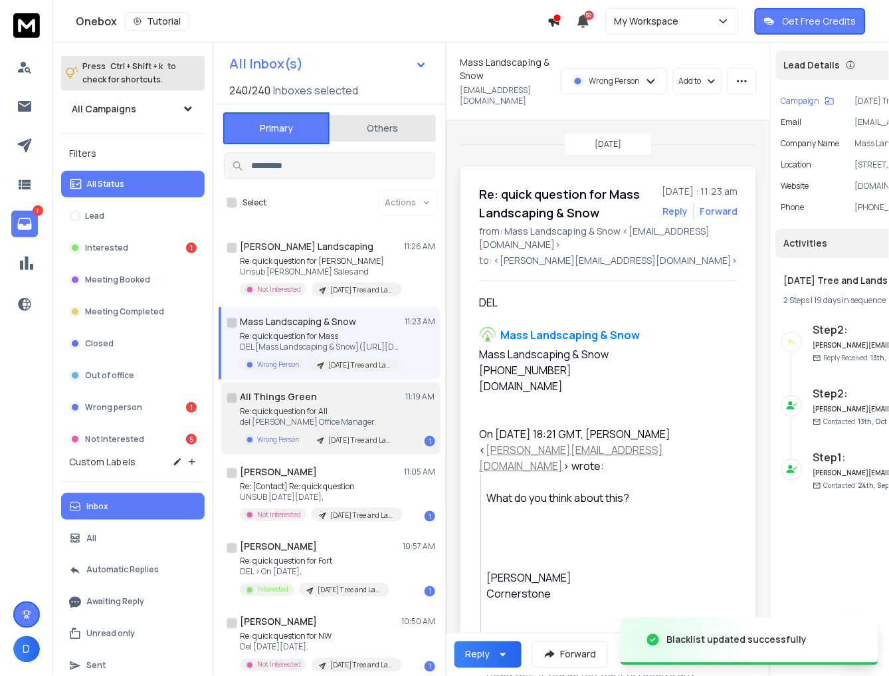
drag, startPoint x: 368, startPoint y: 406, endPoint x: 384, endPoint y: 397, distance: 18.1
click at [368, 406] on p "Re: quick question for All" at bounding box center [320, 411] width 160 height 11
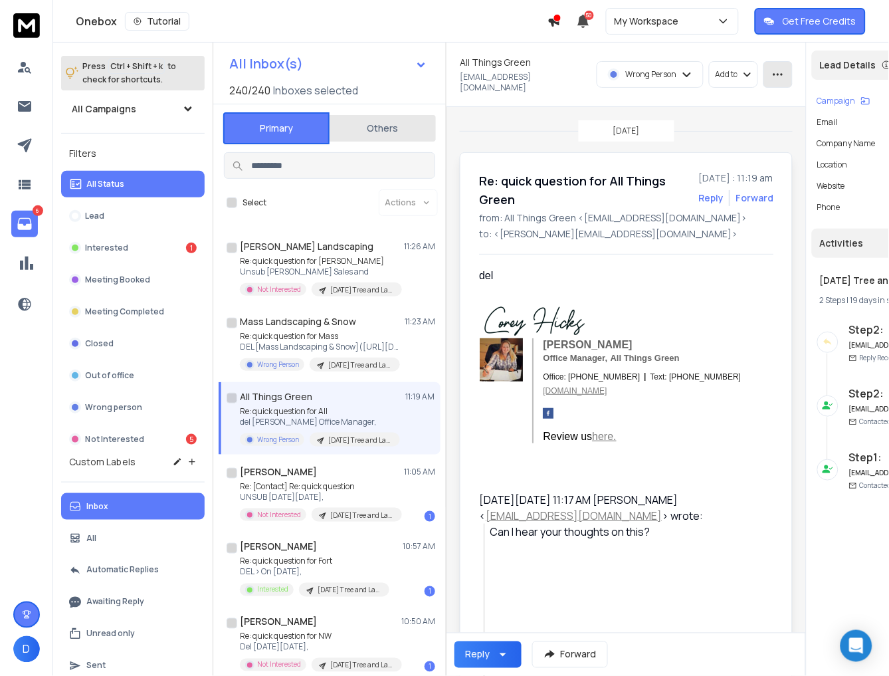
click at [772, 72] on icon "button" at bounding box center [778, 74] width 12 height 12
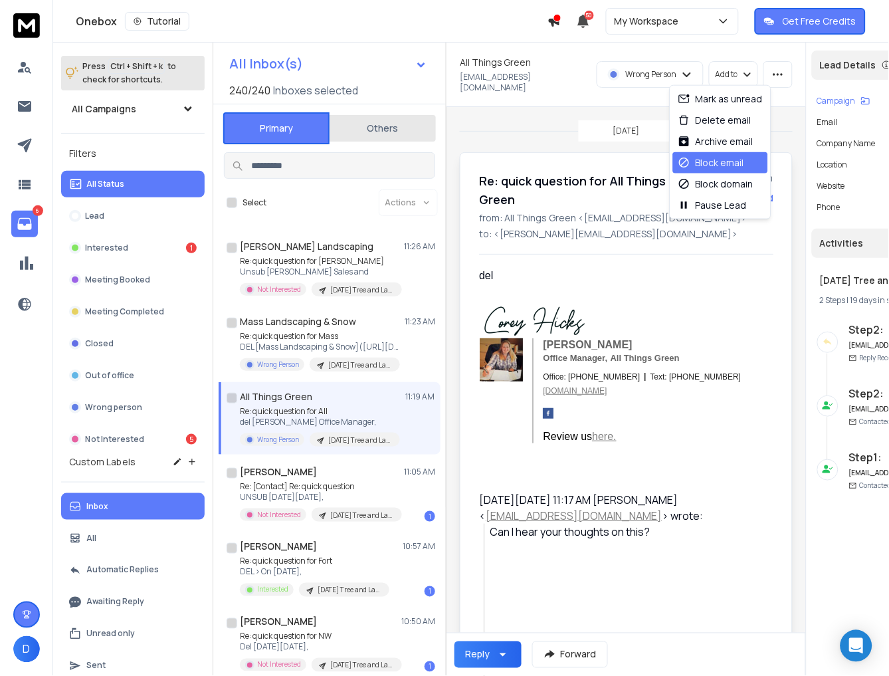
click at [735, 160] on div "Block email" at bounding box center [712, 162] width 66 height 13
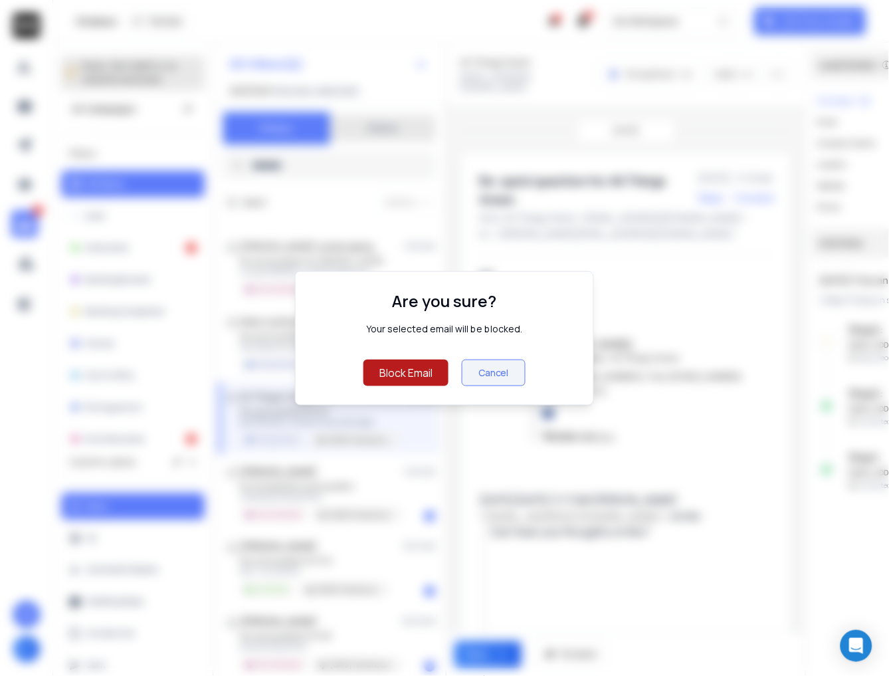
click at [412, 366] on button "Block Email" at bounding box center [406, 373] width 85 height 27
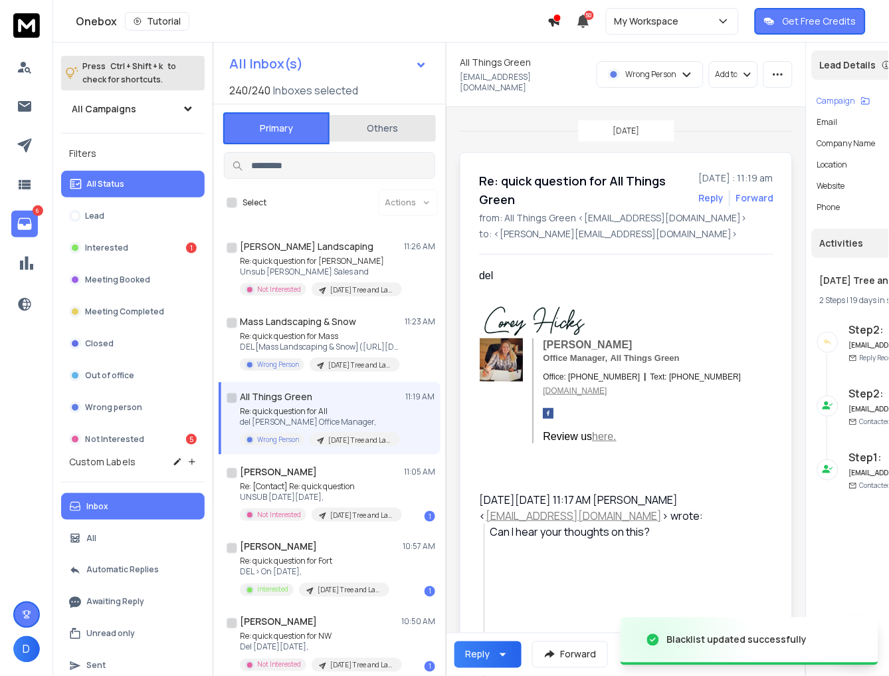
scroll to position [148, 0]
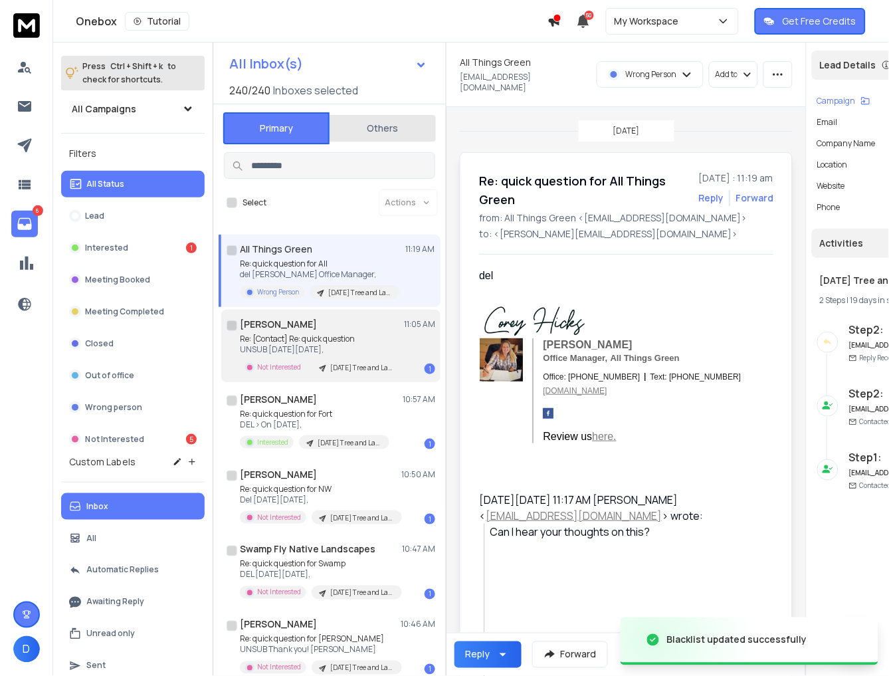
click at [388, 339] on p "Re: [Contact] Re: quick question" at bounding box center [320, 339] width 160 height 11
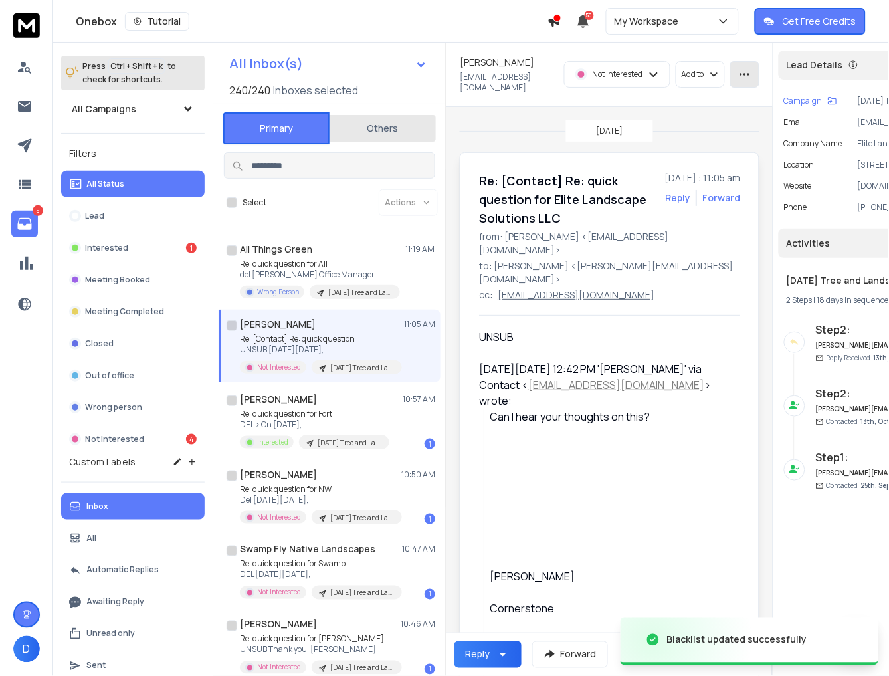
click at [751, 68] on icon "button" at bounding box center [745, 74] width 12 height 12
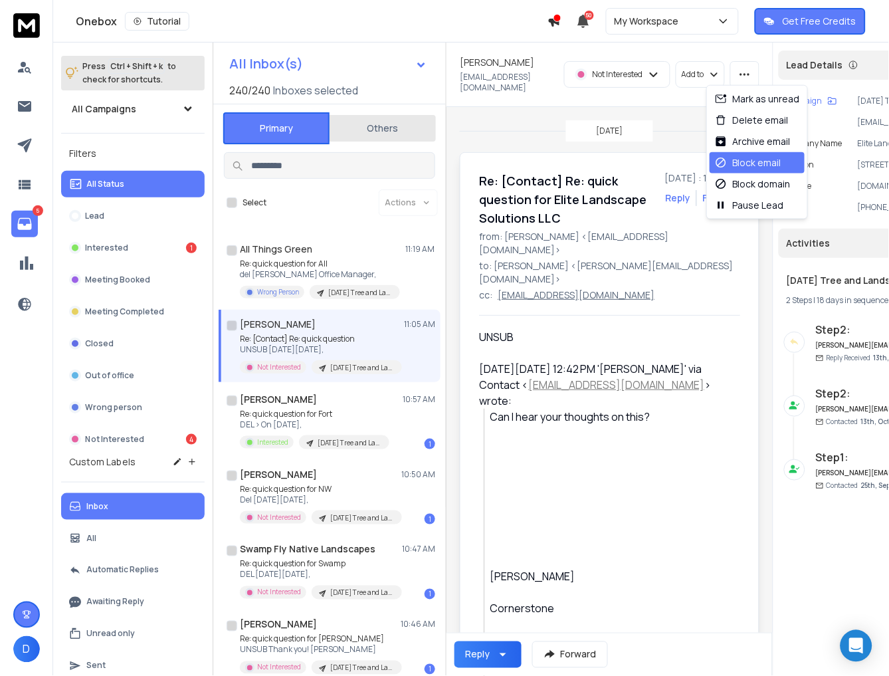
click at [752, 162] on div "Block email" at bounding box center [748, 162] width 66 height 13
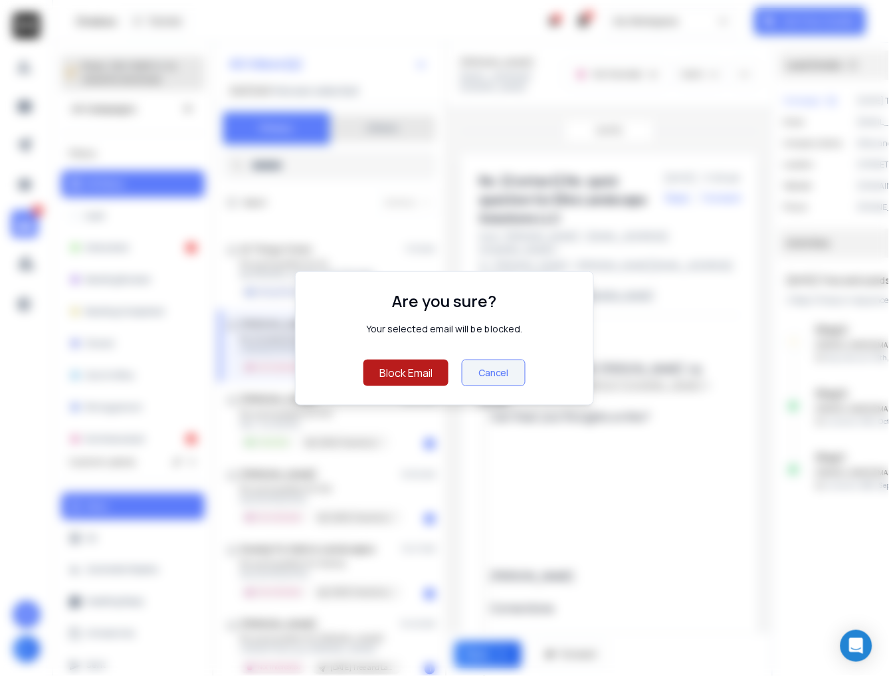
click at [407, 372] on button "Block Email" at bounding box center [406, 373] width 85 height 27
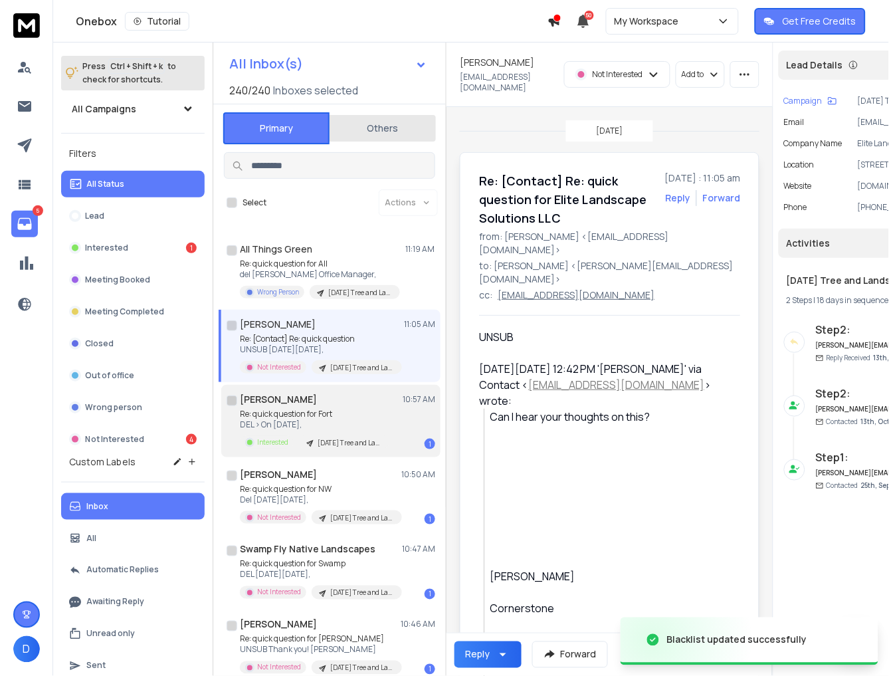
click at [362, 405] on div "Jamie Cook 10:57 AM" at bounding box center [337, 399] width 195 height 13
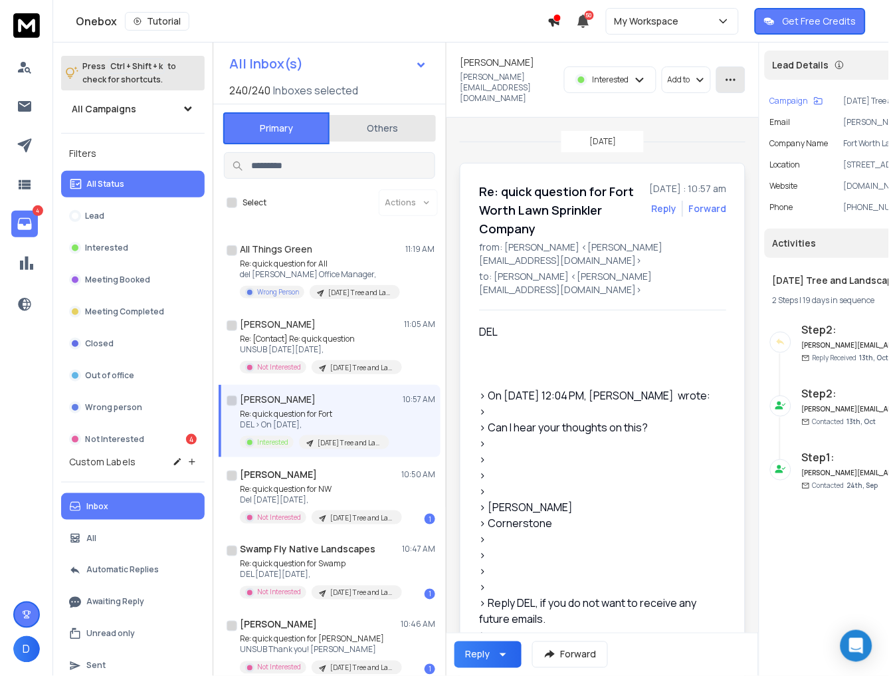
click at [746, 71] on button "button" at bounding box center [731, 79] width 29 height 27
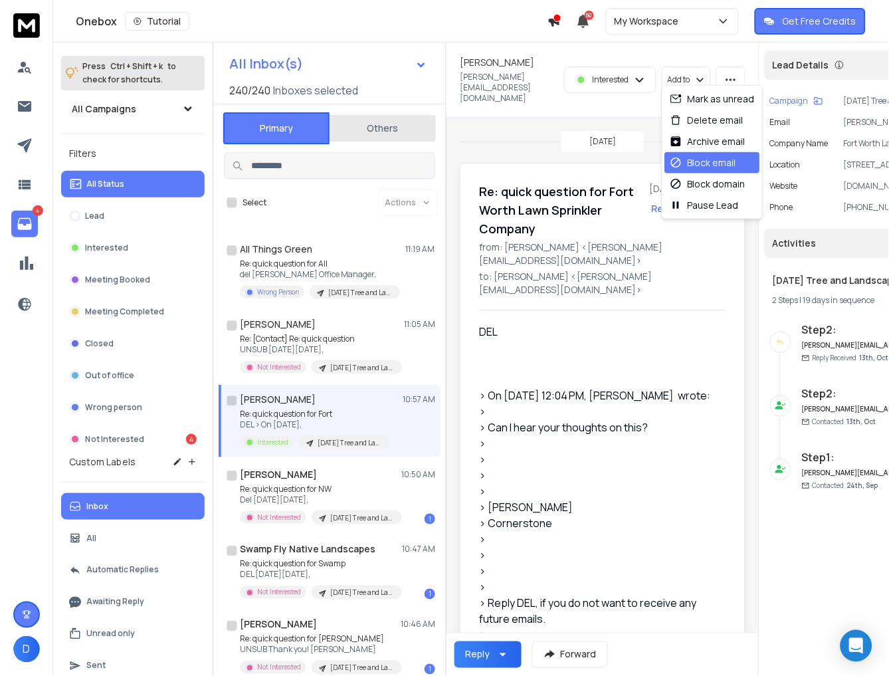
click at [721, 160] on div "Block email" at bounding box center [704, 162] width 66 height 13
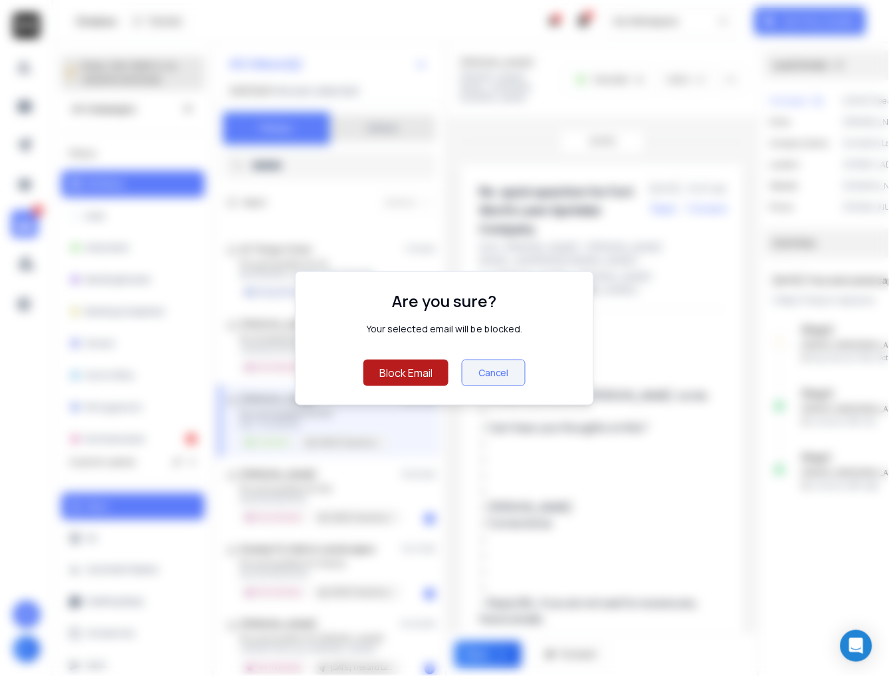
drag, startPoint x: 403, startPoint y: 368, endPoint x: 422, endPoint y: 377, distance: 21.4
click at [403, 369] on button "Block Email" at bounding box center [406, 373] width 85 height 27
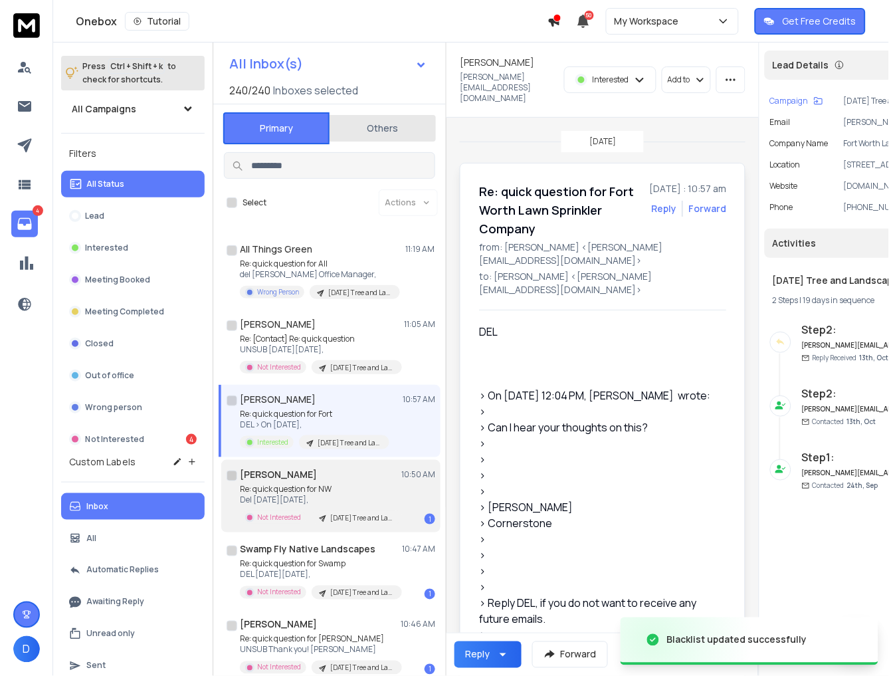
click at [371, 477] on div "Rob Leg 10:50 AM" at bounding box center [337, 474] width 195 height 13
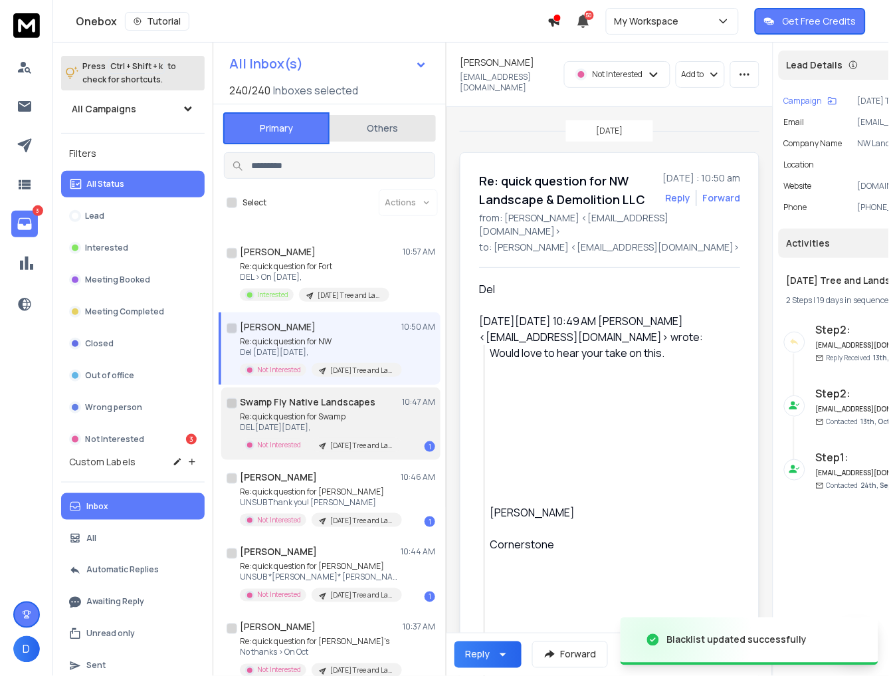
scroll to position [369, 0]
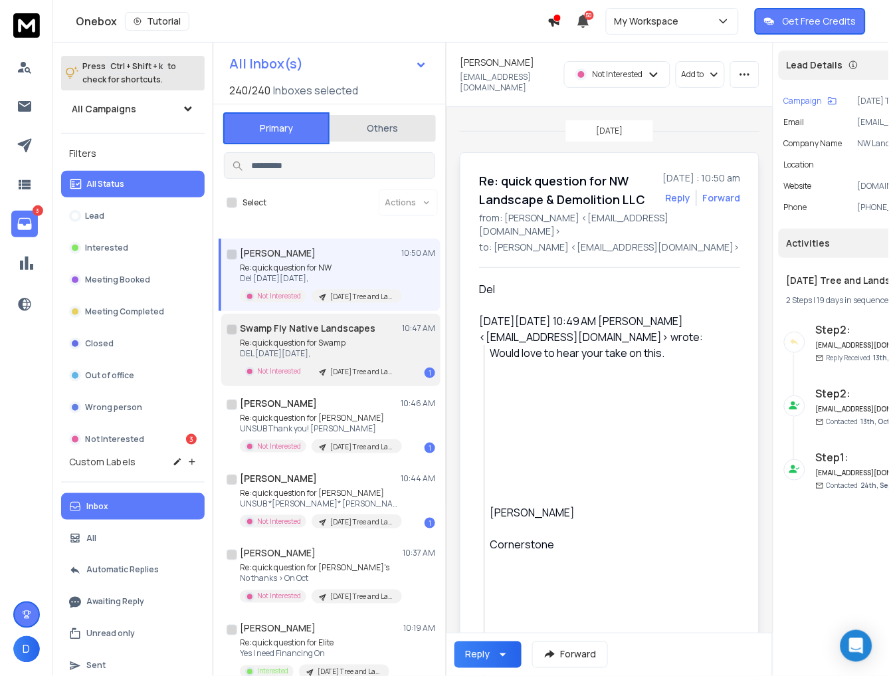
click at [382, 340] on p "Re: quick question for Swamp" at bounding box center [320, 343] width 160 height 11
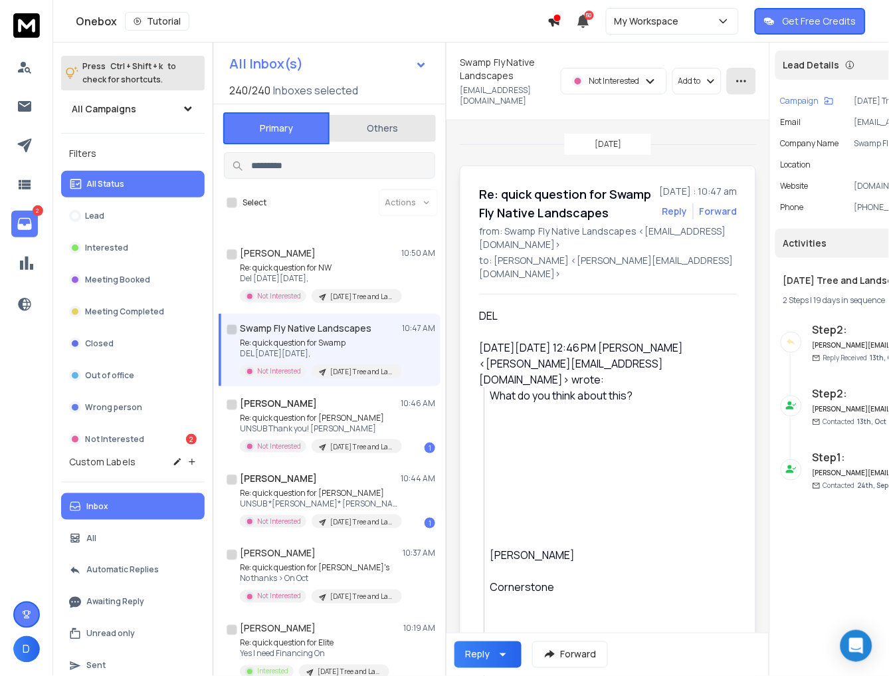
click at [756, 81] on button "button" at bounding box center [741, 81] width 29 height 27
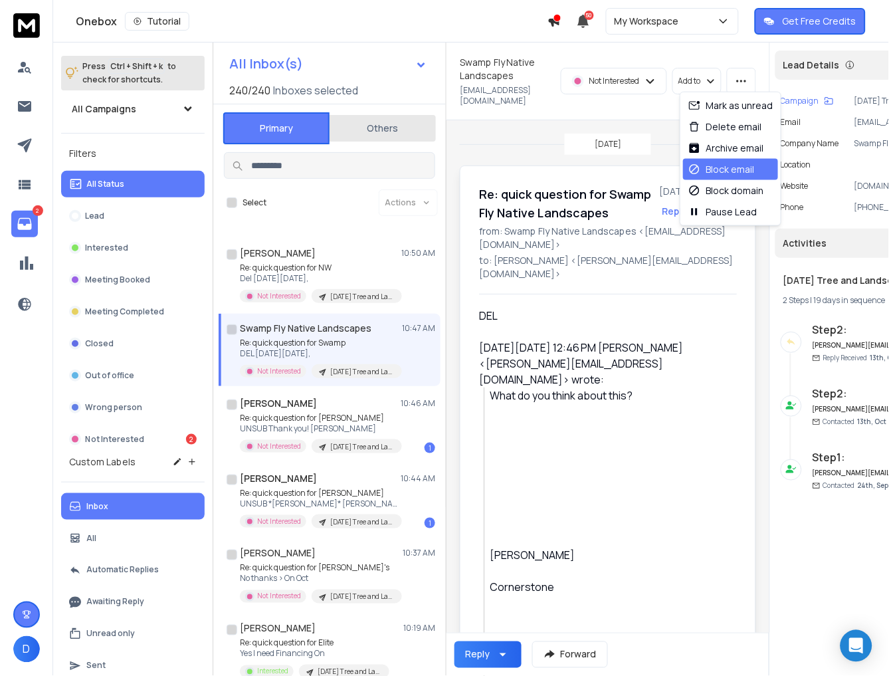
click at [726, 162] on div "Block email" at bounding box center [730, 169] width 95 height 21
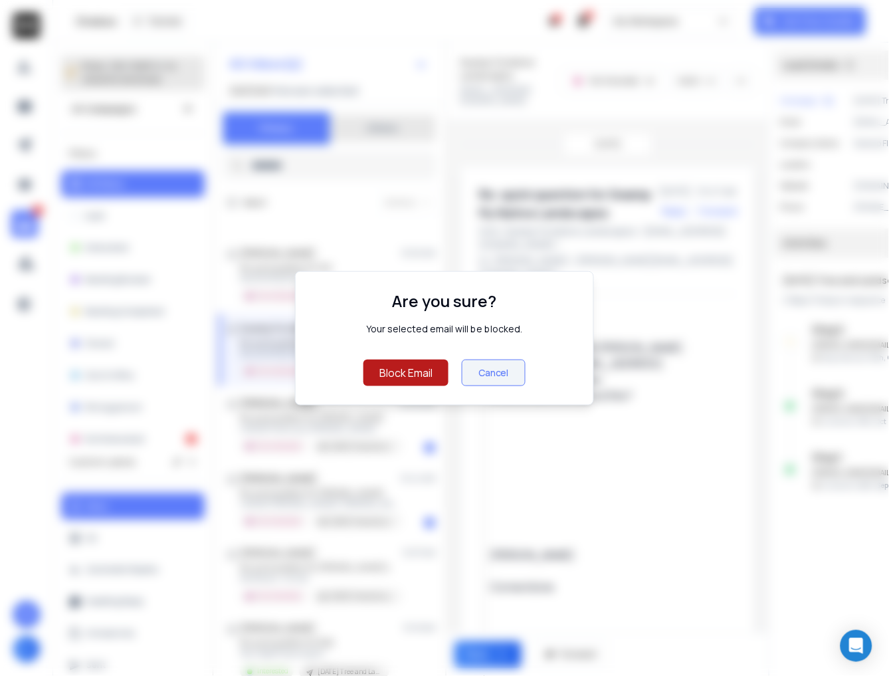
click at [417, 369] on button "Block Email" at bounding box center [406, 373] width 85 height 27
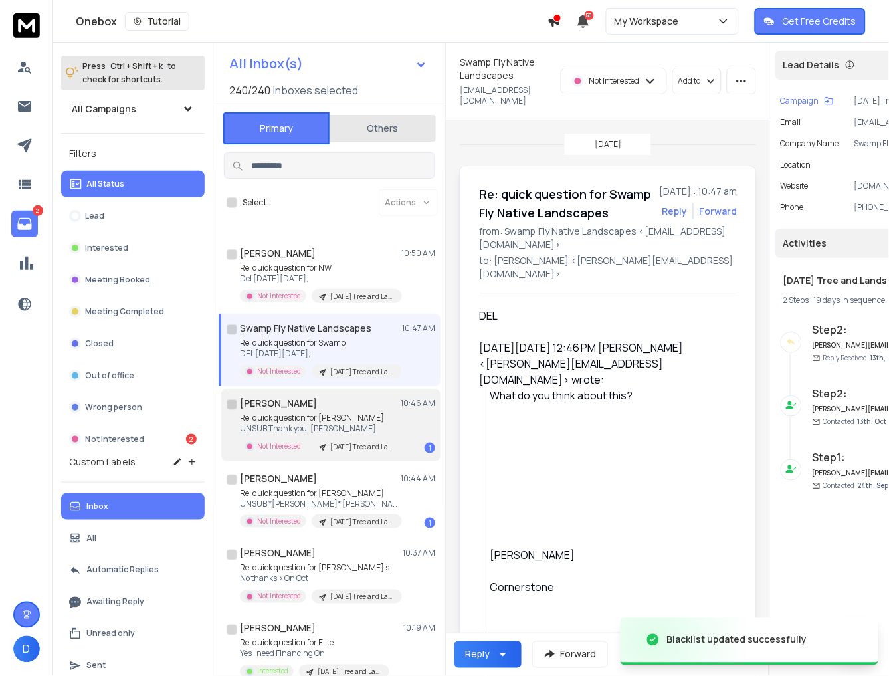
click at [352, 415] on p "Re: quick question for [PERSON_NAME]" at bounding box center [320, 418] width 160 height 11
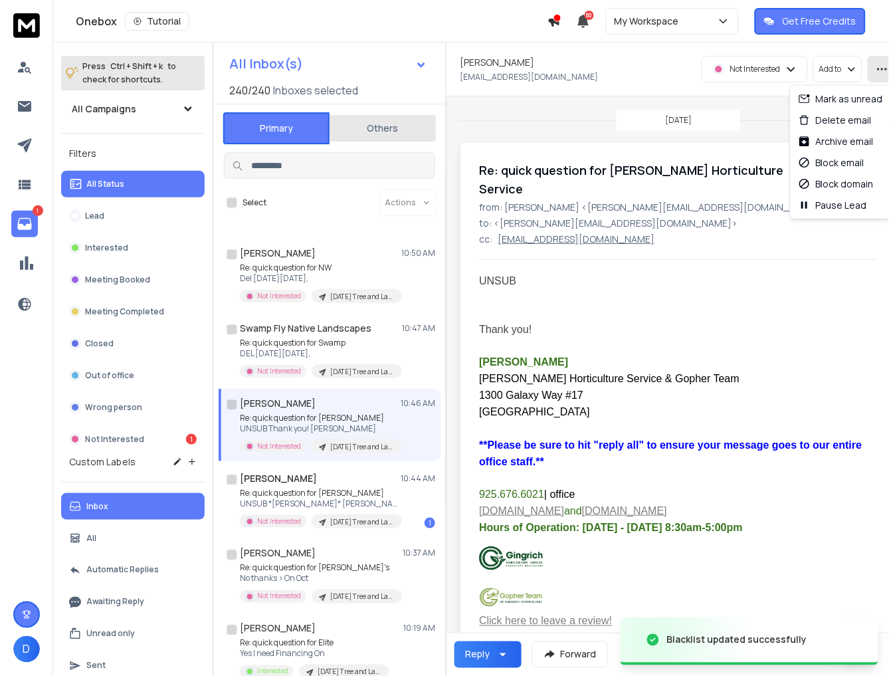
click at [877, 74] on button "button" at bounding box center [882, 69] width 29 height 27
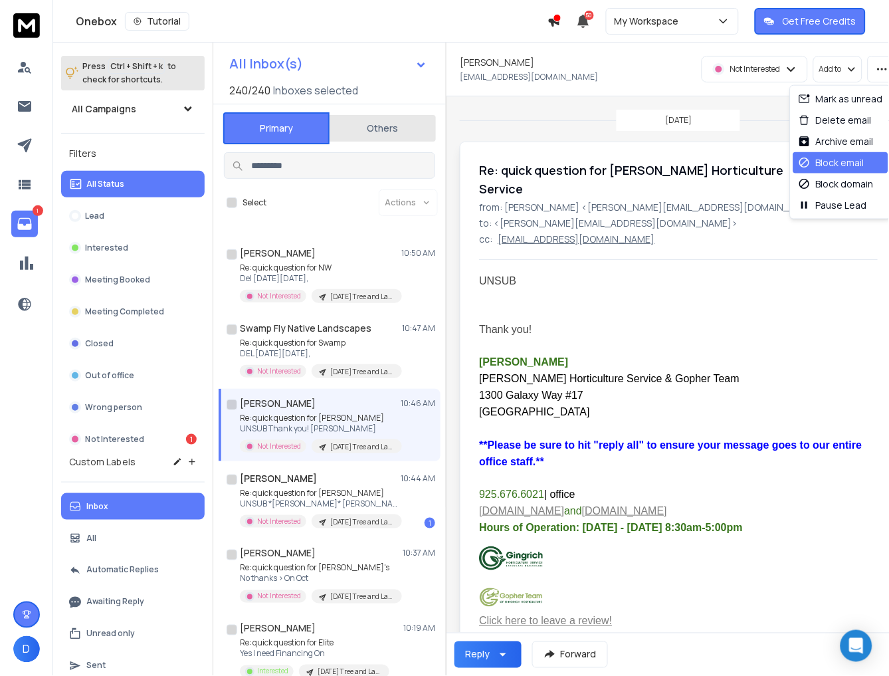
click at [822, 158] on div "Block email" at bounding box center [832, 162] width 66 height 13
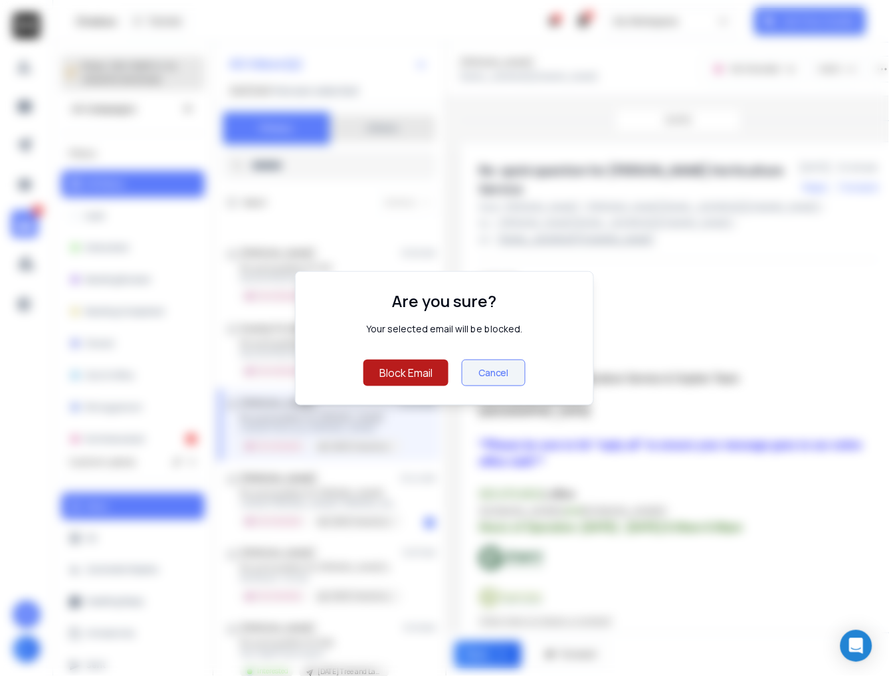
click at [415, 369] on button "Block Email" at bounding box center [406, 373] width 85 height 27
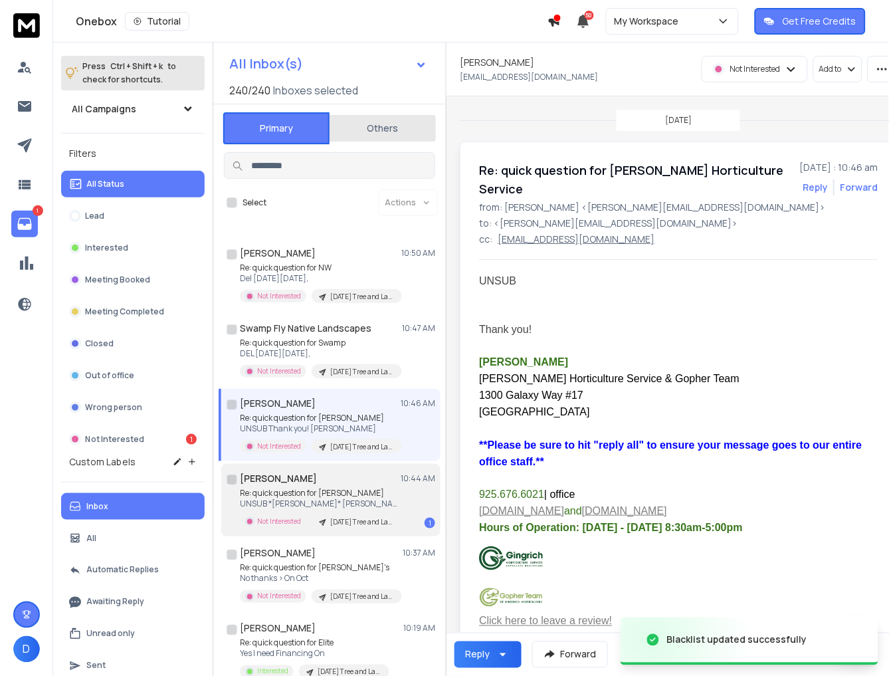
click at [358, 480] on div "Neal McCord 10:44 AM" at bounding box center [337, 478] width 195 height 13
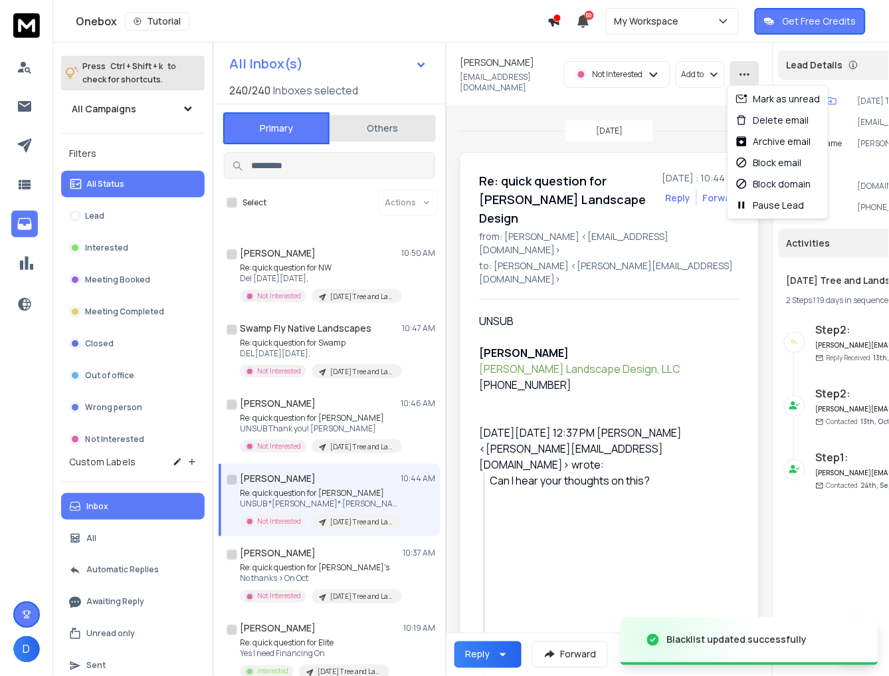
click at [751, 71] on icon "button" at bounding box center [745, 74] width 12 height 12
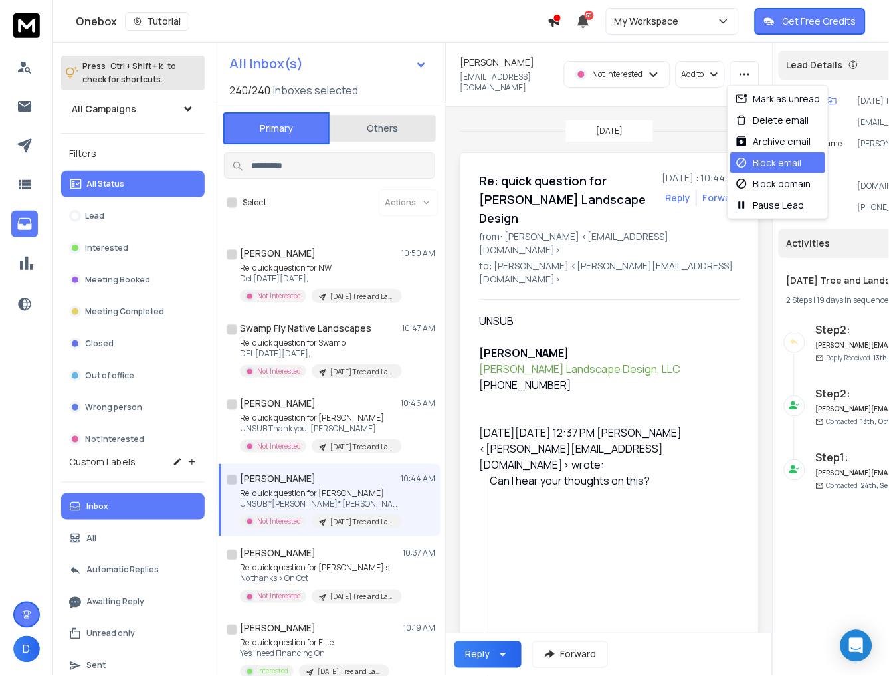
click at [767, 160] on div "Block email" at bounding box center [769, 162] width 66 height 13
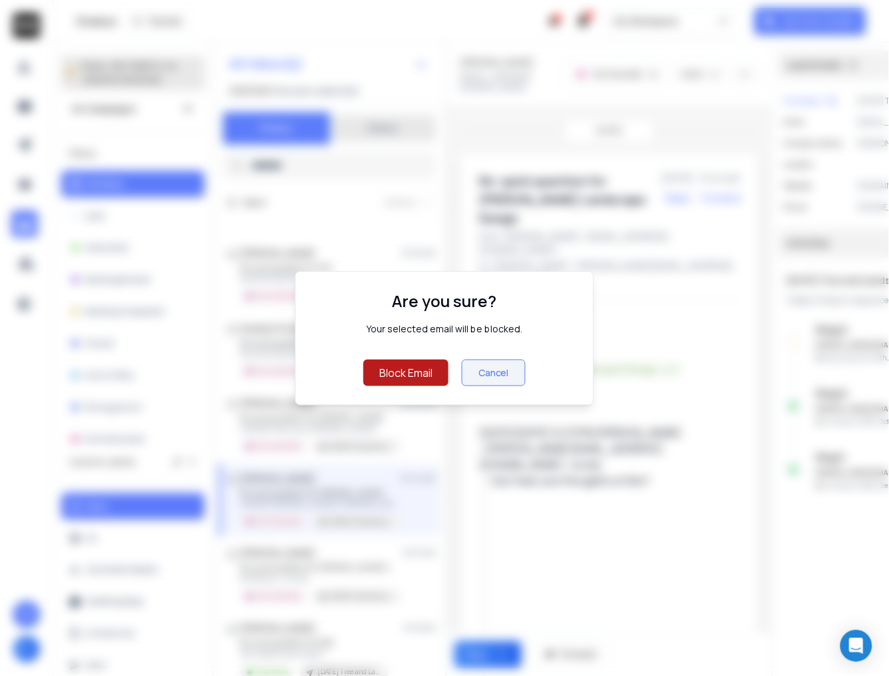
click at [386, 379] on button "Block Email" at bounding box center [406, 373] width 85 height 27
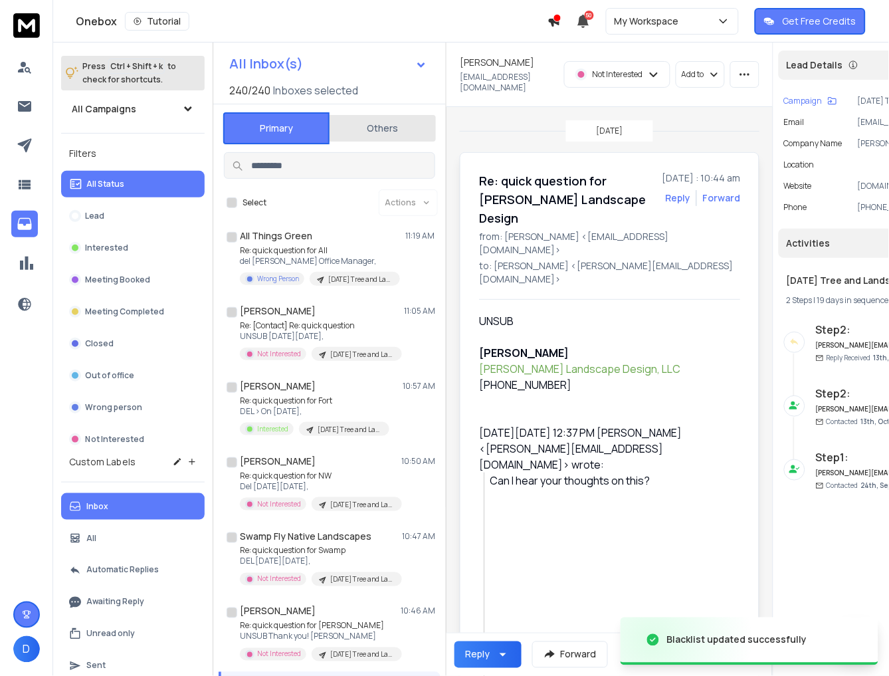
scroll to position [0, 0]
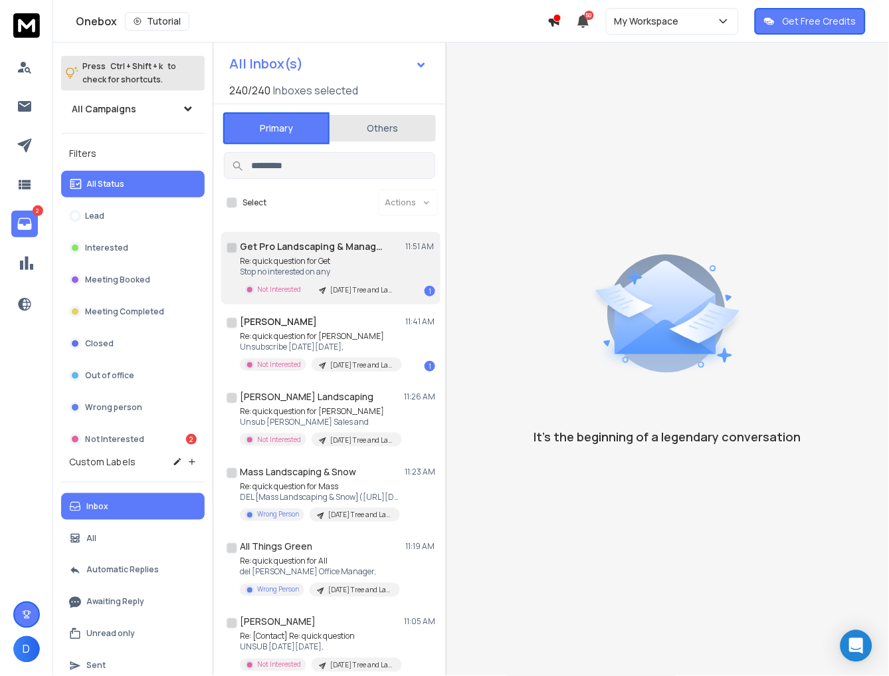
click at [375, 256] on p "Re: quick question for Get" at bounding box center [320, 261] width 160 height 11
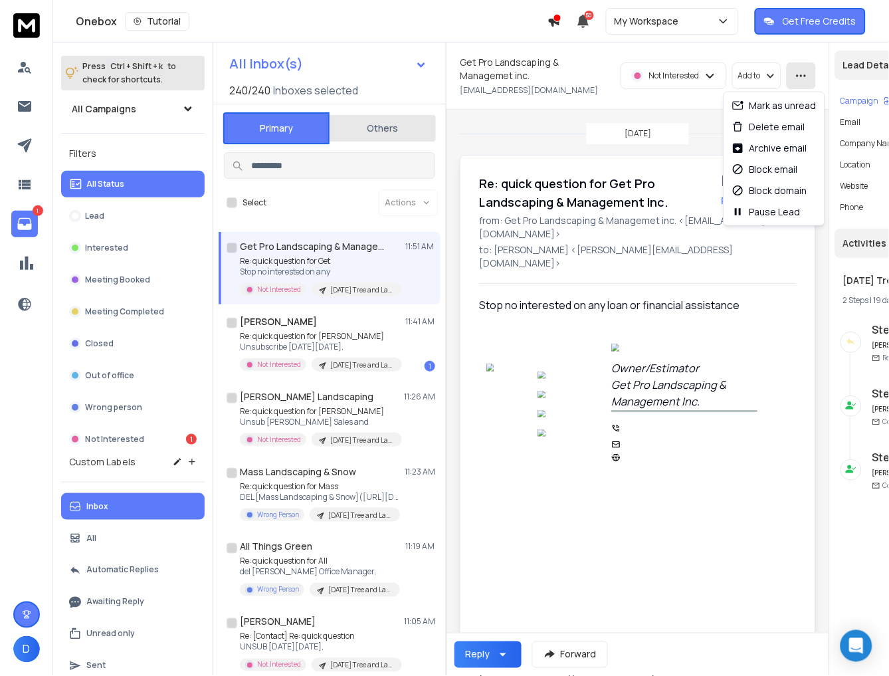
click at [806, 74] on icon "button" at bounding box center [802, 76] width 12 height 12
click at [774, 167] on div "Block email" at bounding box center [765, 169] width 66 height 13
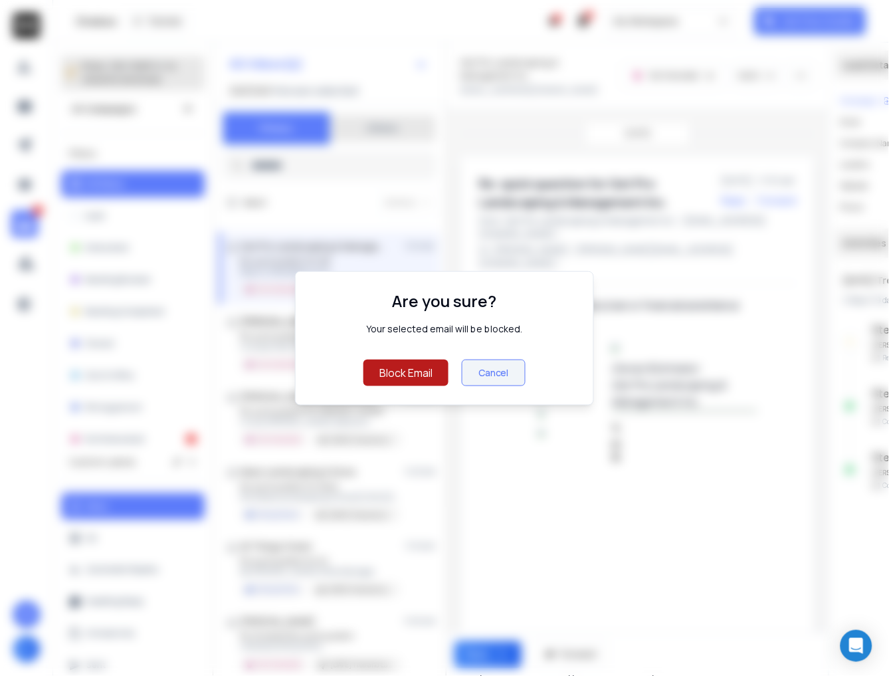
click at [427, 375] on button "Block Email" at bounding box center [406, 373] width 85 height 27
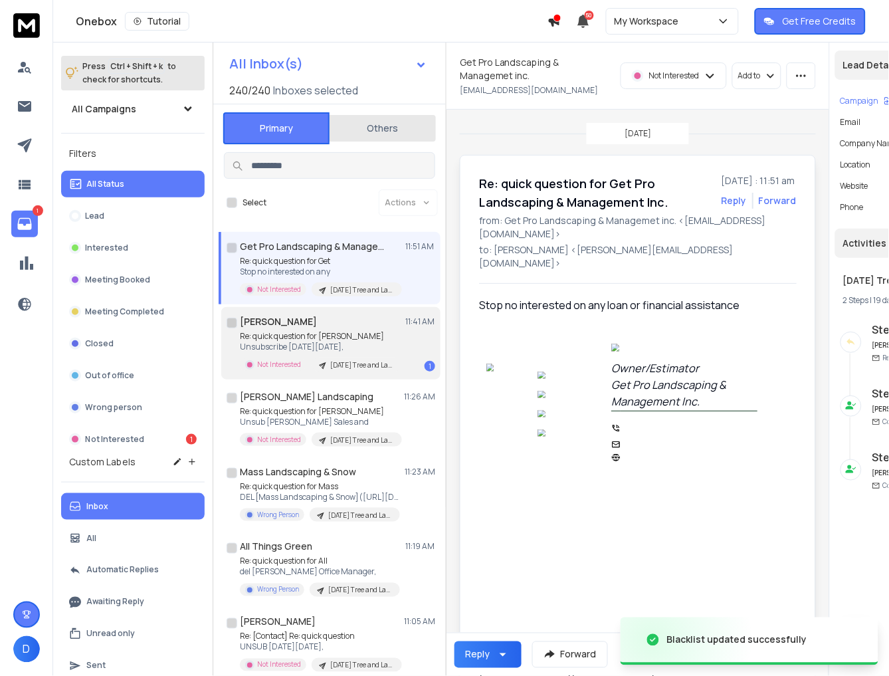
click at [364, 331] on p "Re: quick question for [PERSON_NAME]" at bounding box center [320, 336] width 160 height 11
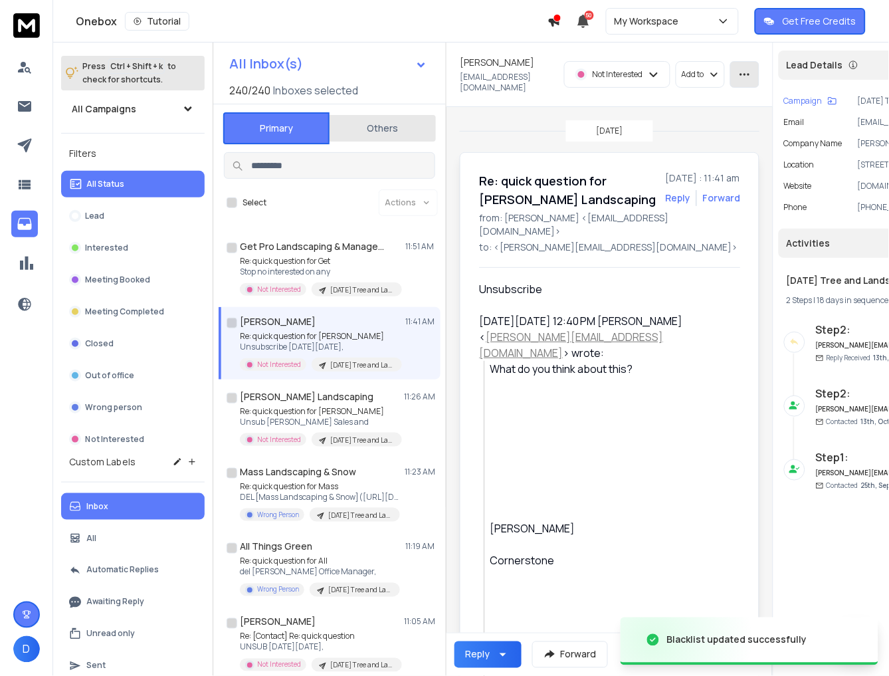
click at [750, 73] on icon "button" at bounding box center [745, 74] width 10 height 2
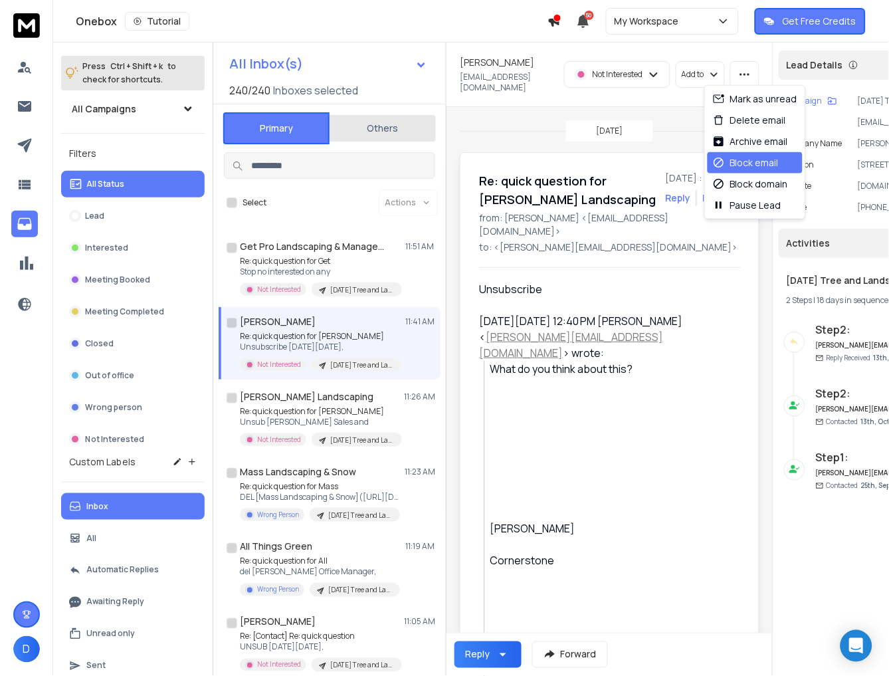
click at [755, 160] on div "Block email" at bounding box center [746, 162] width 66 height 13
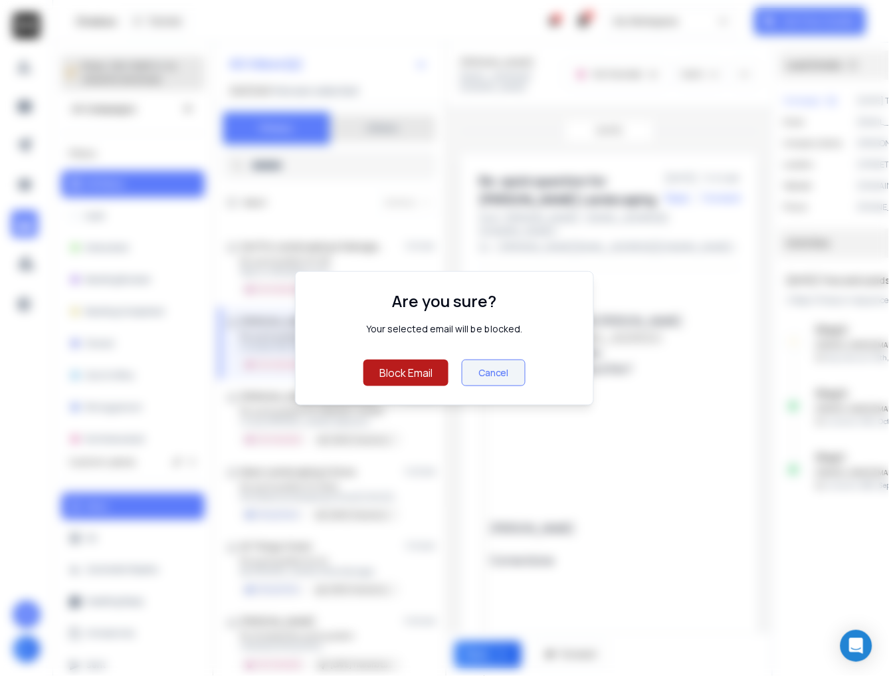
drag, startPoint x: 429, startPoint y: 367, endPoint x: 758, endPoint y: 382, distance: 330.0
click at [430, 367] on button "Block Email" at bounding box center [406, 373] width 85 height 27
